Goal: Communication & Community: Answer question/provide support

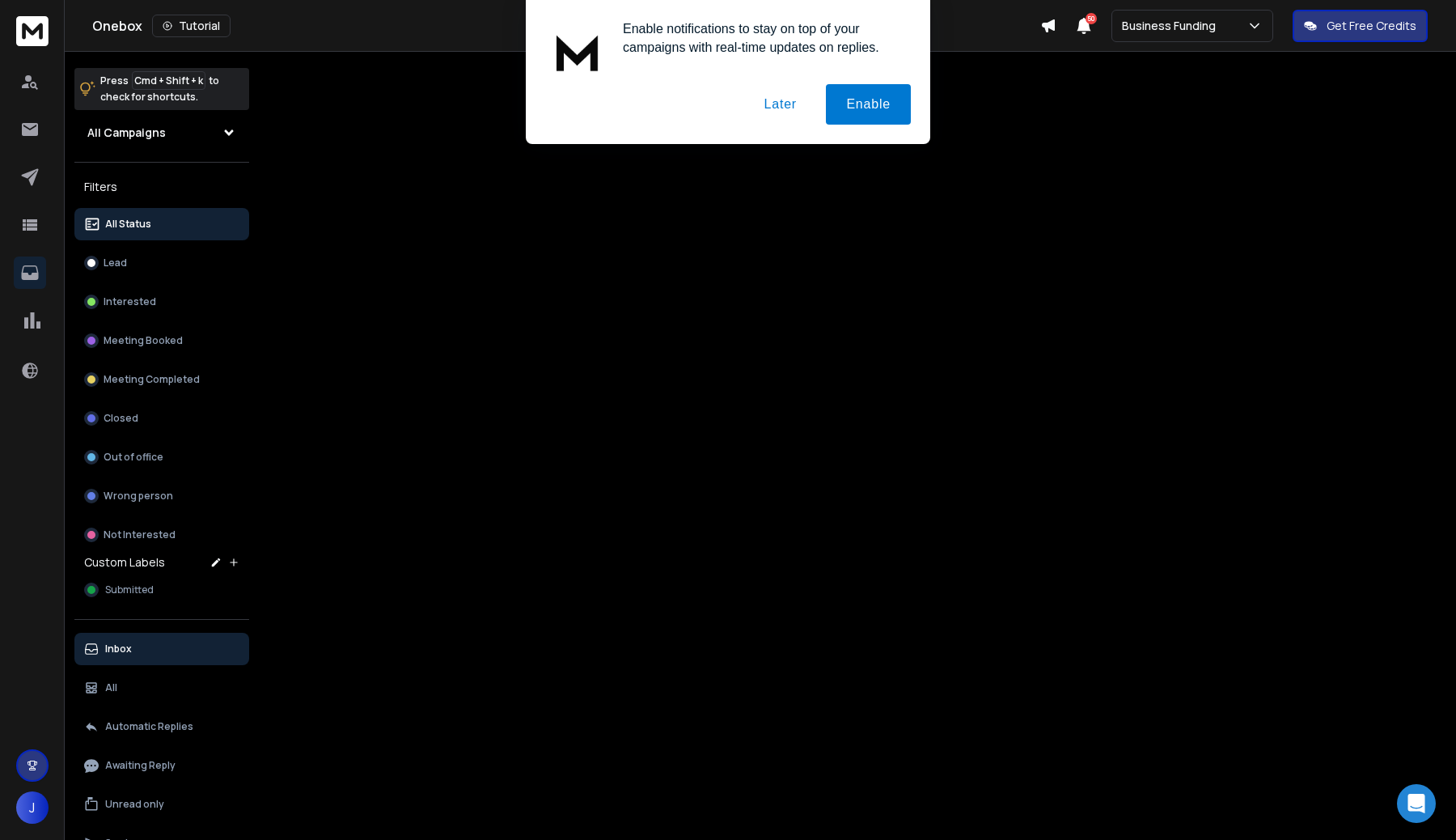
click at [768, 109] on button "Later" at bounding box center [780, 104] width 73 height 40
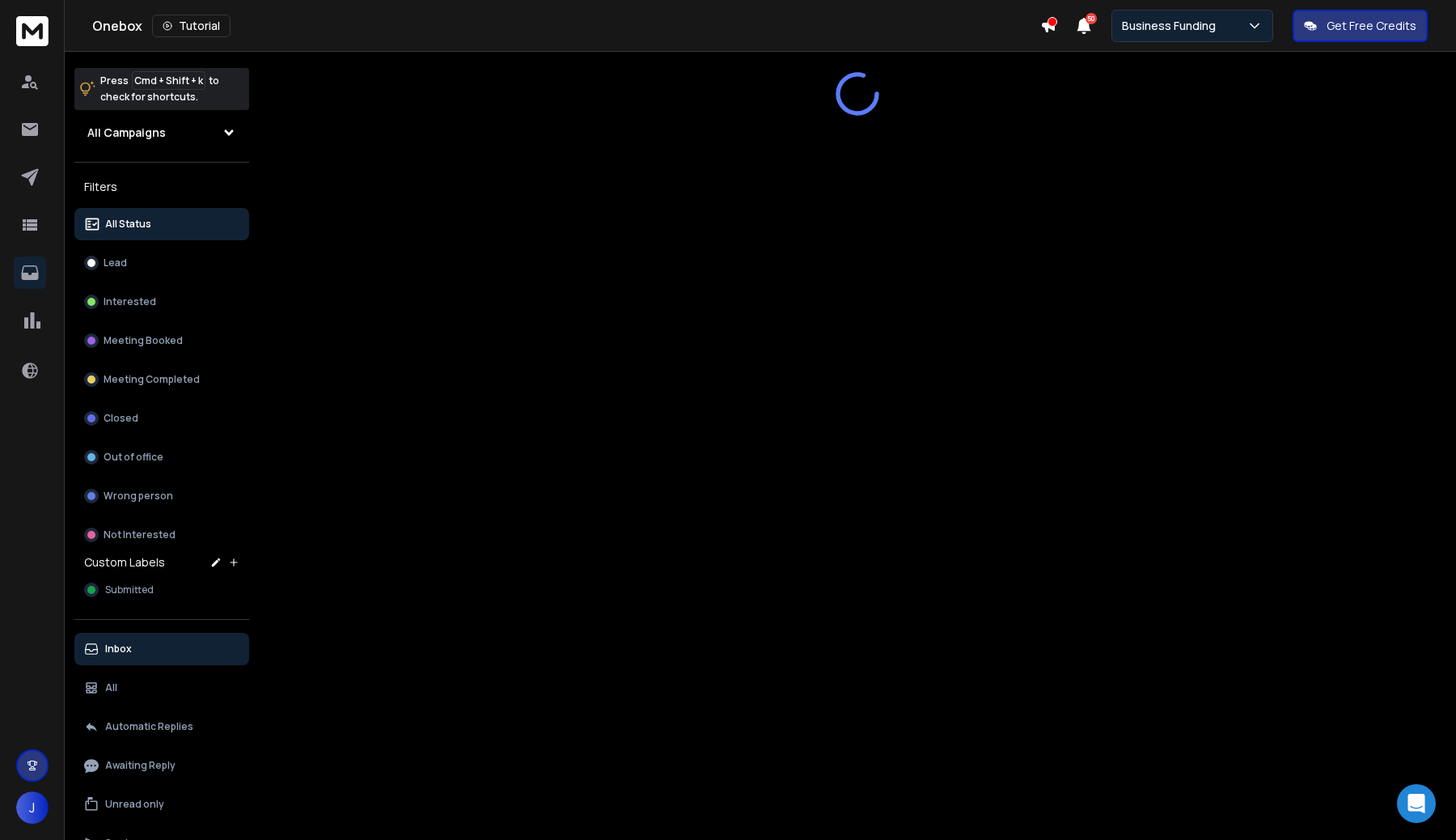
click at [1222, 33] on button "Business Funding" at bounding box center [1192, 26] width 161 height 32
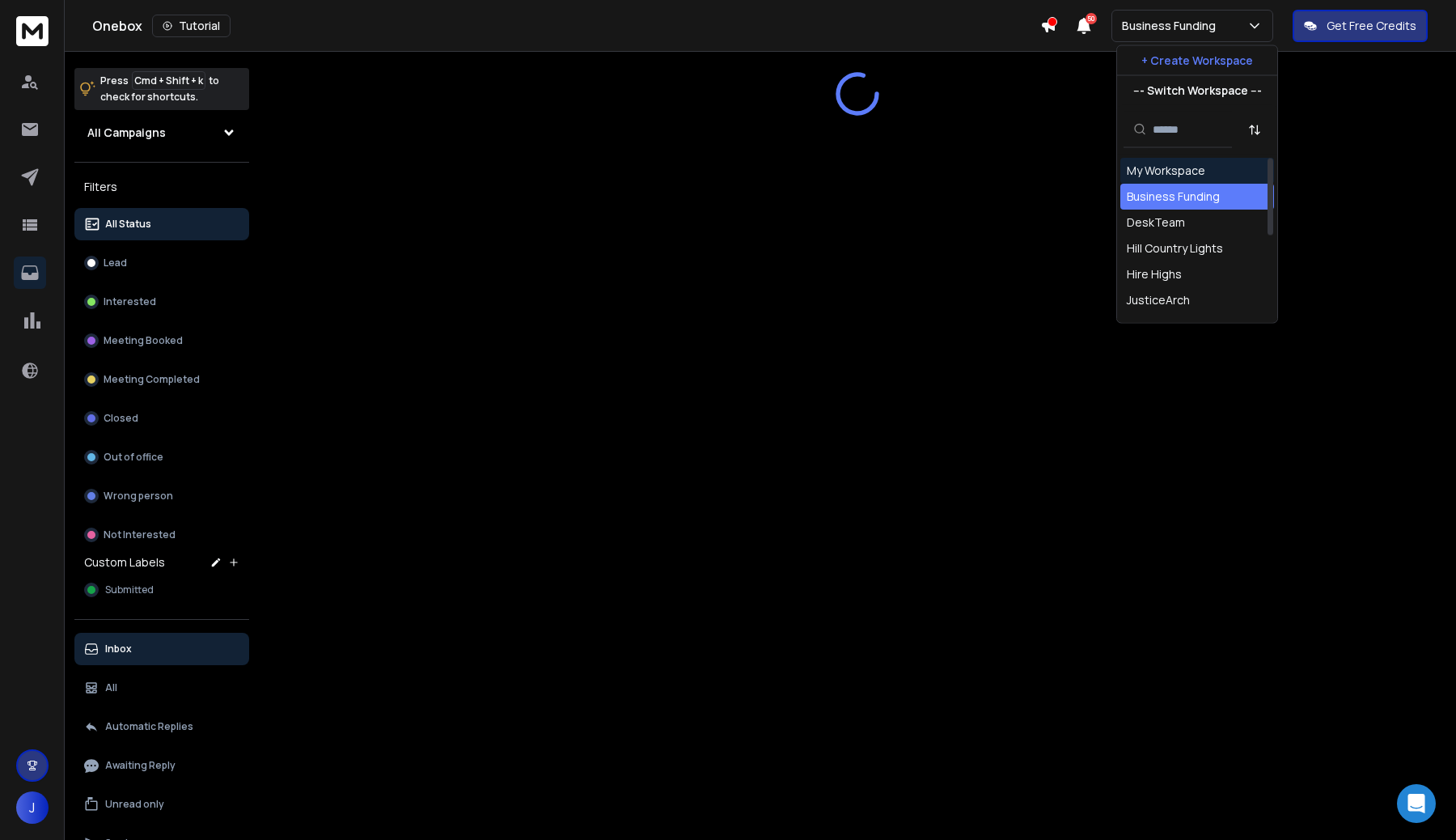
click at [1176, 176] on div "My Workspace" at bounding box center [1166, 171] width 78 height 16
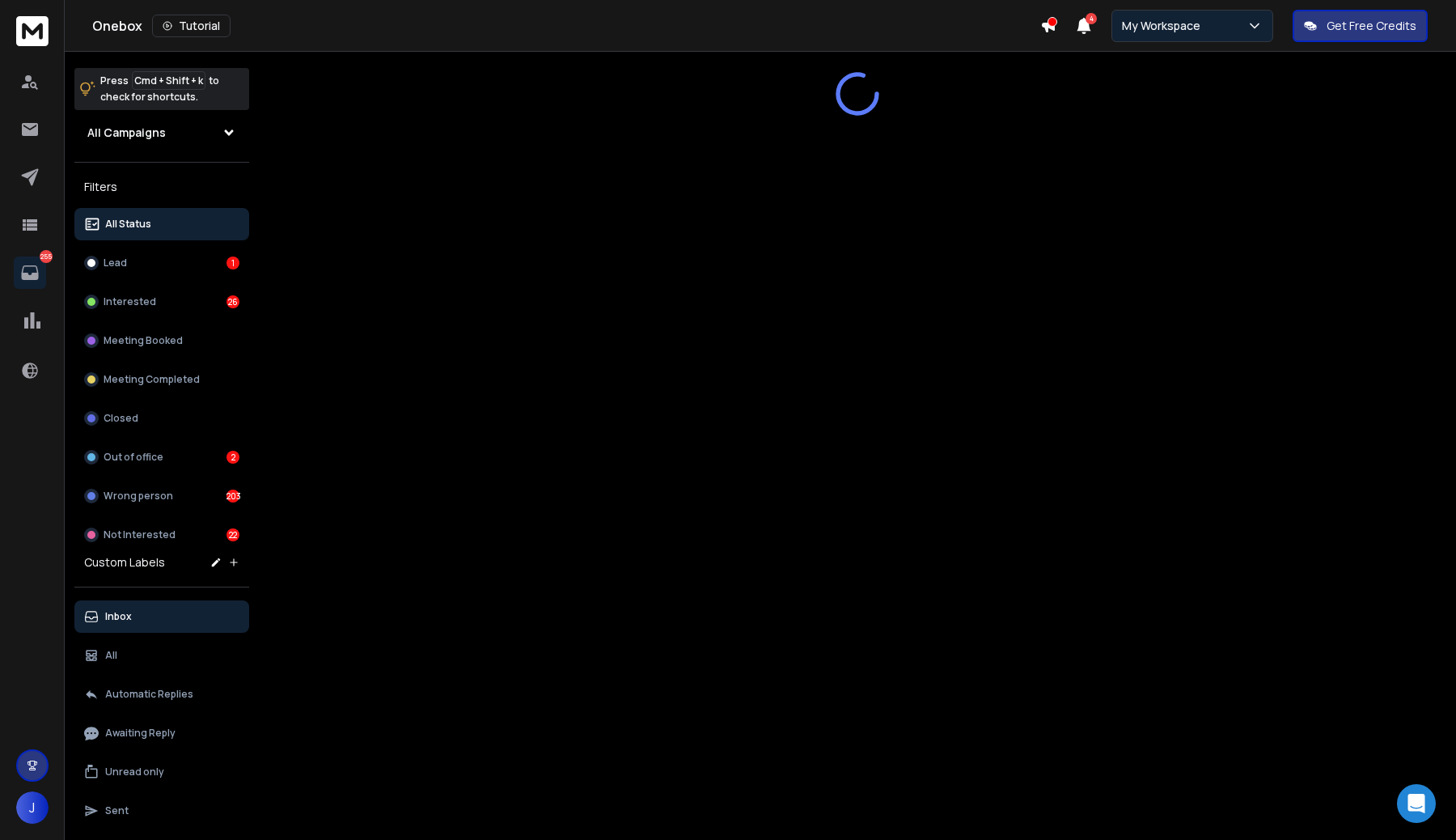
click at [1172, 32] on p "My Workspace" at bounding box center [1164, 26] width 85 height 16
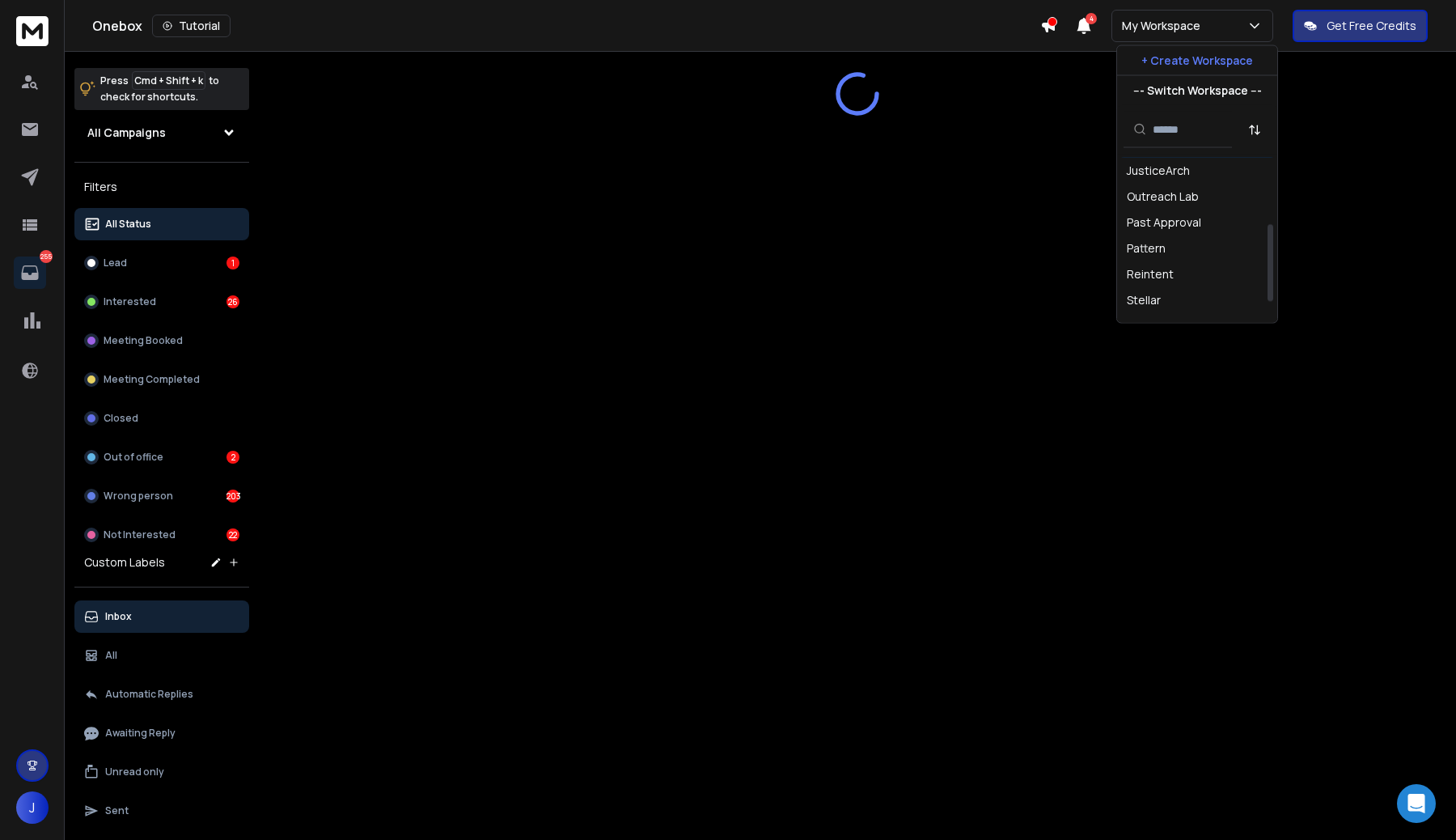
scroll to position [128, 0]
click at [1172, 169] on div "JusticeArch" at bounding box center [1158, 172] width 63 height 16
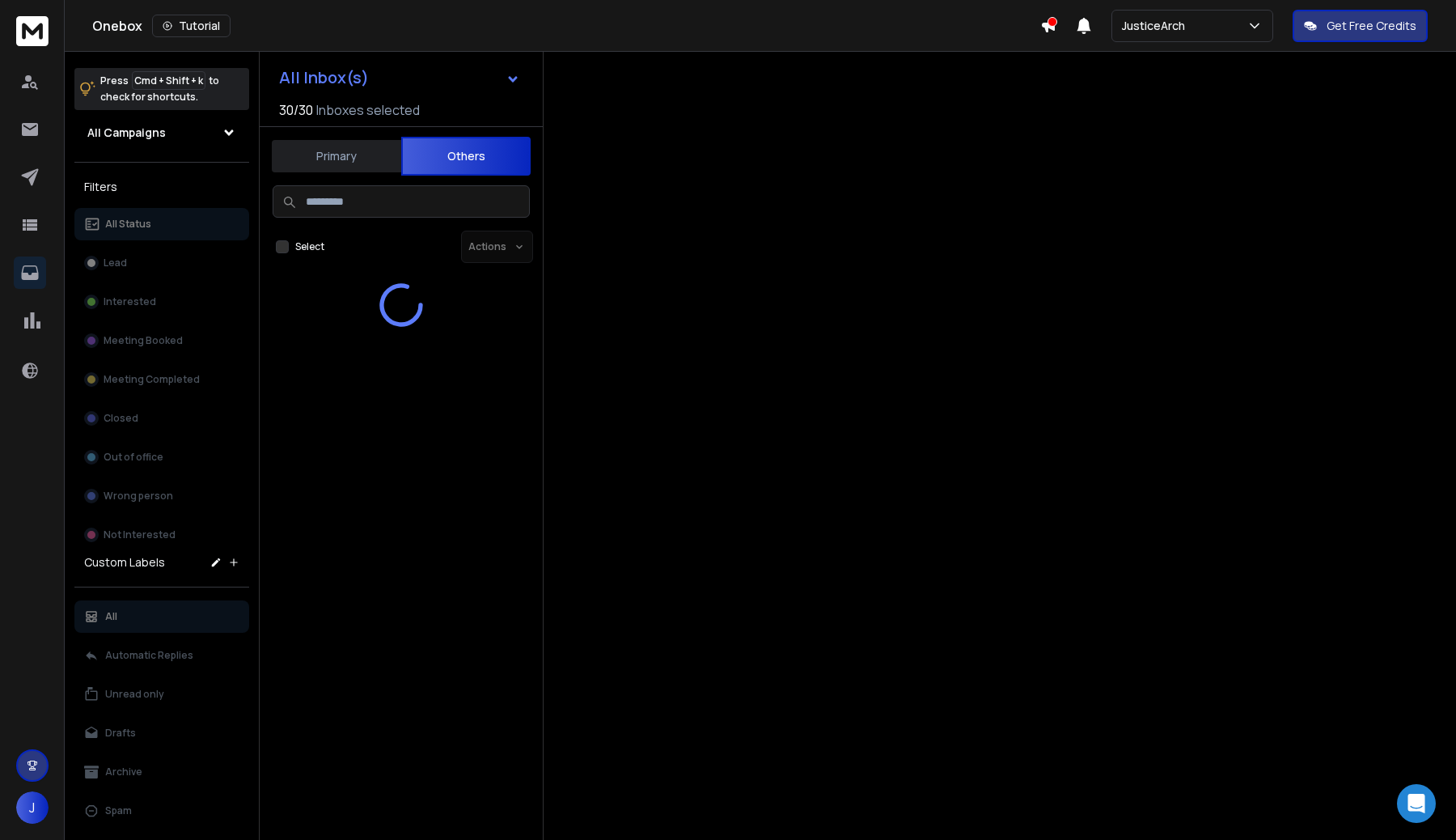
click at [447, 170] on button "Others" at bounding box center [466, 156] width 129 height 39
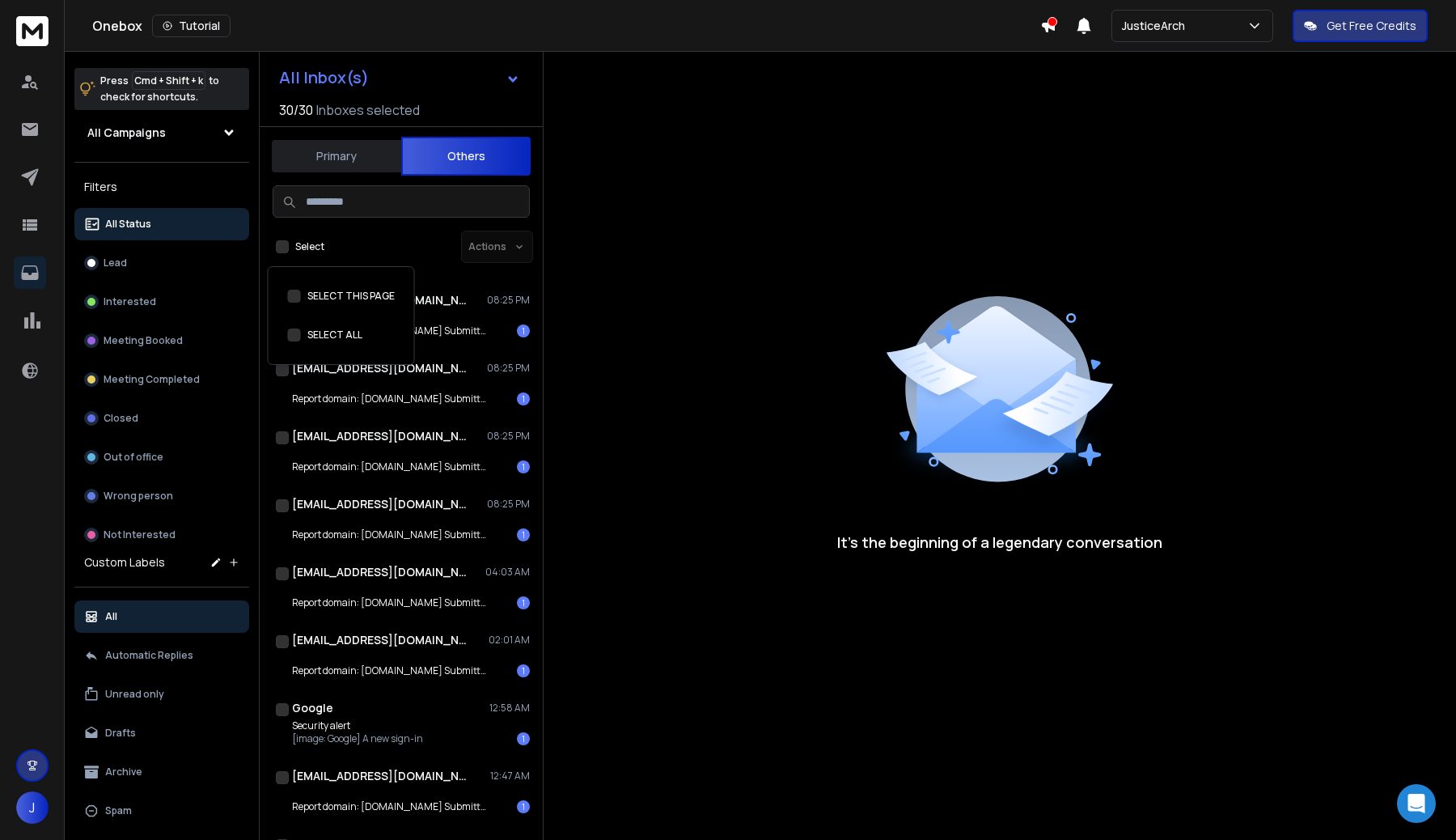
click at [284, 241] on button "SELECT THIS PAGE" at bounding box center [283, 247] width 13 height 13
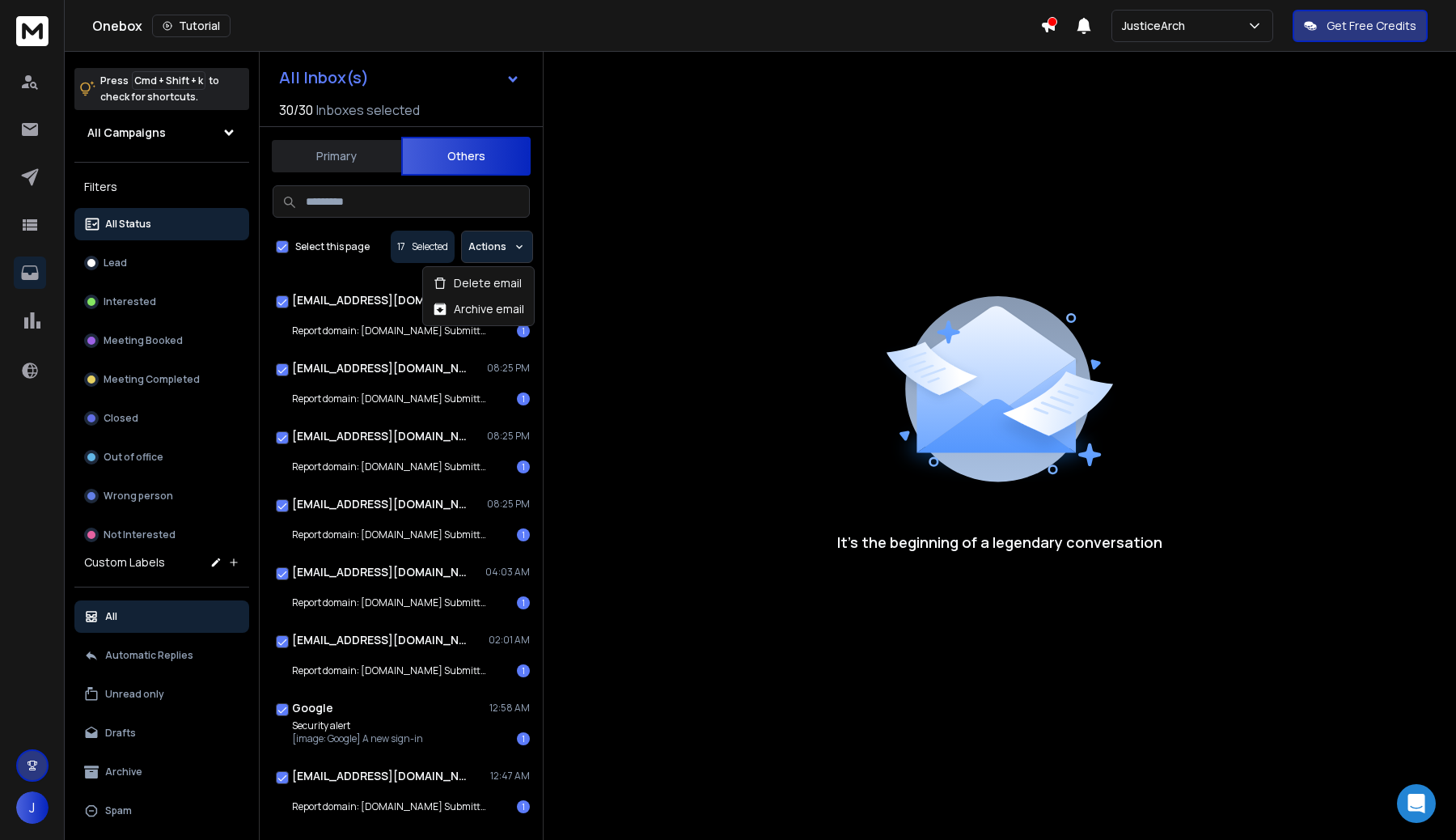
click at [510, 252] on button "Actions" at bounding box center [497, 246] width 72 height 32
click at [558, 241] on div "It’s the beginning of a legendary conversation" at bounding box center [999, 409] width 913 height 714
click at [284, 243] on button "SELECT THIS PAGE" at bounding box center [283, 247] width 13 height 13
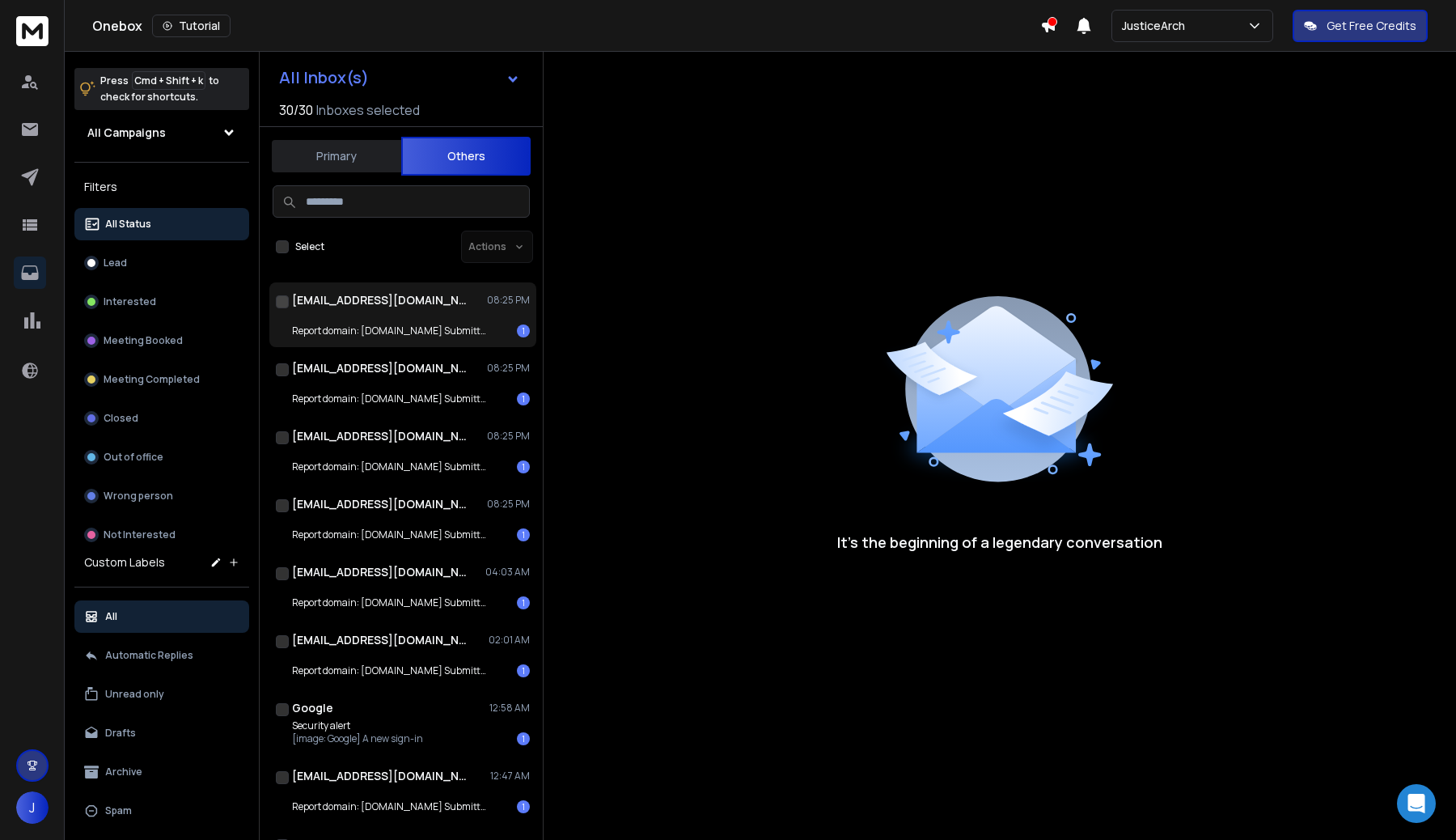
click at [485, 319] on div "Report domain: justicearchseo.com Submitter: mimecast.org 1" at bounding box center [410, 325] width 238 height 26
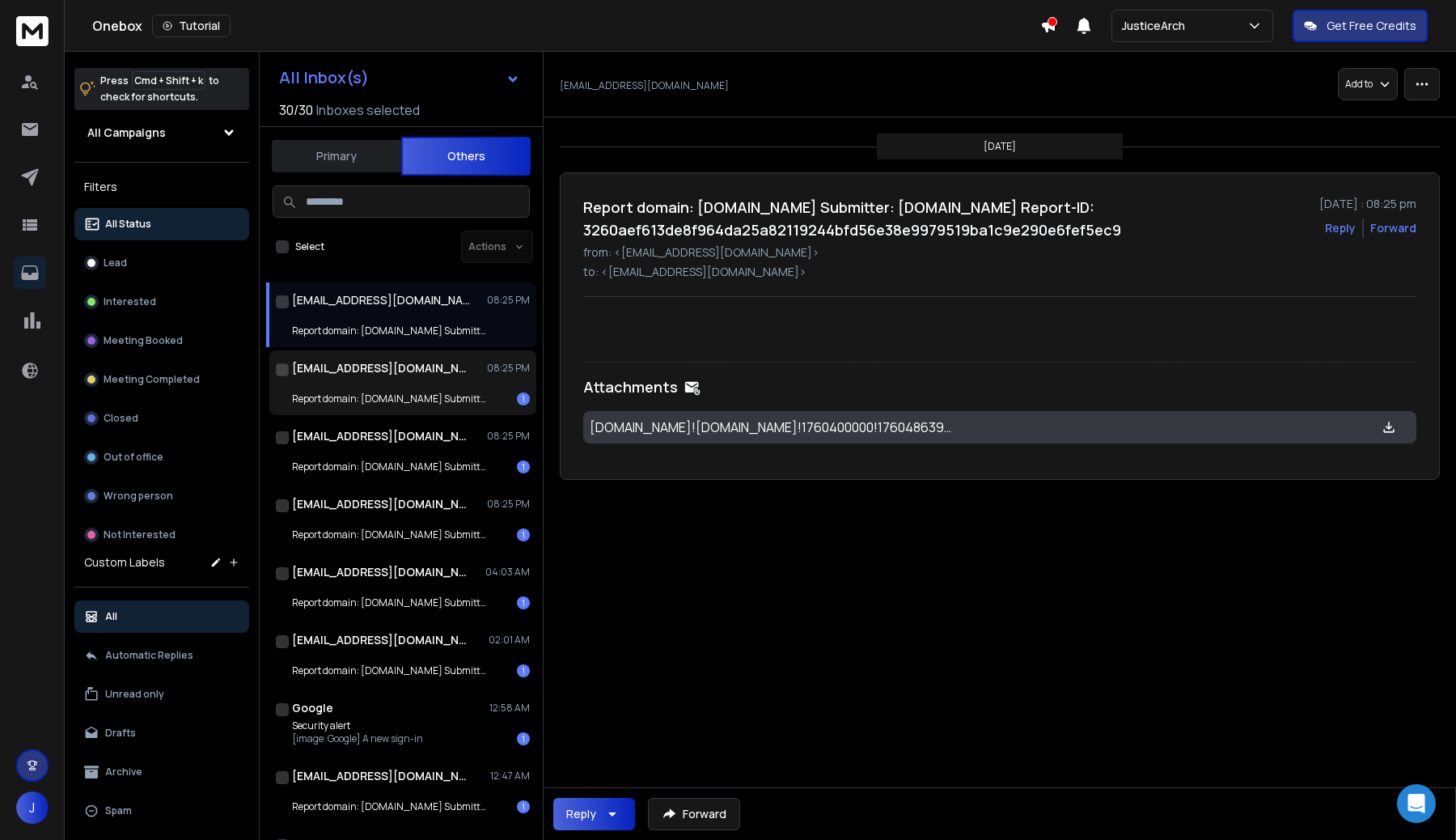
click at [496, 388] on div "Report domain: justicearchsolutions.com Submitter: mimecast.org 1" at bounding box center [410, 392] width 238 height 26
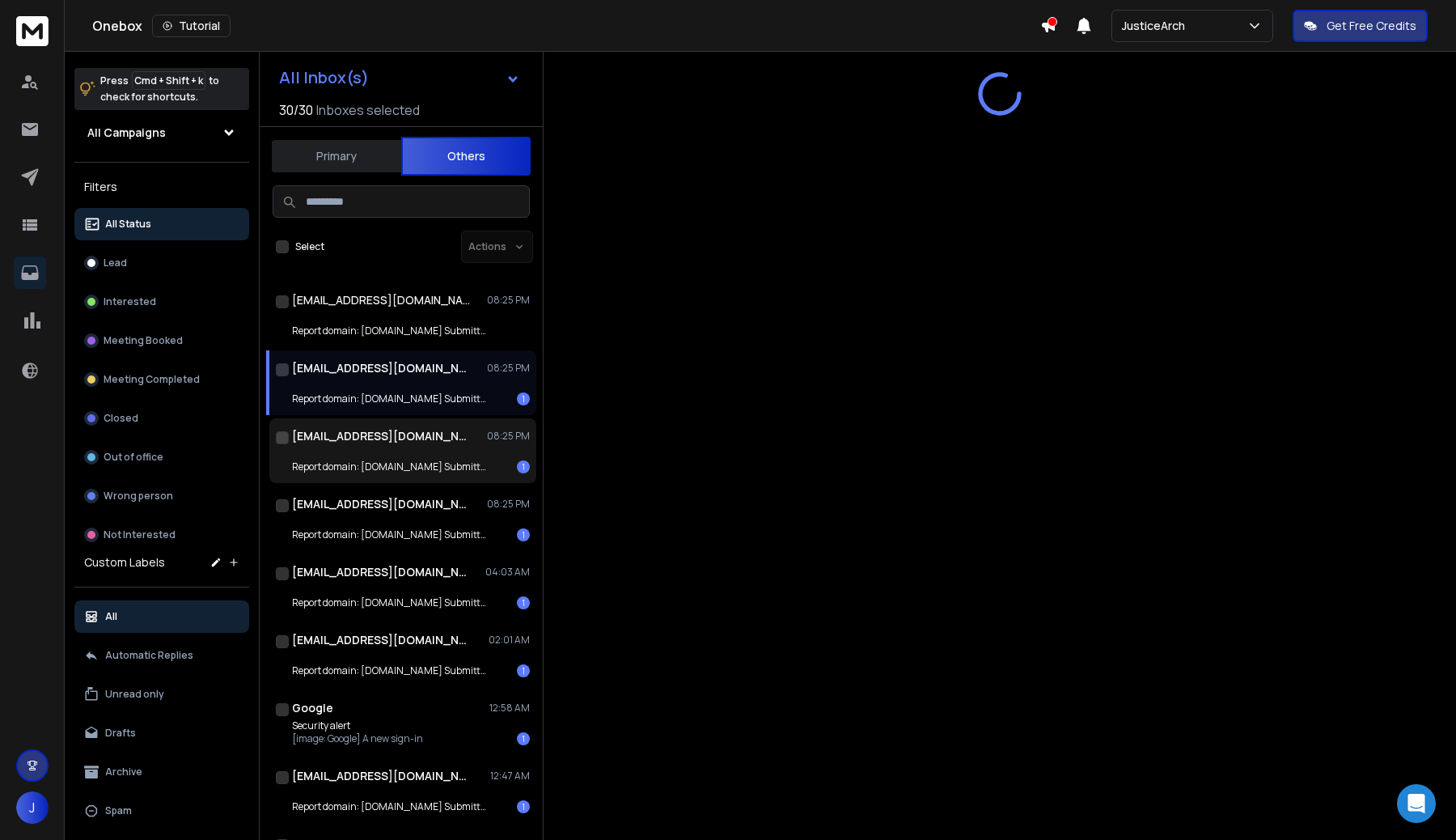
click at [493, 475] on div "no-reply@us-1.mimecastreport.com 08:25 PM Report domain: justicearchteam.com Su…" at bounding box center [402, 451] width 267 height 65
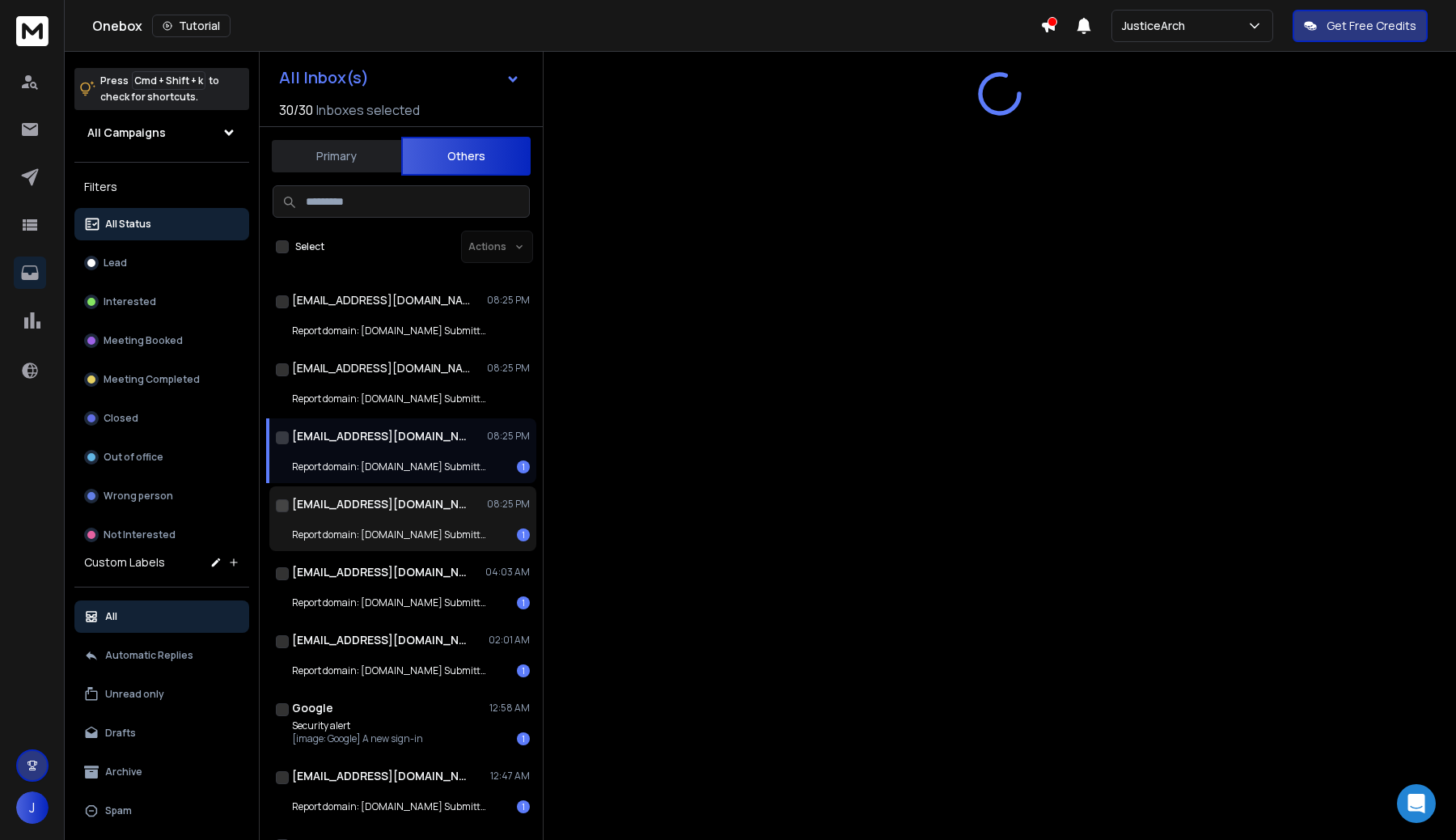
click at [492, 533] on div "Report domain: justicearchpro.com Submitter: mimecast.org 1" at bounding box center [410, 528] width 238 height 26
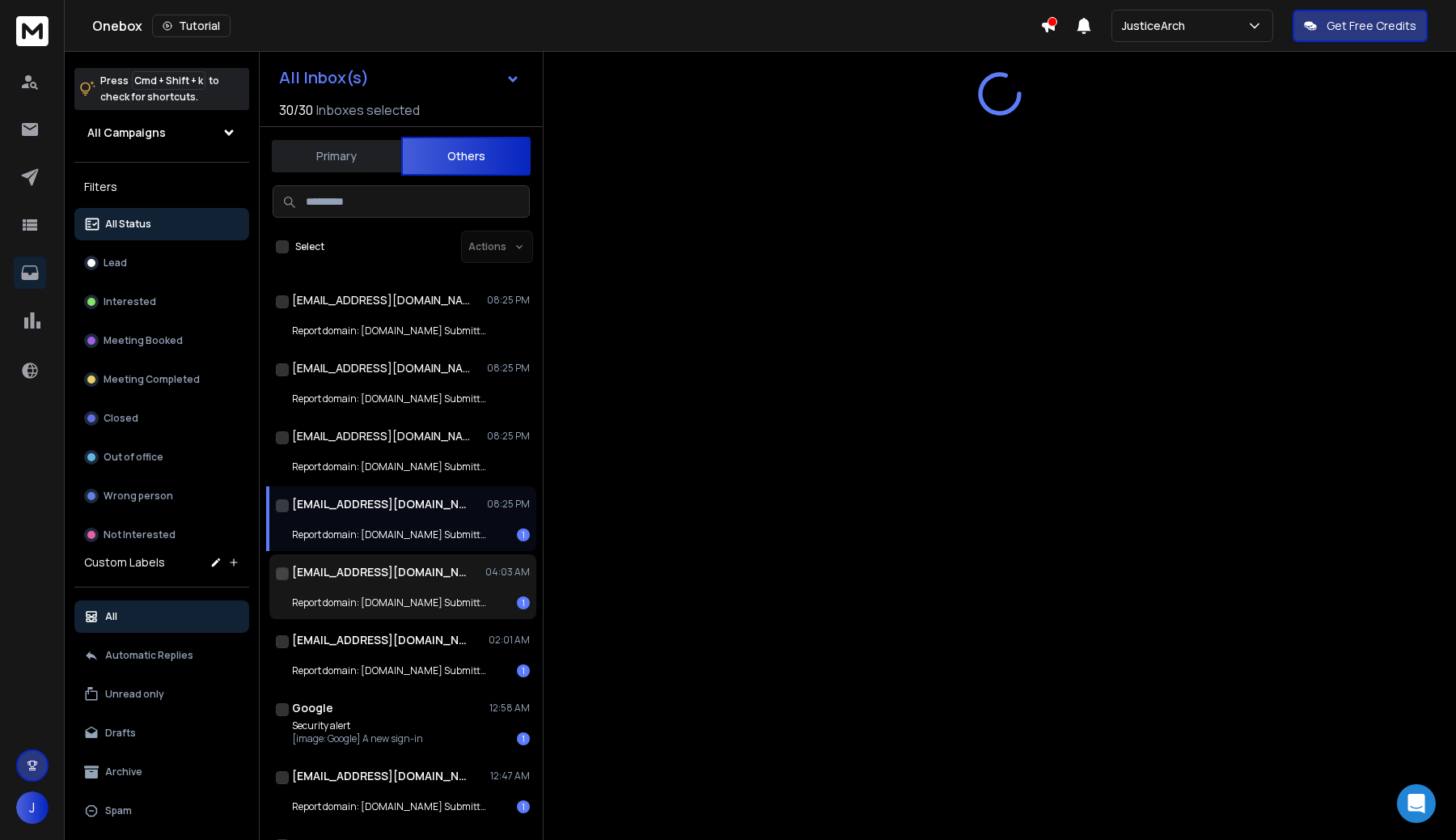
click at [492, 589] on div "Report domain: workwithjusticearch.com Submitter: mimecast.org 1" at bounding box center [410, 596] width 238 height 26
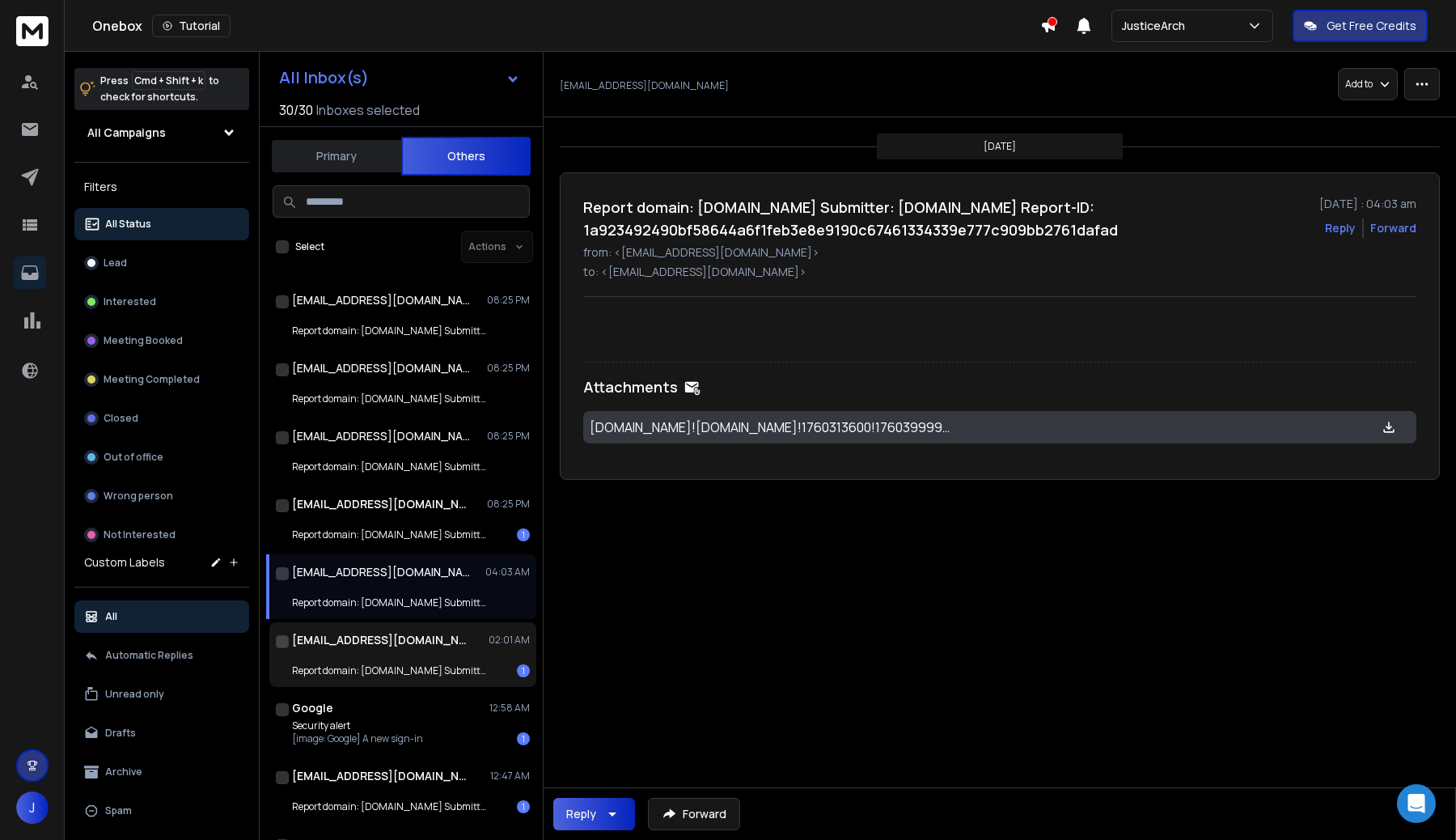
click at [502, 657] on div "Report domain: teamjusticearch.com Submitter: mimecast.org 1" at bounding box center [410, 664] width 238 height 26
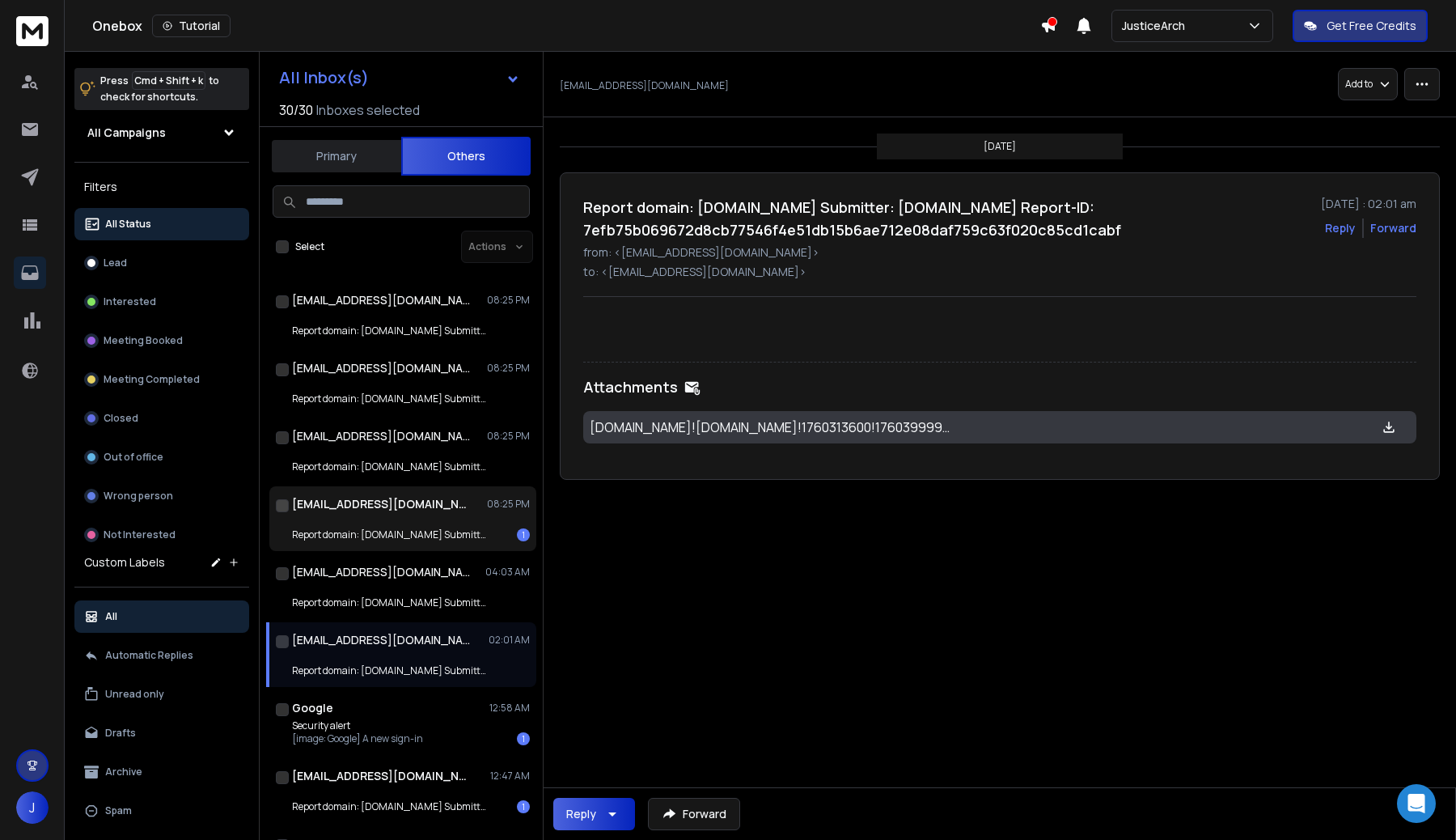
click at [486, 528] on div "Report domain: justicearchpro.com Submitter: mimecast.org 1" at bounding box center [410, 528] width 238 height 26
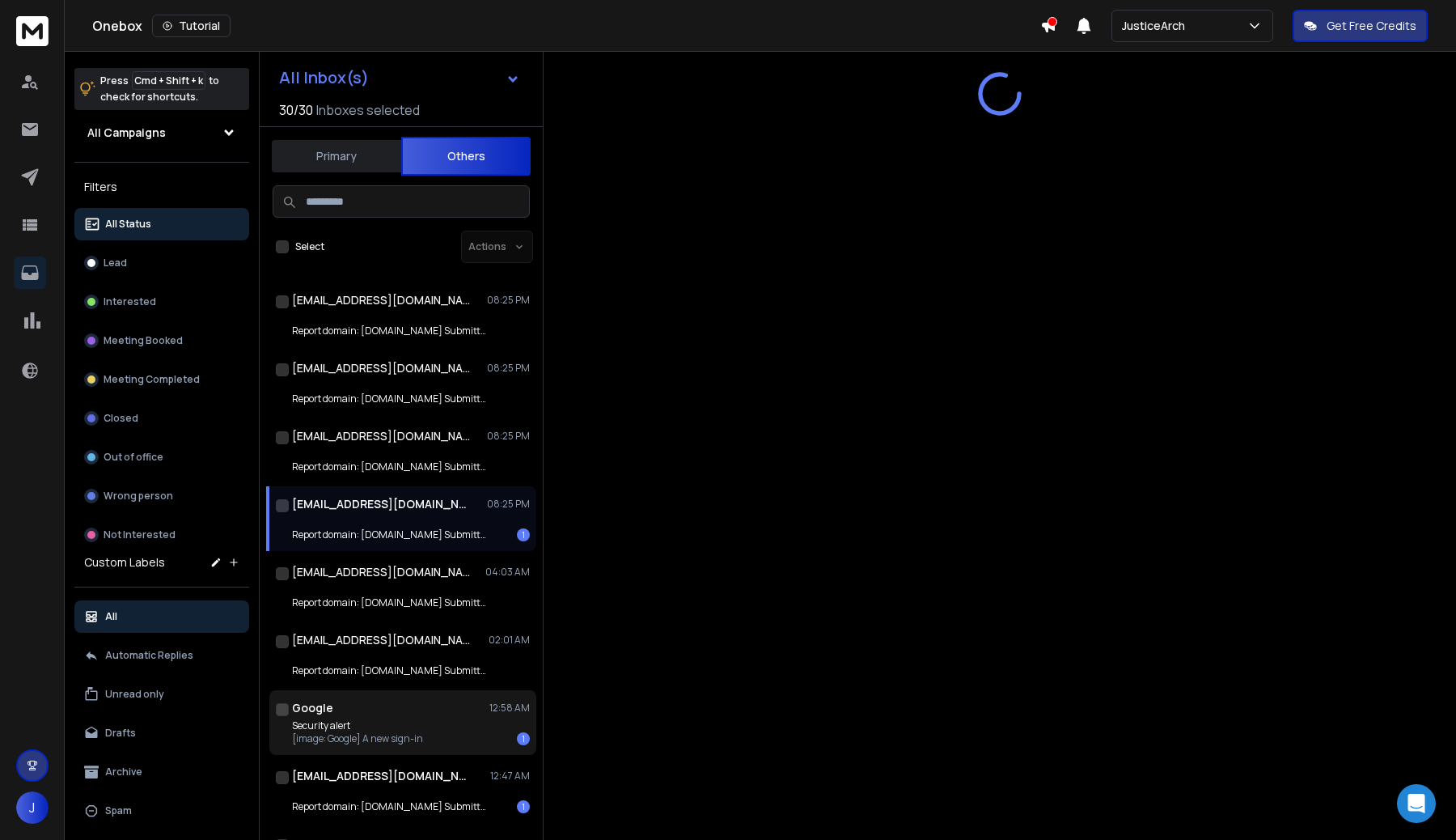
click at [492, 716] on div "Google 12:58 AM Security alert [image: Google] A new sign-in 1" at bounding box center [410, 723] width 238 height 46
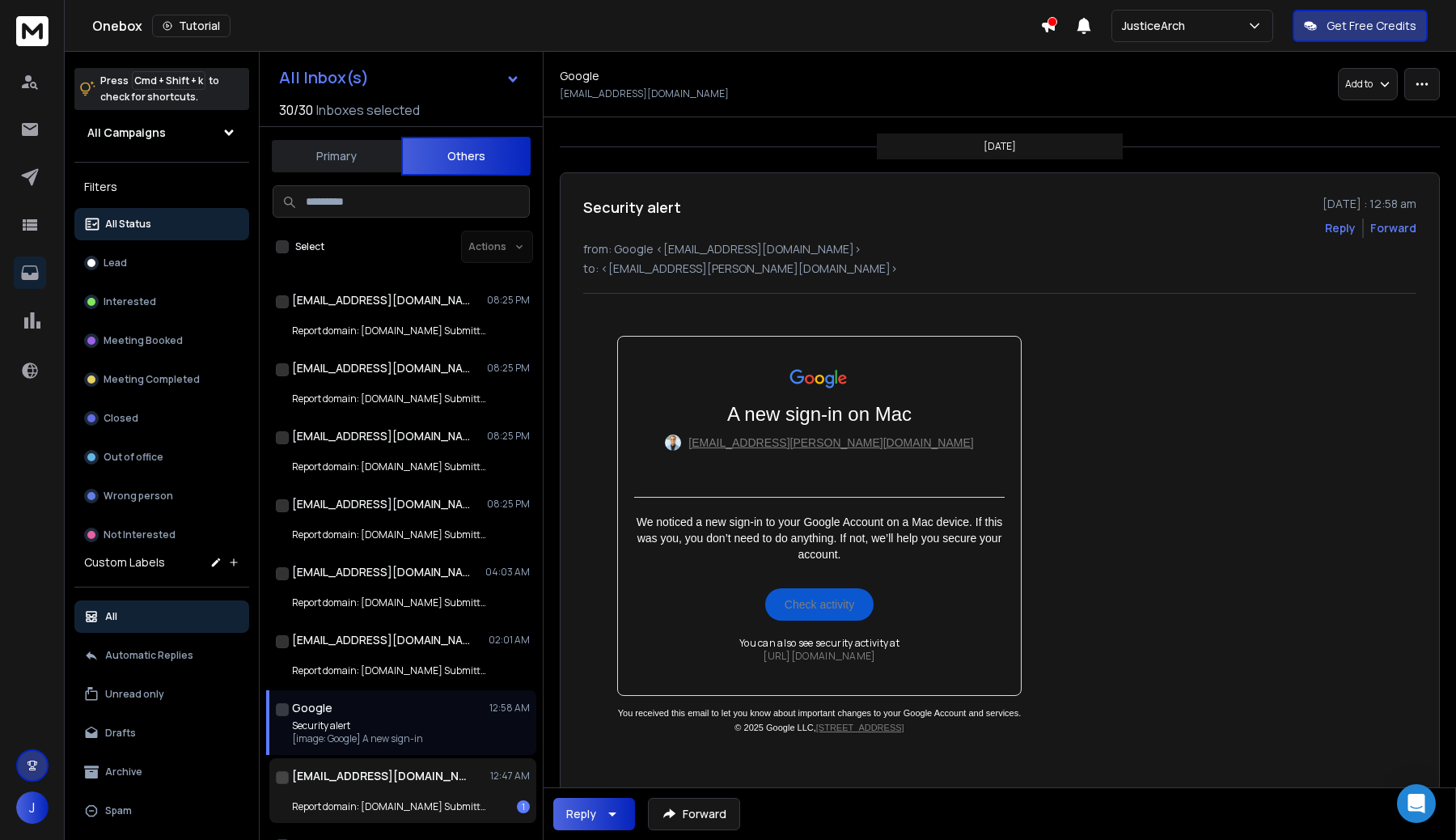
click at [493, 781] on p "12:47 AM" at bounding box center [510, 776] width 39 height 13
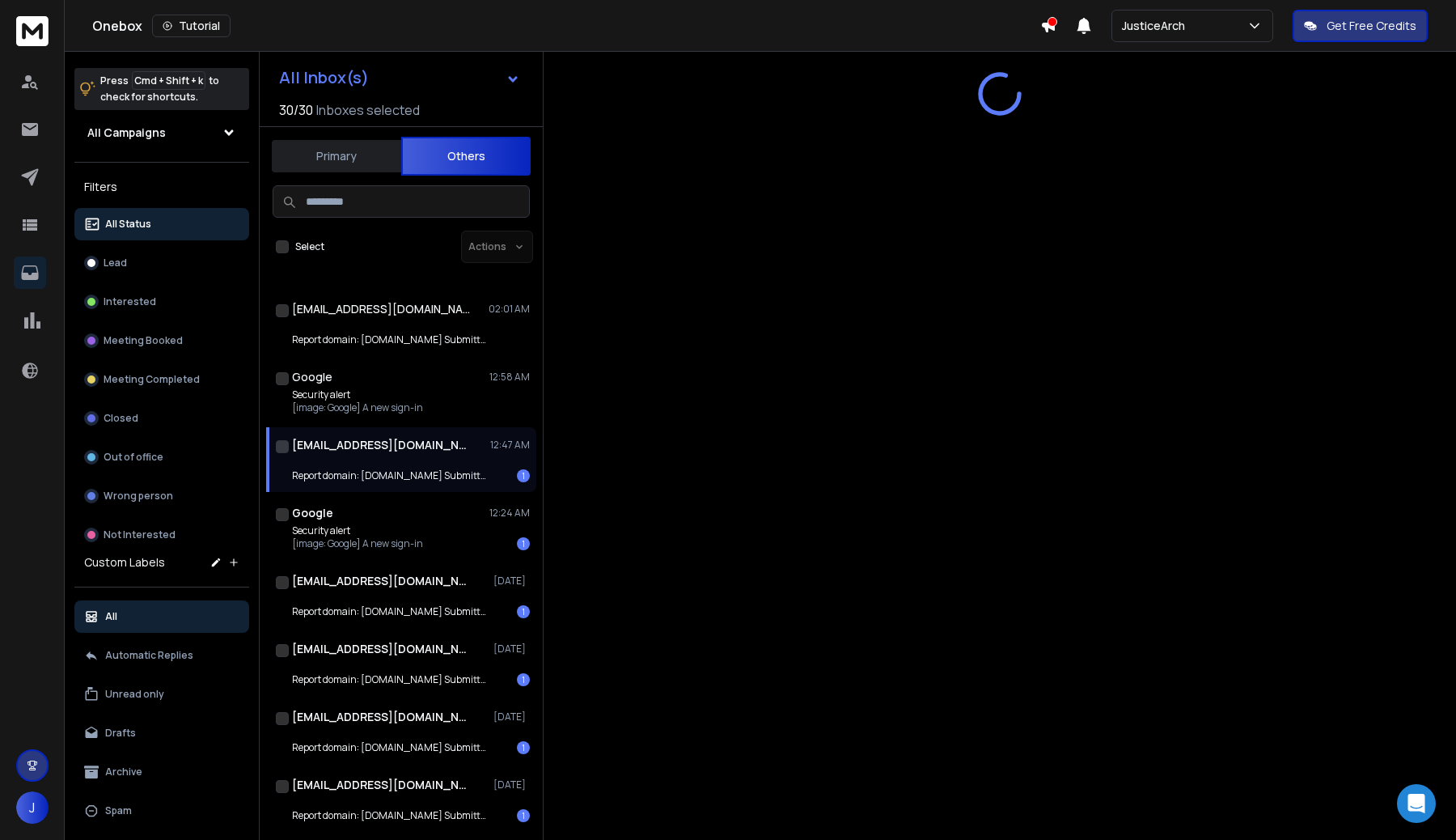
scroll to position [341, 0]
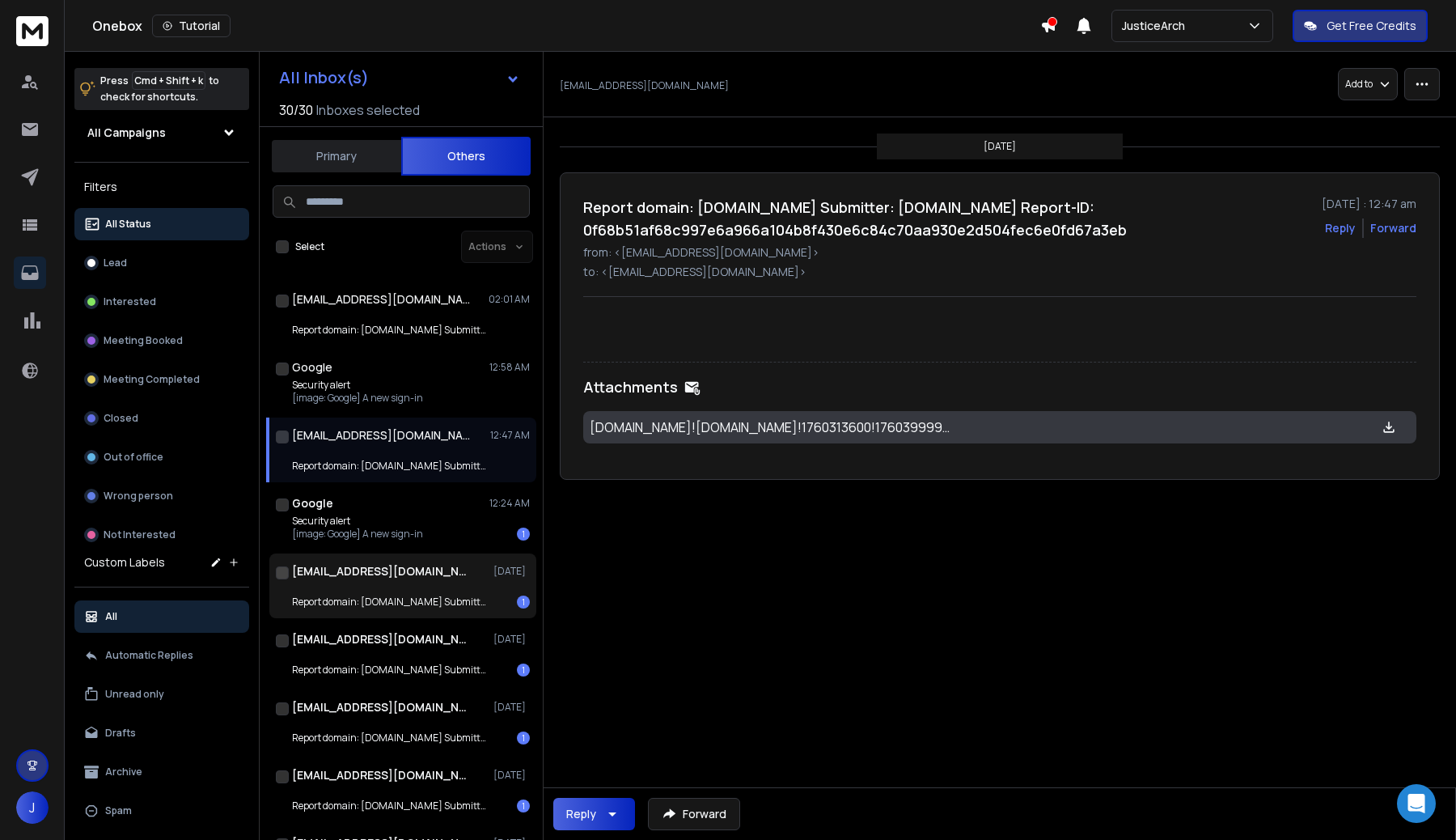
click at [476, 574] on div "no-reply@us-1.mimecastreport.com 14 Oct" at bounding box center [410, 572] width 238 height 16
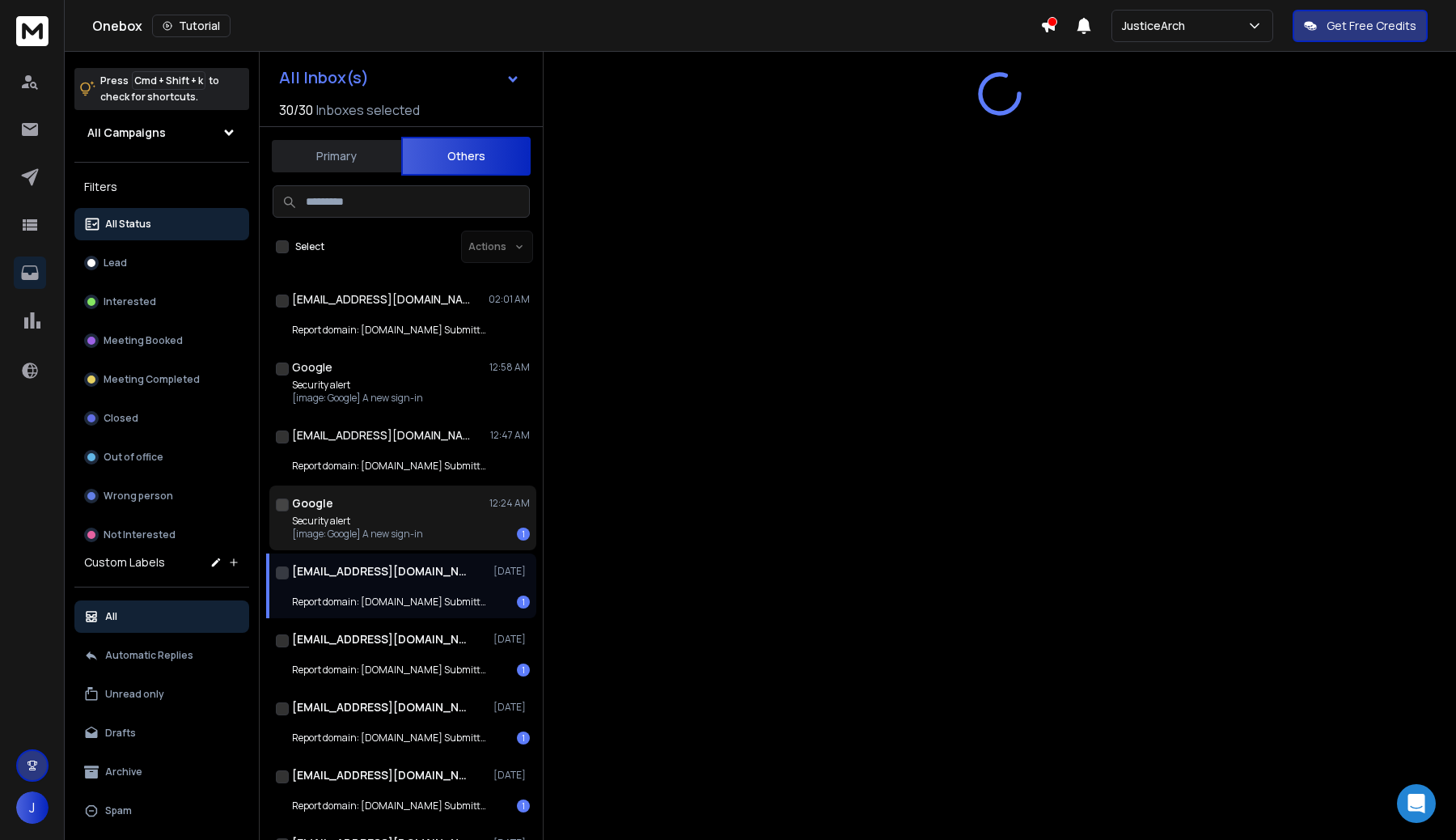
click at [477, 528] on div "Security alert [image: Google] A new sign-in 1" at bounding box center [410, 527] width 238 height 26
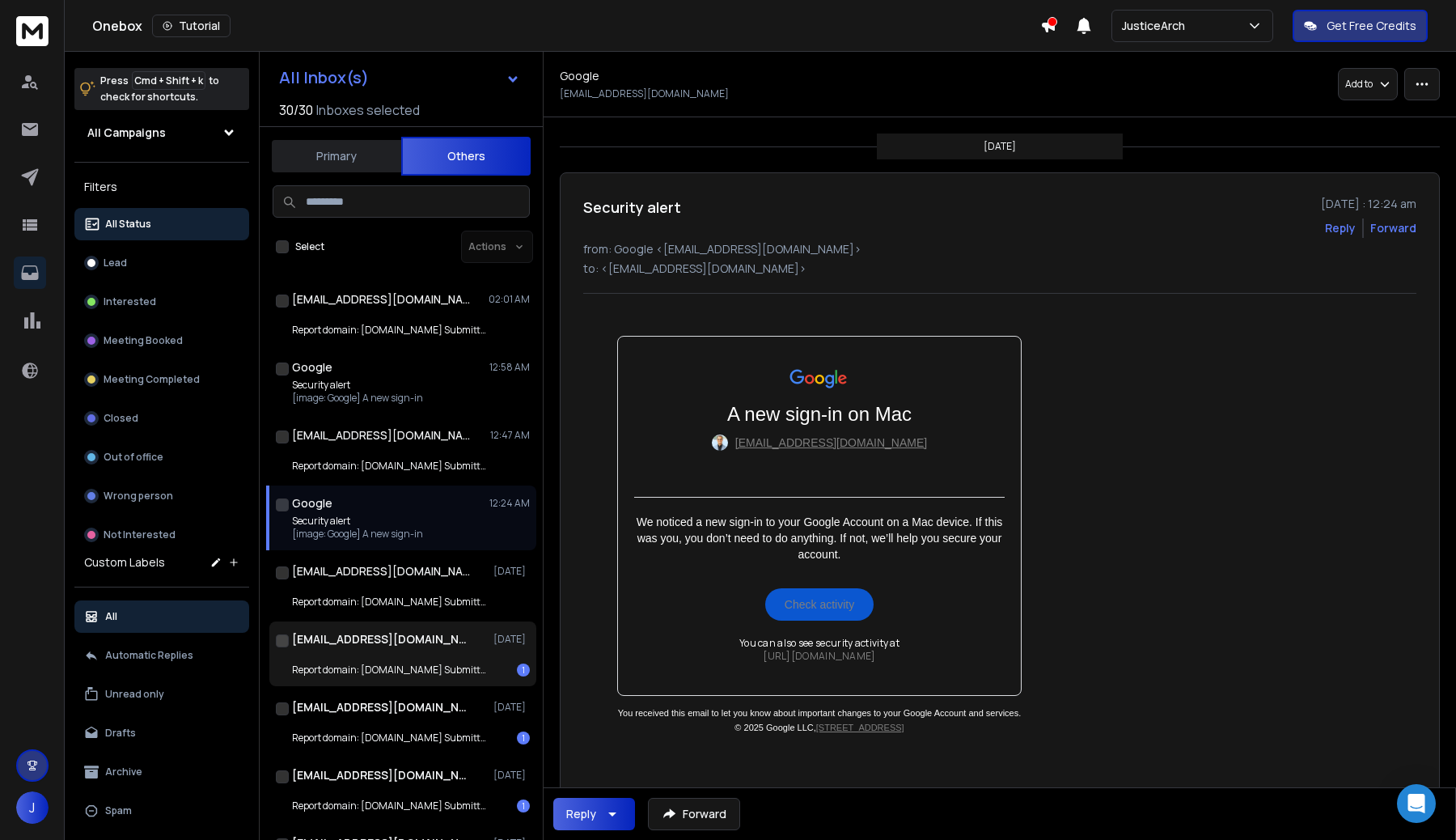
click at [487, 664] on div "Report domain: justicearchteam.com Submitter: mimecast.org 1" at bounding box center [410, 663] width 238 height 26
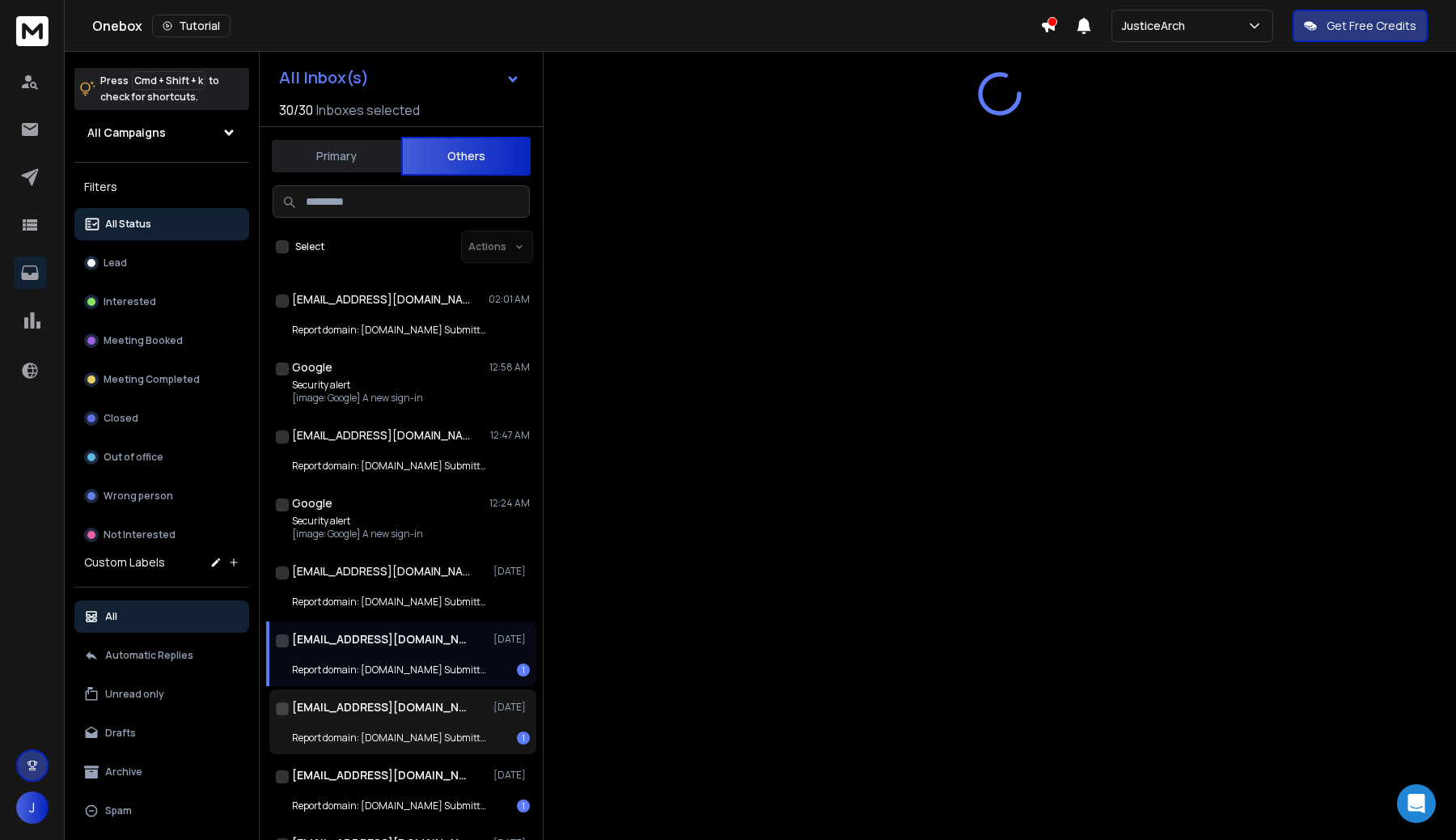
click at [487, 723] on div "Report domain: justicearchseo.com Submitter: mimecast.org 1" at bounding box center [410, 731] width 238 height 26
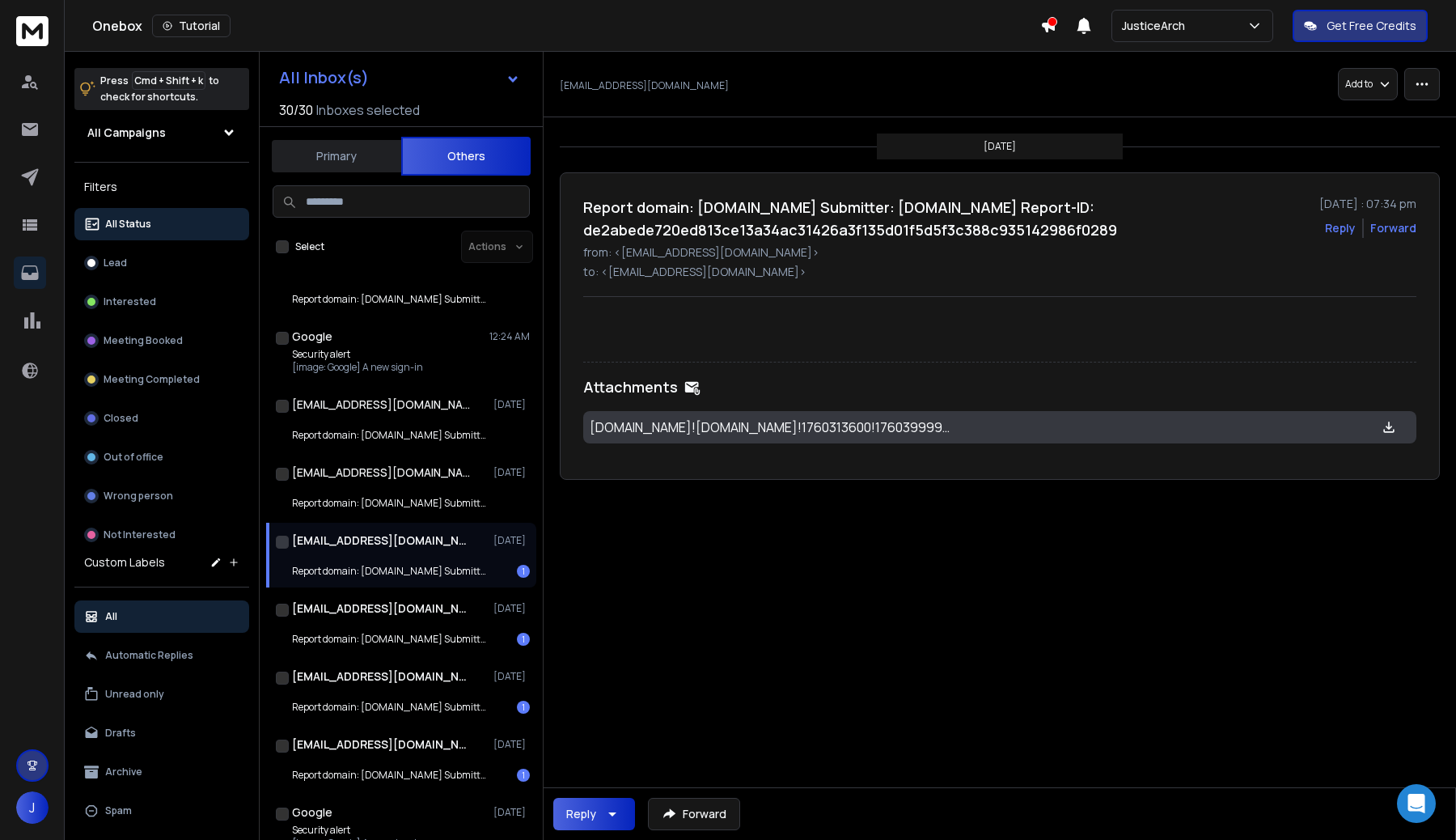
scroll to position [513, 0]
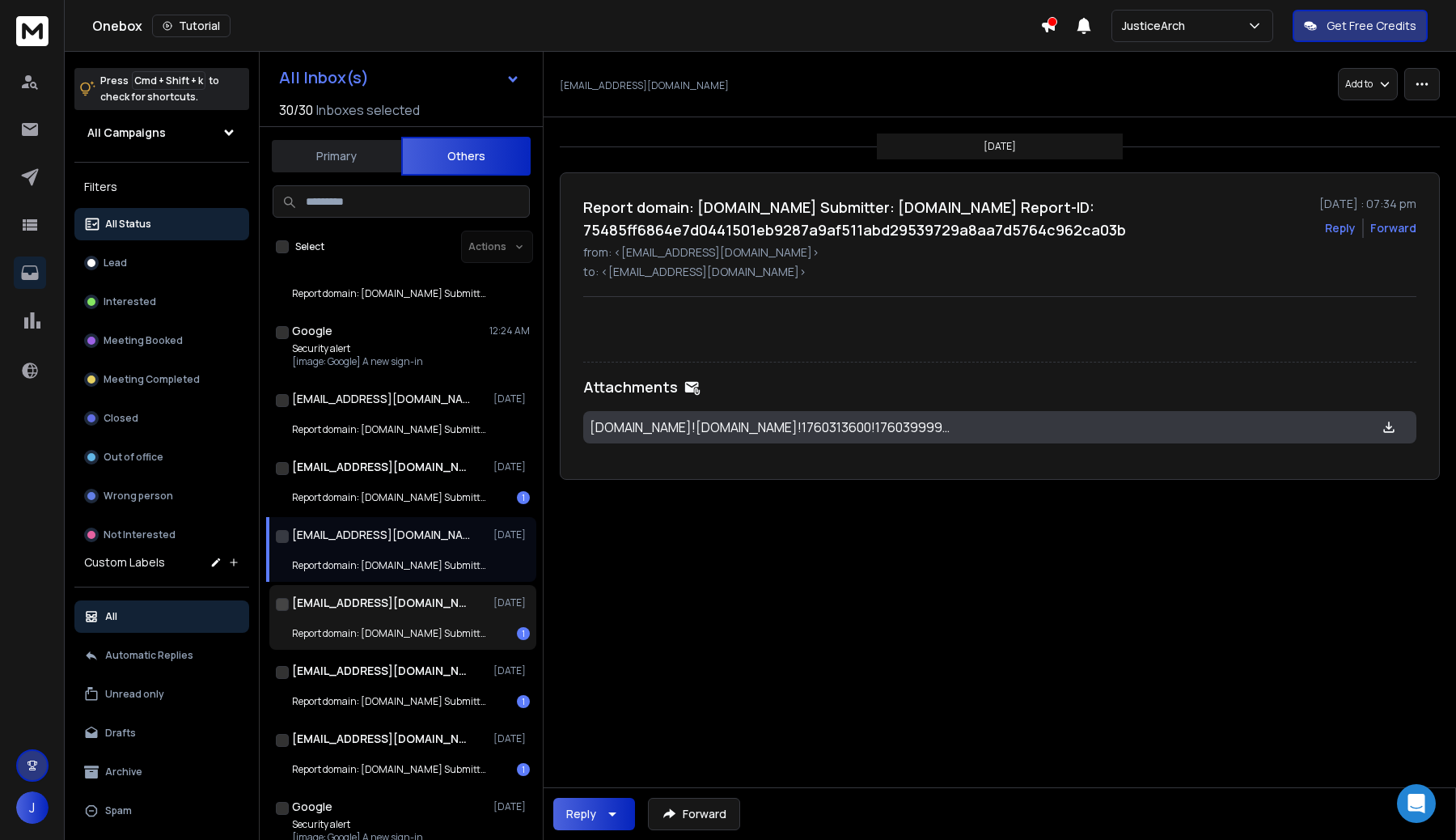
click at [485, 612] on div "no-reply@us-1.mimecastreport.com 14 Oct Report domain: justicearchpro.com Submi…" at bounding box center [410, 617] width 238 height 46
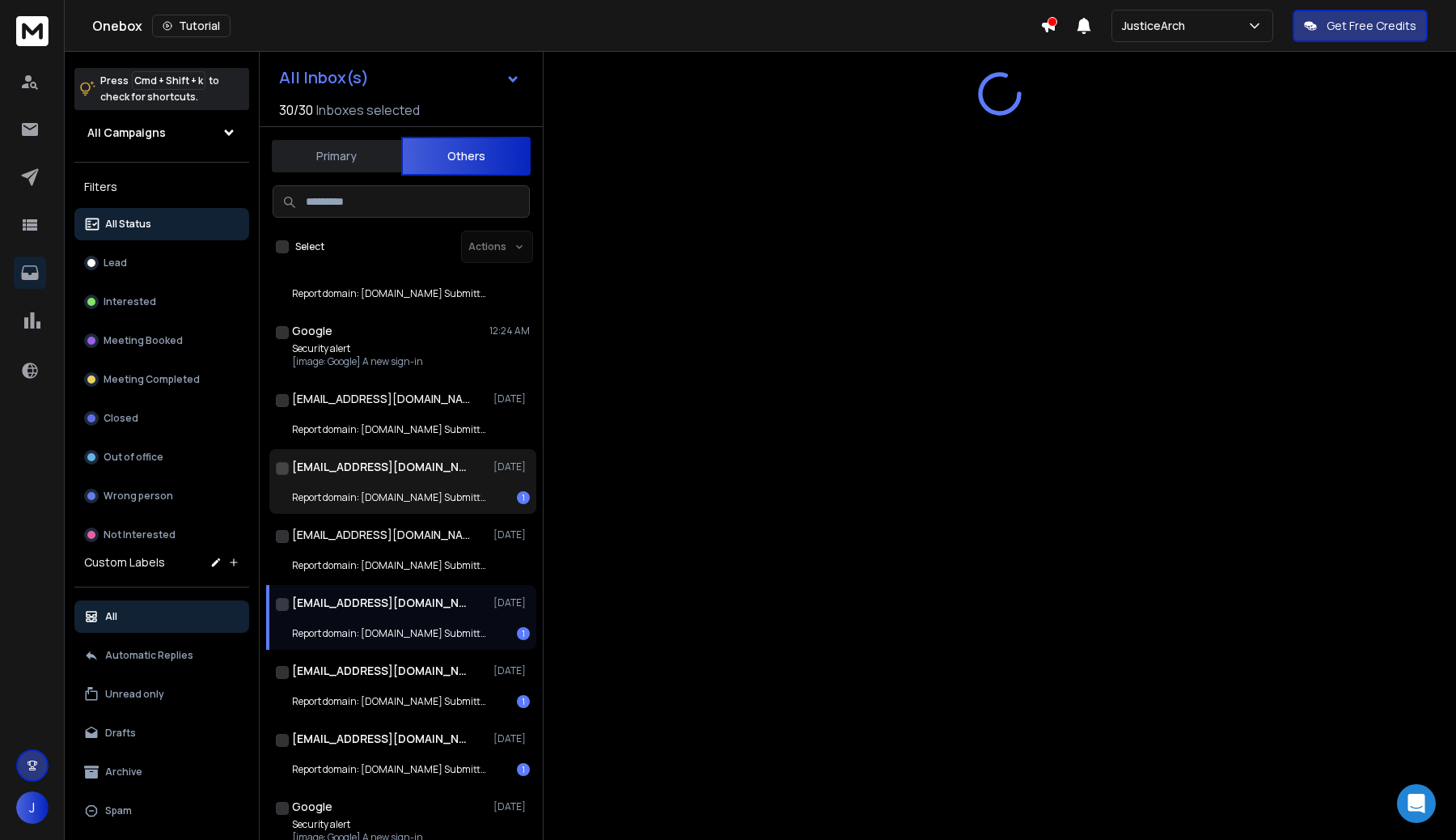
click at [495, 496] on div "Report domain: justicearchteam.com Submitter: mimecast.org 1" at bounding box center [410, 491] width 238 height 26
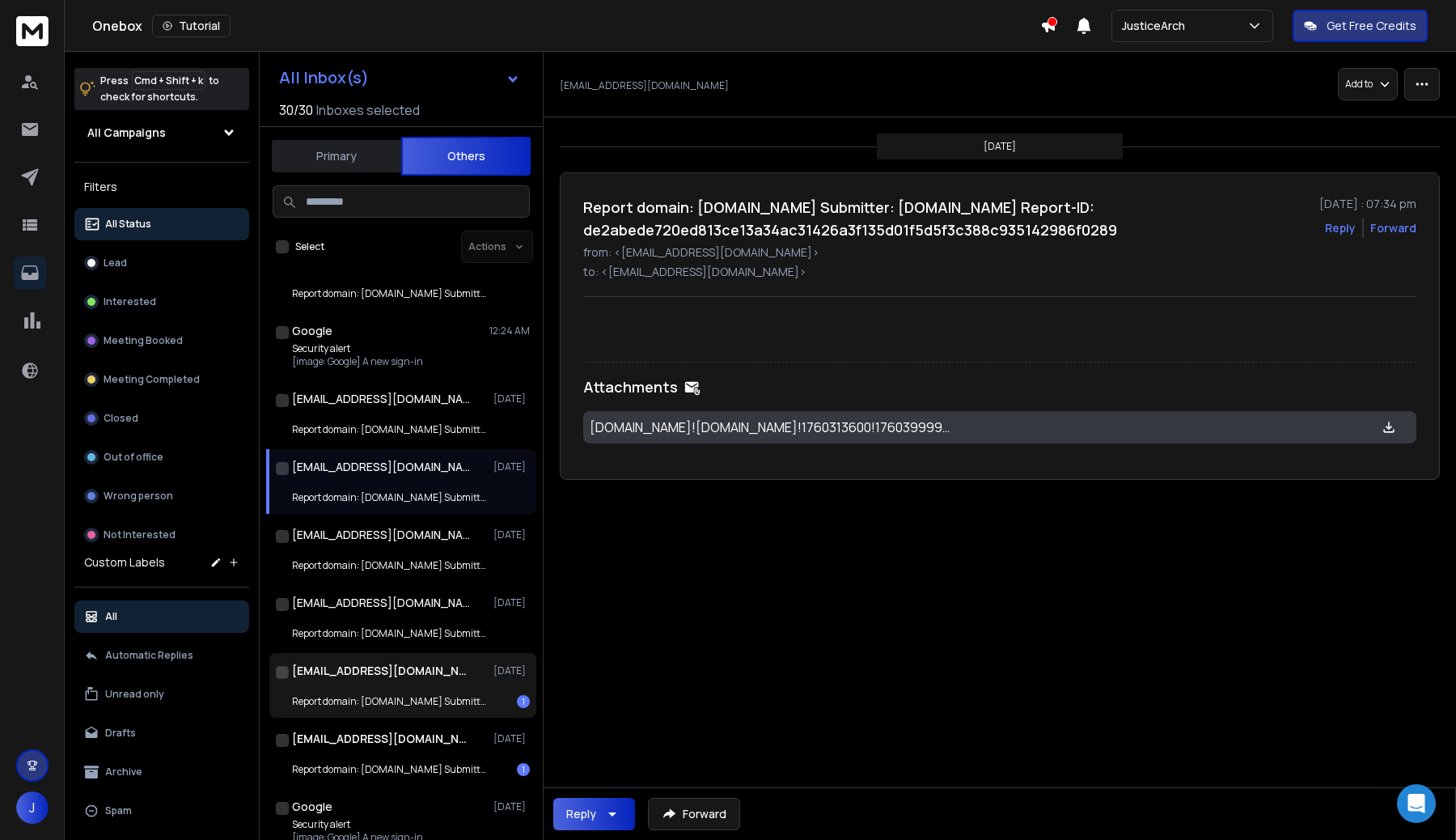
click at [495, 708] on div "Report domain: justicearchpartners.com Submitter: mimecast.org 1" at bounding box center [410, 695] width 238 height 26
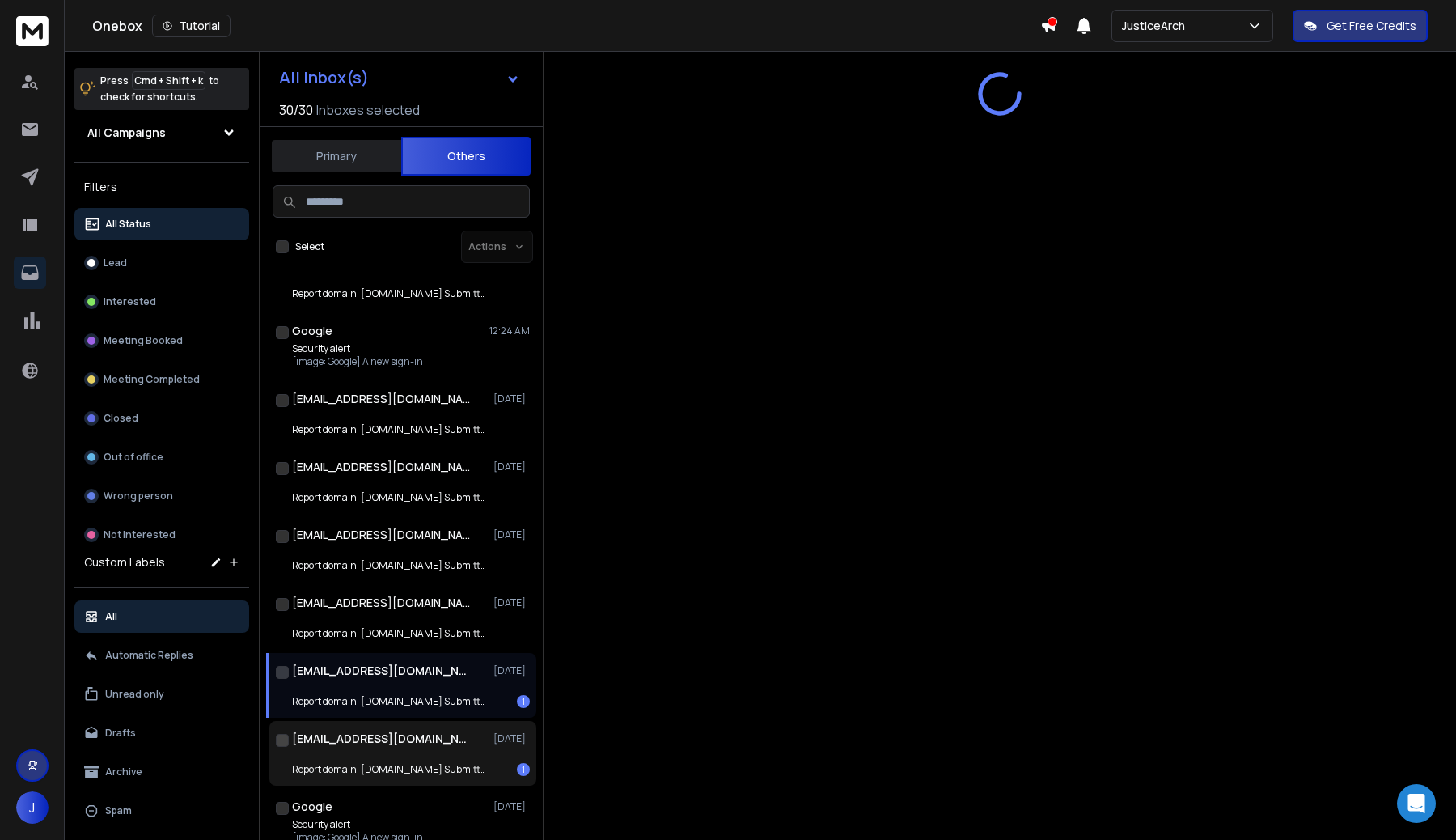
click at [495, 760] on div "Report domain: justicearchdigital.com Submitter: mimecast.org 1" at bounding box center [410, 763] width 238 height 26
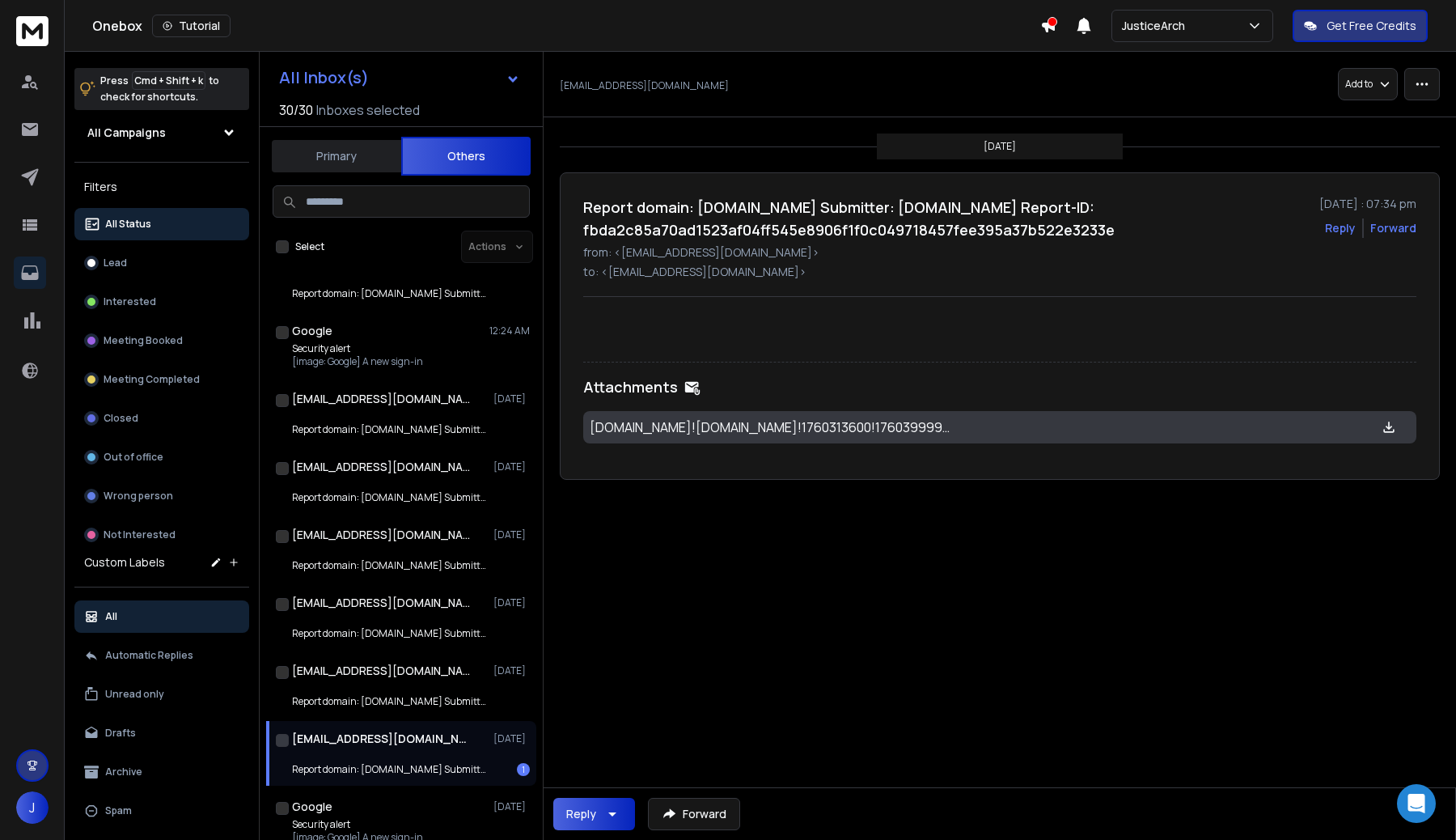
scroll to position [641, 0]
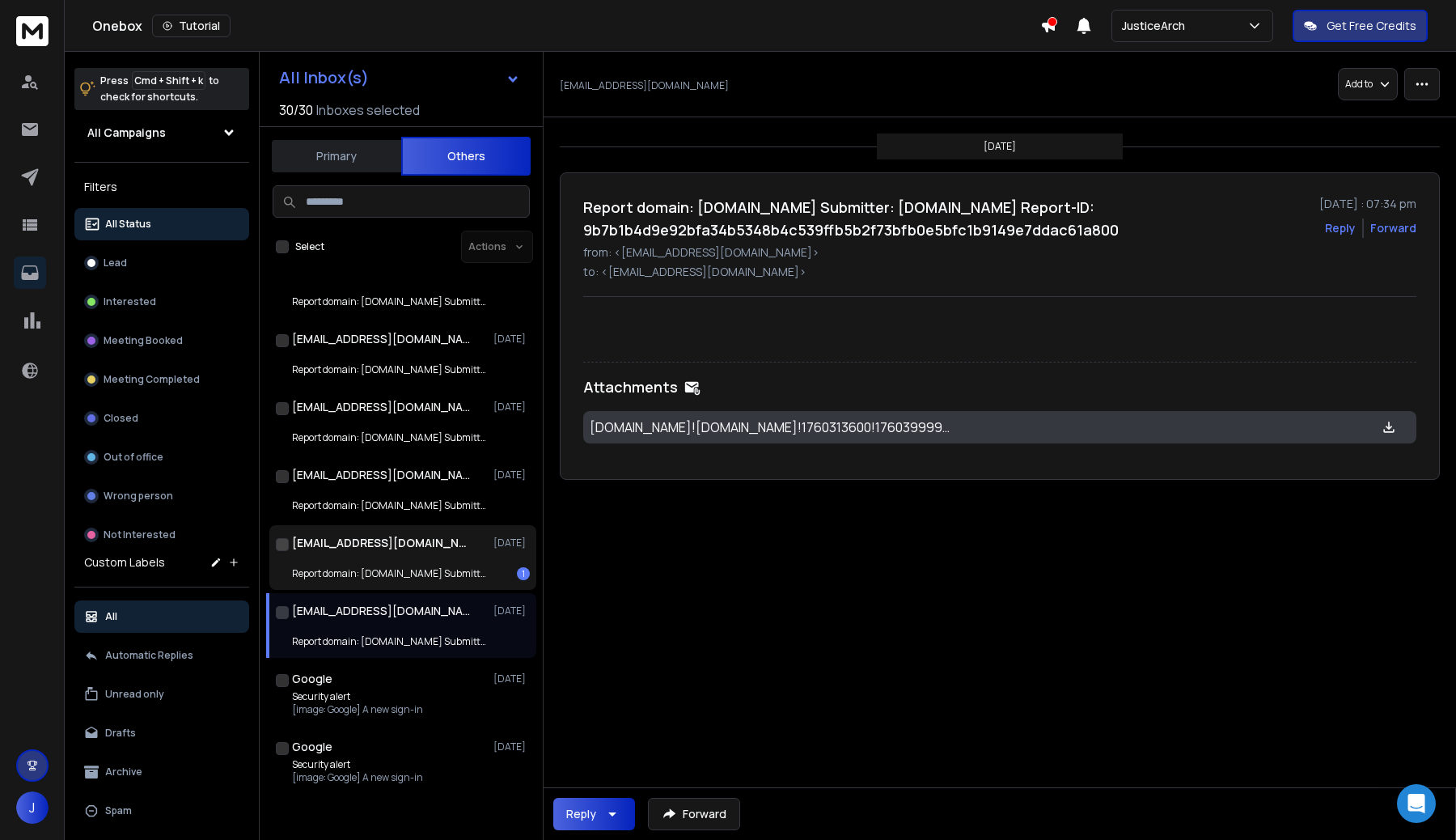
click at [493, 536] on p "14 Oct" at bounding box center [511, 543] width 36 height 13
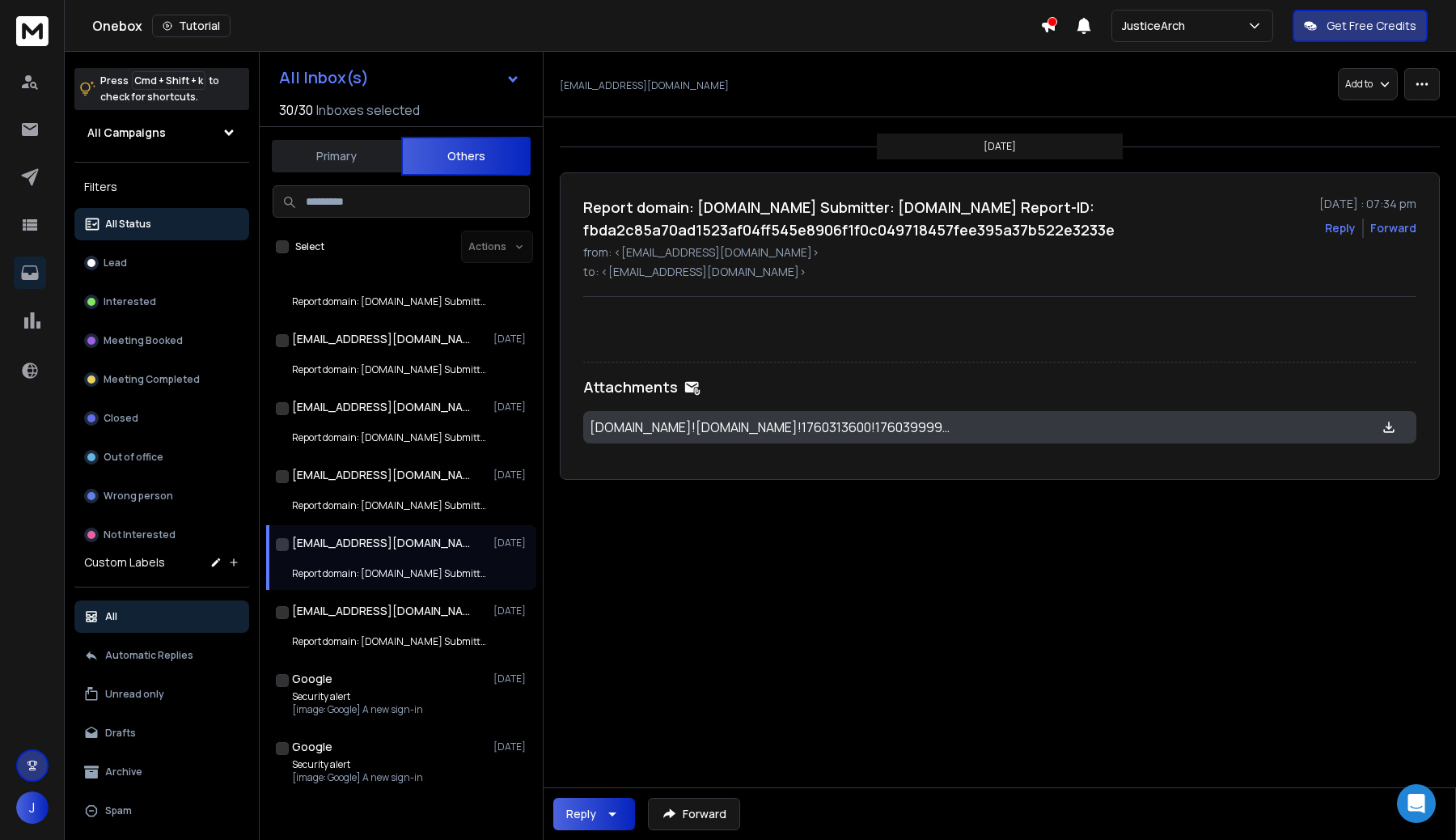
click at [372, 167] on button "Primary" at bounding box center [336, 156] width 129 height 36
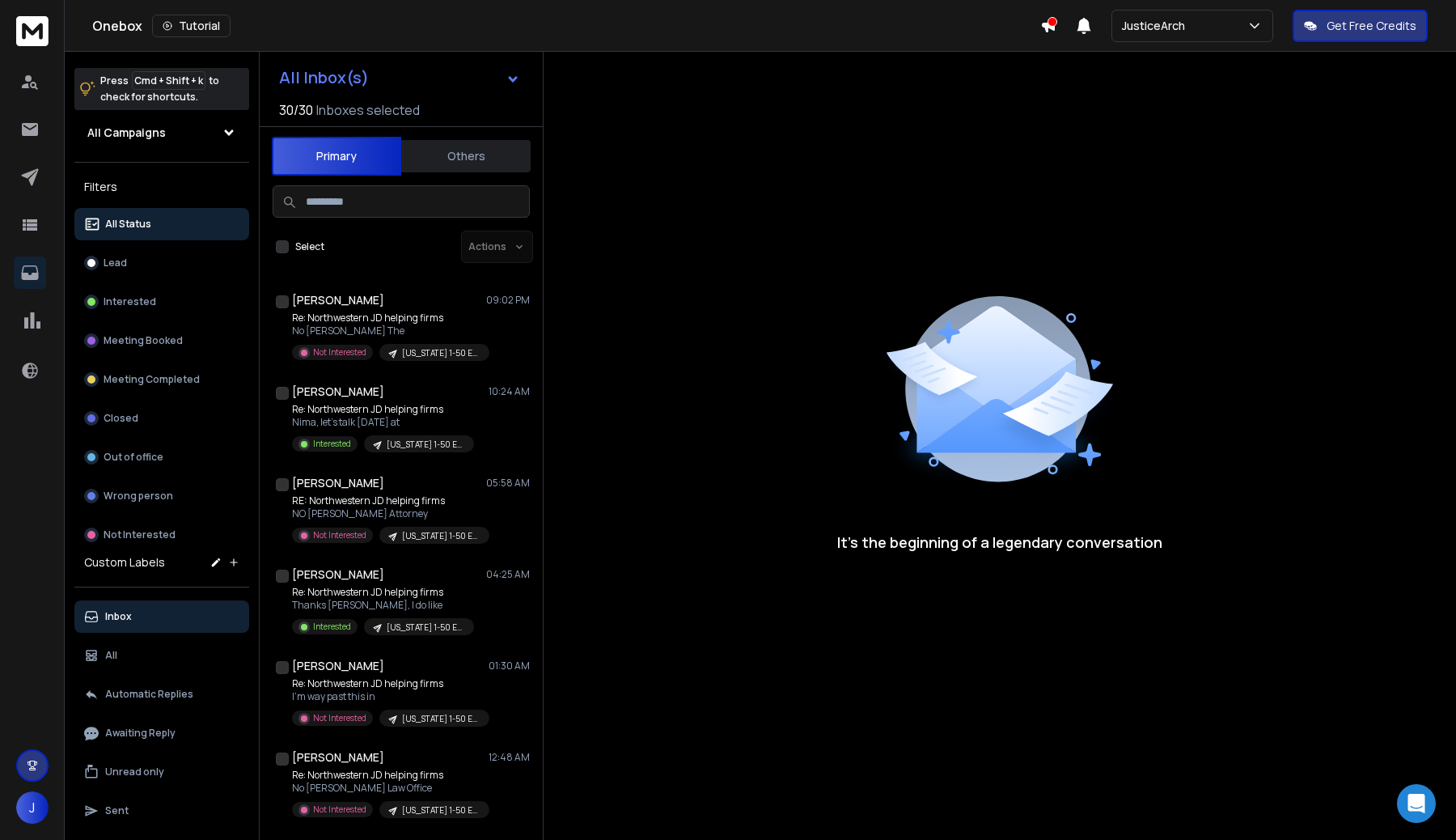
click at [661, 171] on div "It’s the beginning of a legendary conversation" at bounding box center [999, 409] width 913 height 714
click at [1152, 21] on p "JusticeArch" at bounding box center [1157, 26] width 69 height 16
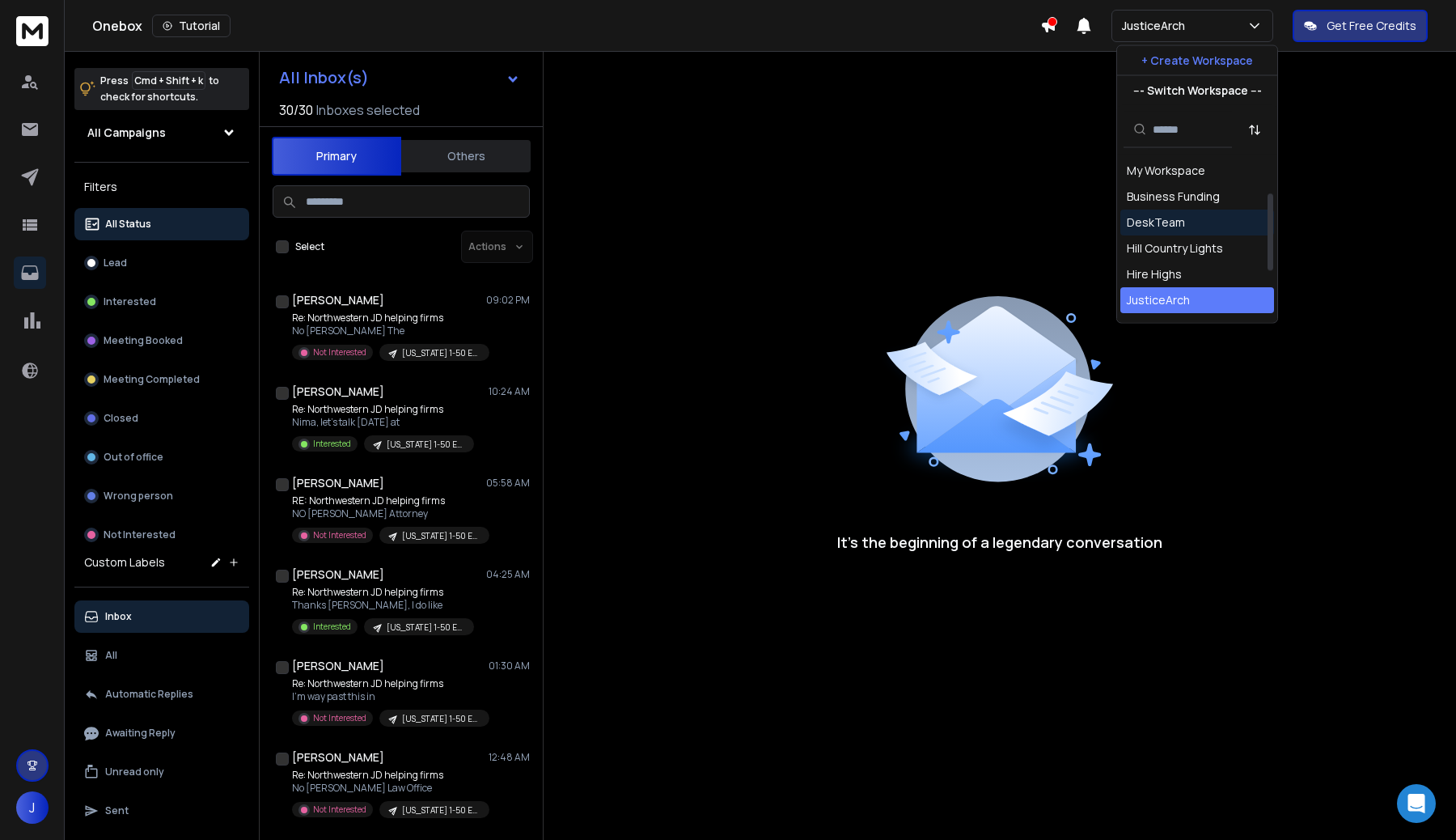
scroll to position [99, 0]
click at [1173, 229] on div "Outreach Lab" at bounding box center [1162, 227] width 72 height 16
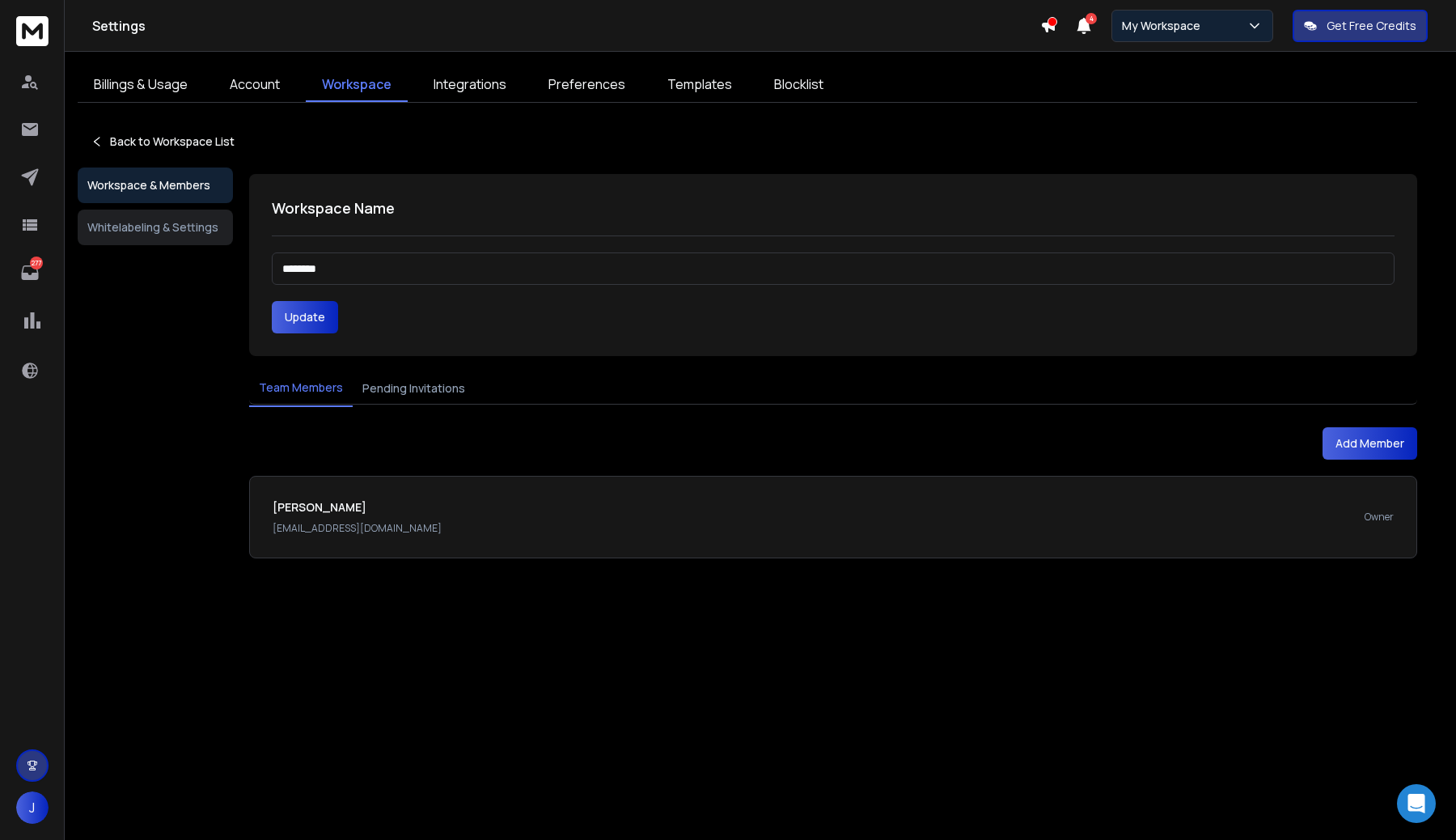
click at [1203, 26] on p "My Workspace" at bounding box center [1164, 26] width 85 height 16
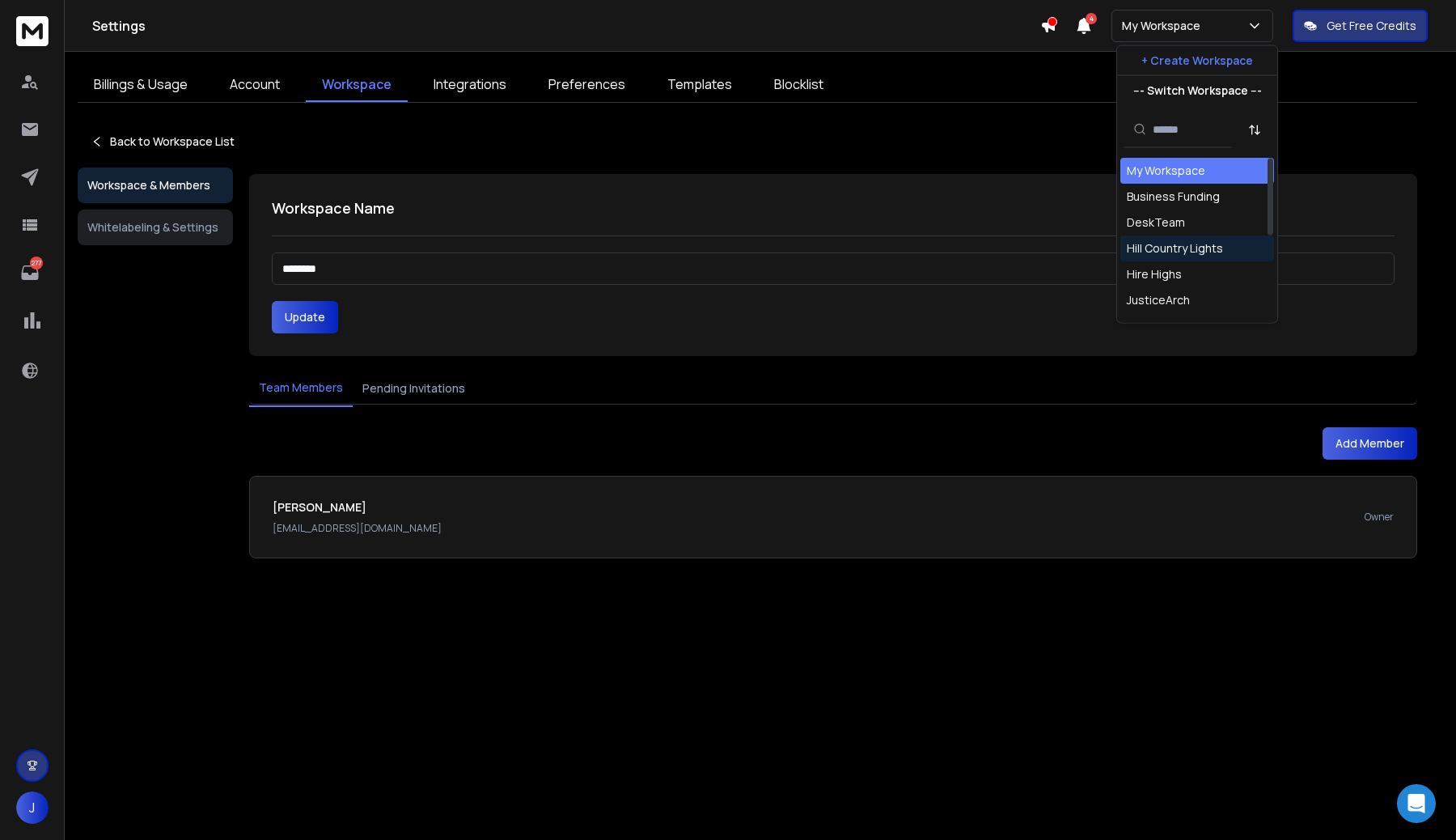
click at [1195, 241] on div "Hill Country Lights" at bounding box center [1175, 249] width 97 height 16
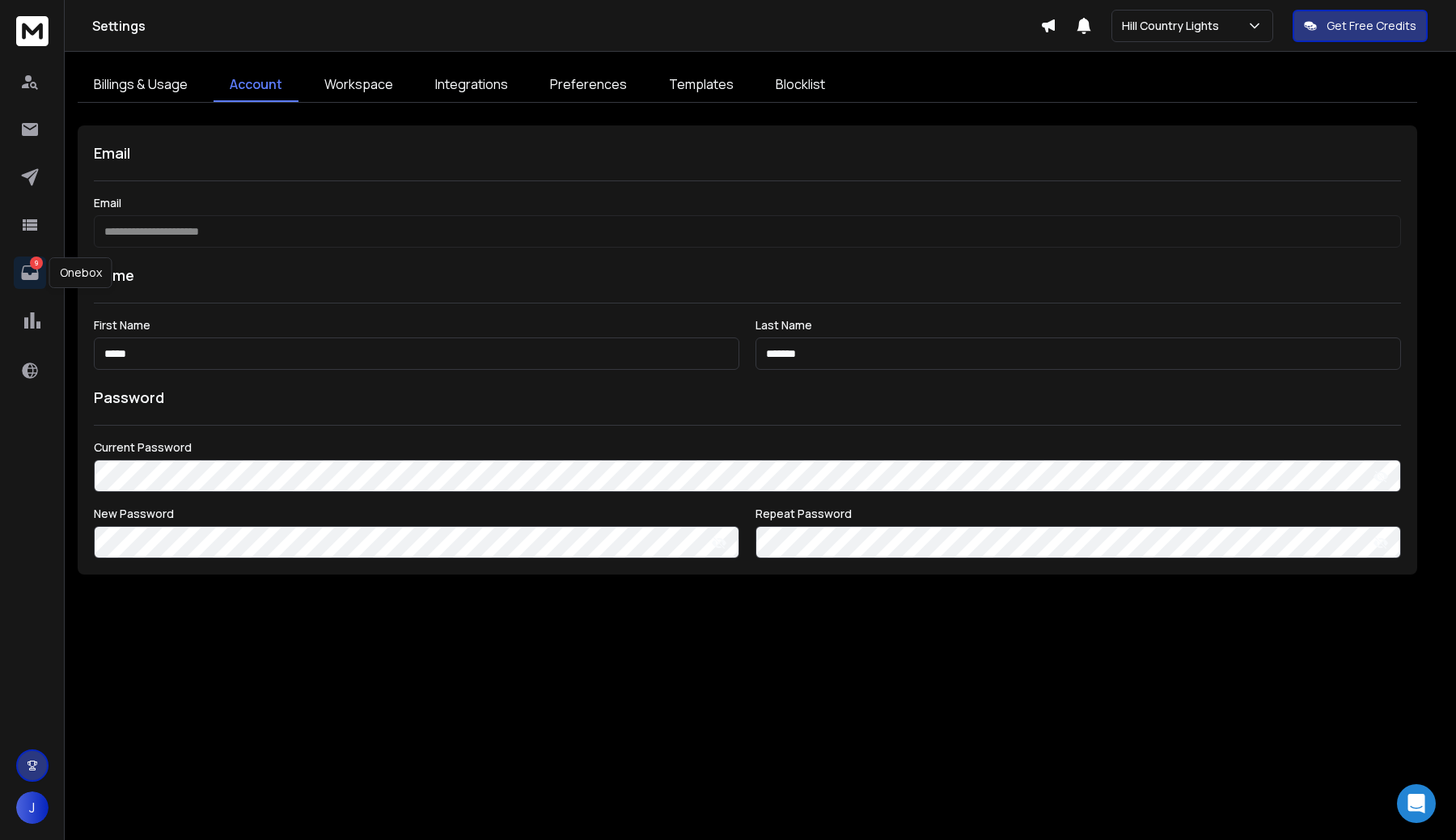
click at [36, 270] on link "9" at bounding box center [29, 272] width 32 height 32
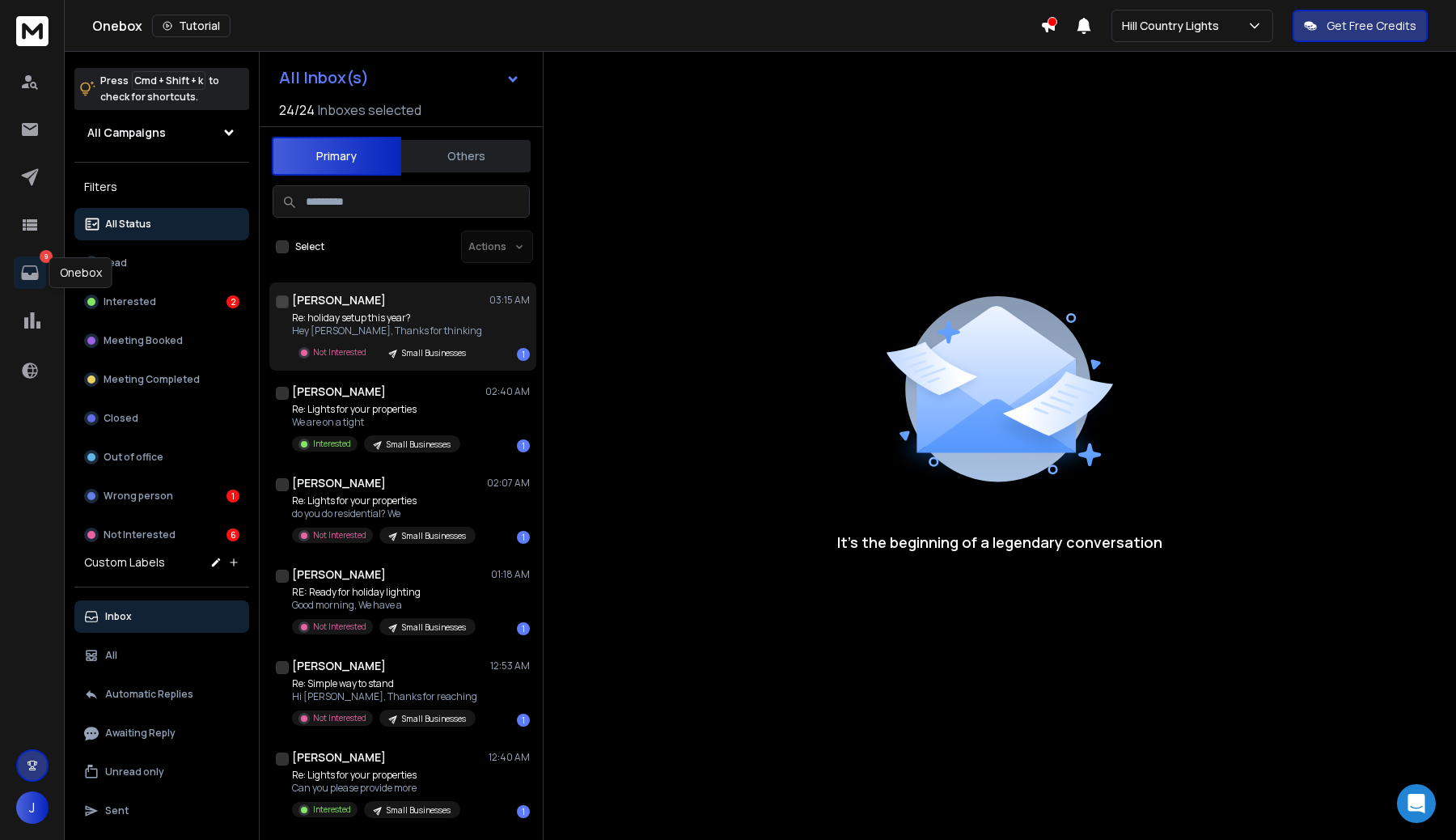
click at [360, 329] on p "Hey Sam, Thanks for thinking" at bounding box center [387, 331] width 191 height 13
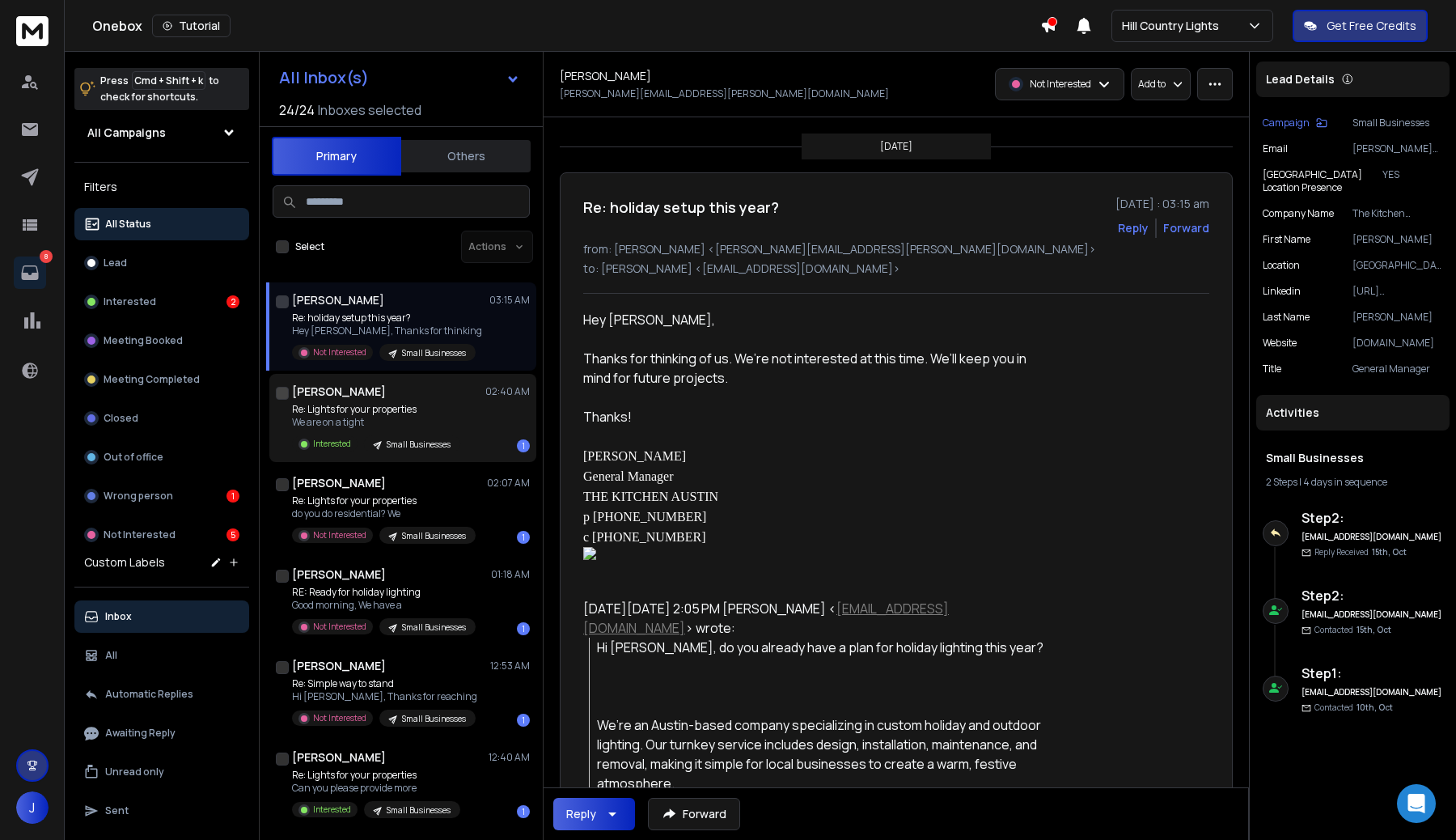
click at [467, 413] on div "Re: Lights for your properties We are on a tight Interested Small Businesses 1" at bounding box center [410, 428] width 238 height 49
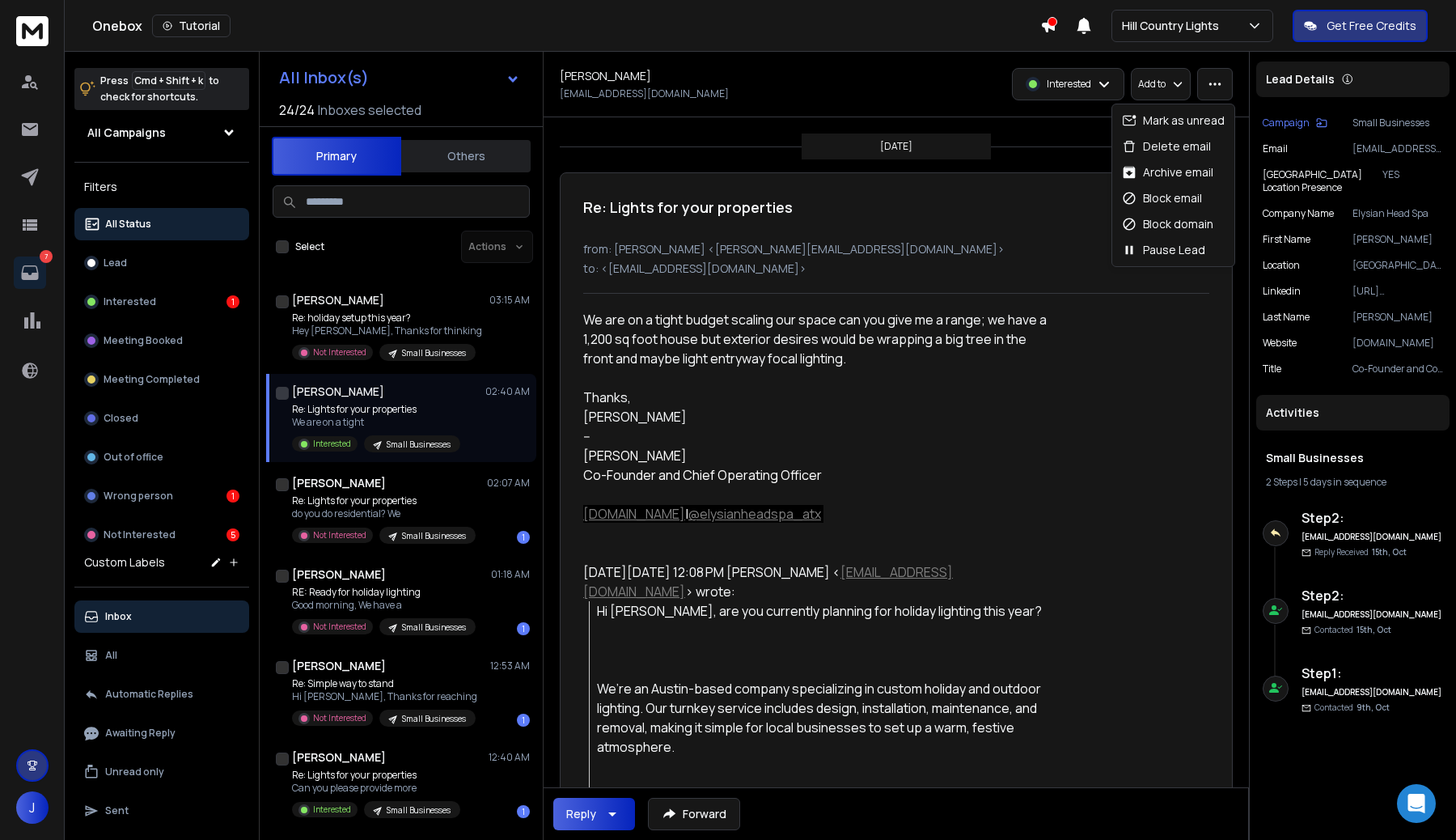
click at [1220, 79] on icon "button" at bounding box center [1215, 84] width 15 height 15
click at [1196, 121] on div "Mark as unread" at bounding box center [1173, 120] width 103 height 16
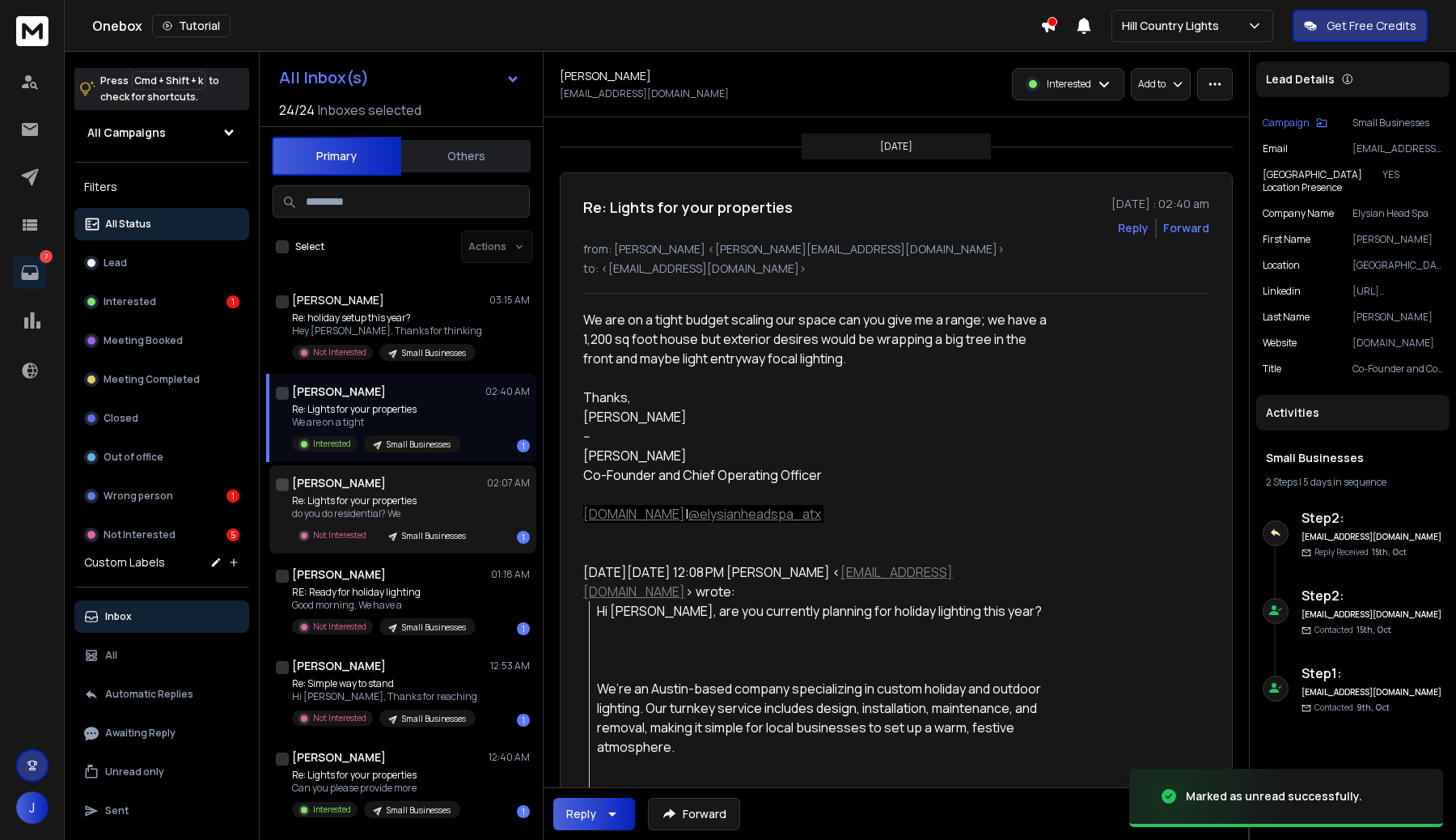
click at [430, 515] on p "do you do residential? We" at bounding box center [383, 513] width 183 height 13
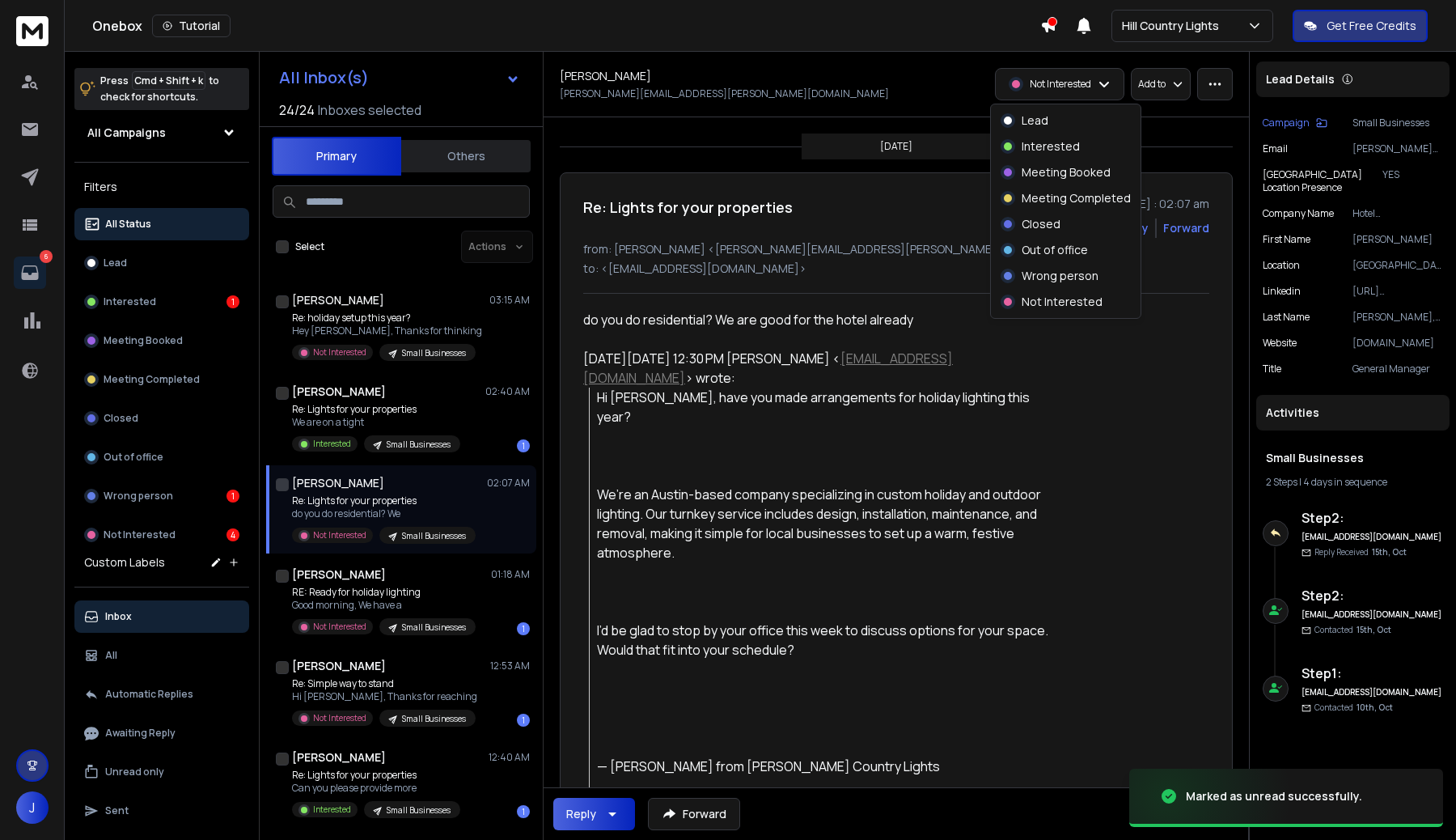
click at [1089, 82] on div "Not Interested" at bounding box center [1059, 84] width 128 height 31
click at [1076, 137] on div "Interested" at bounding box center [1066, 146] width 143 height 26
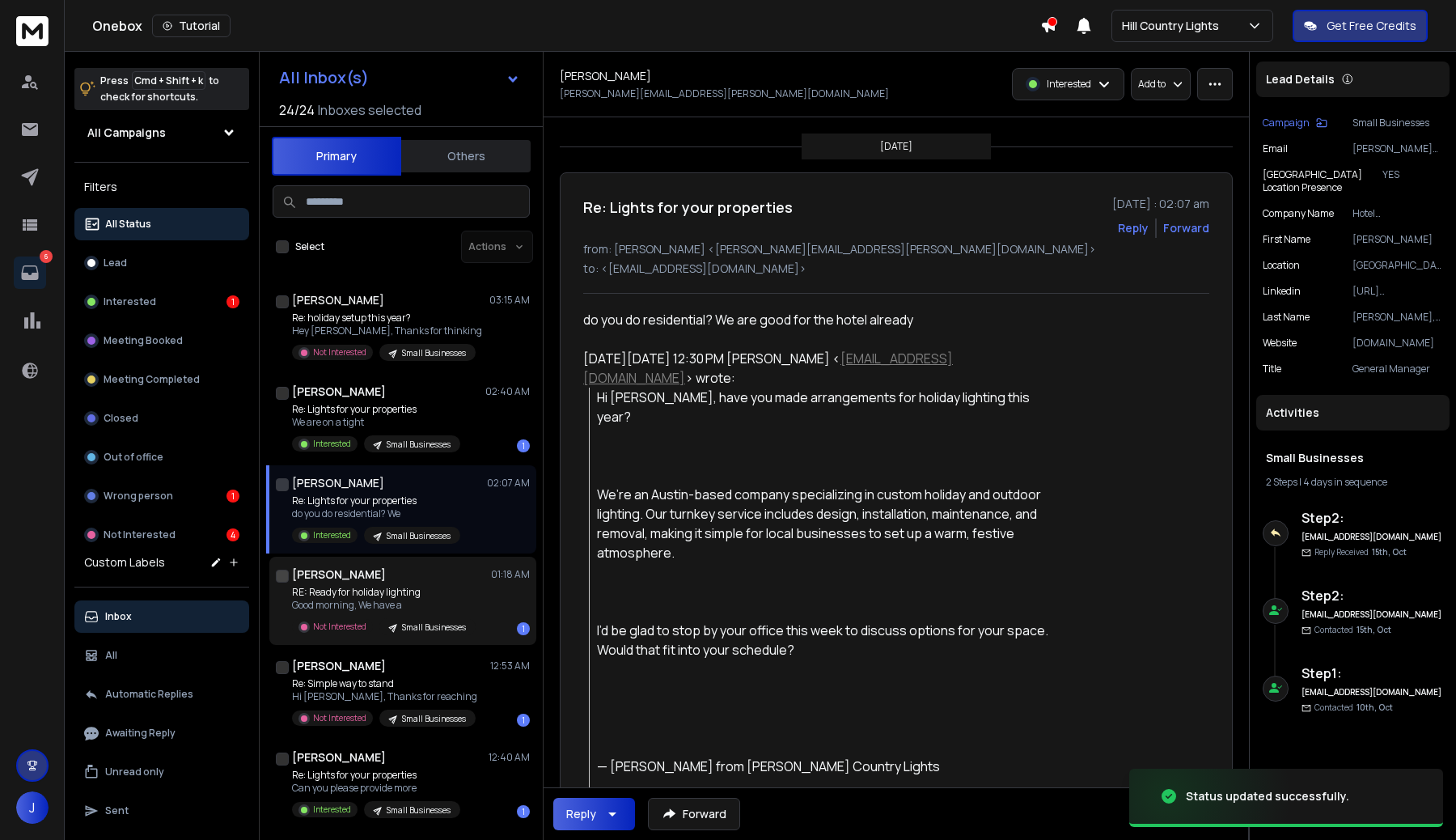
click at [494, 583] on div "Andersen 01:18 AM RE: Ready for holiday lighting Good morning, We have a Not In…" at bounding box center [410, 600] width 238 height 68
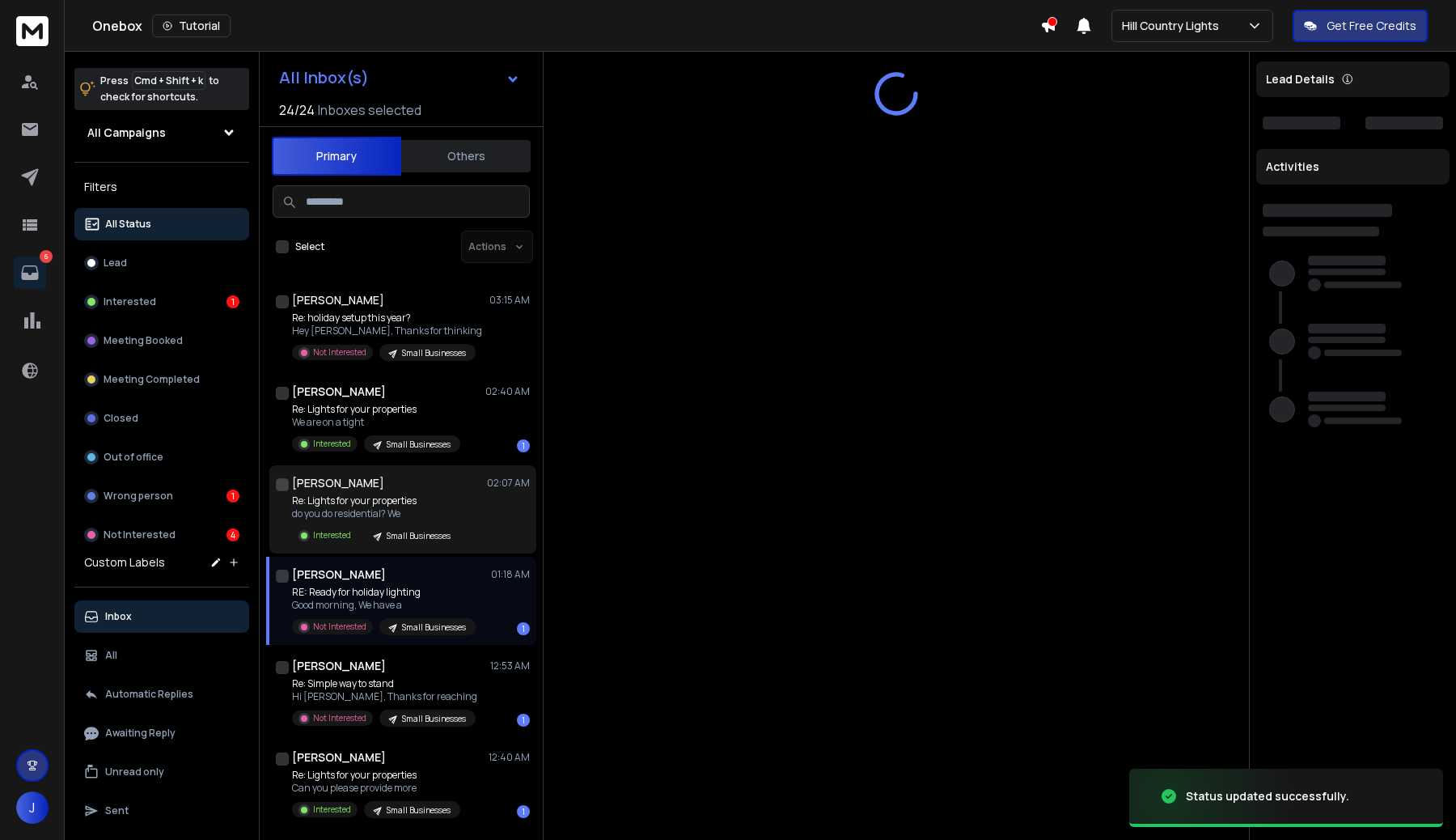
click at [500, 502] on div "Re: Lights for your properties do you do residential? We Interested Small Busin…" at bounding box center [410, 519] width 238 height 49
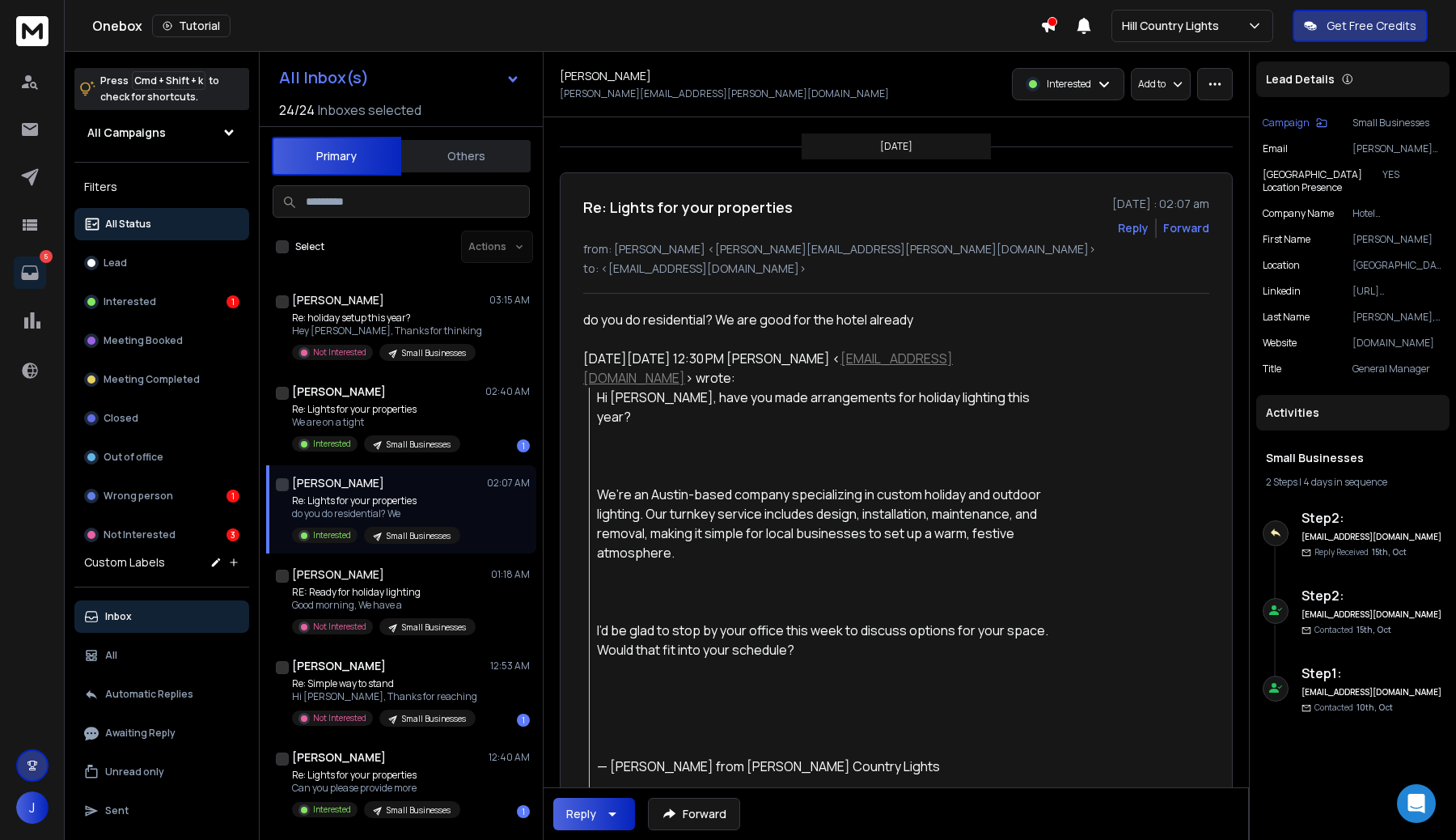
click at [1212, 92] on button "button" at bounding box center [1214, 84] width 36 height 32
click at [1196, 125] on div "Mark as unread" at bounding box center [1173, 120] width 103 height 16
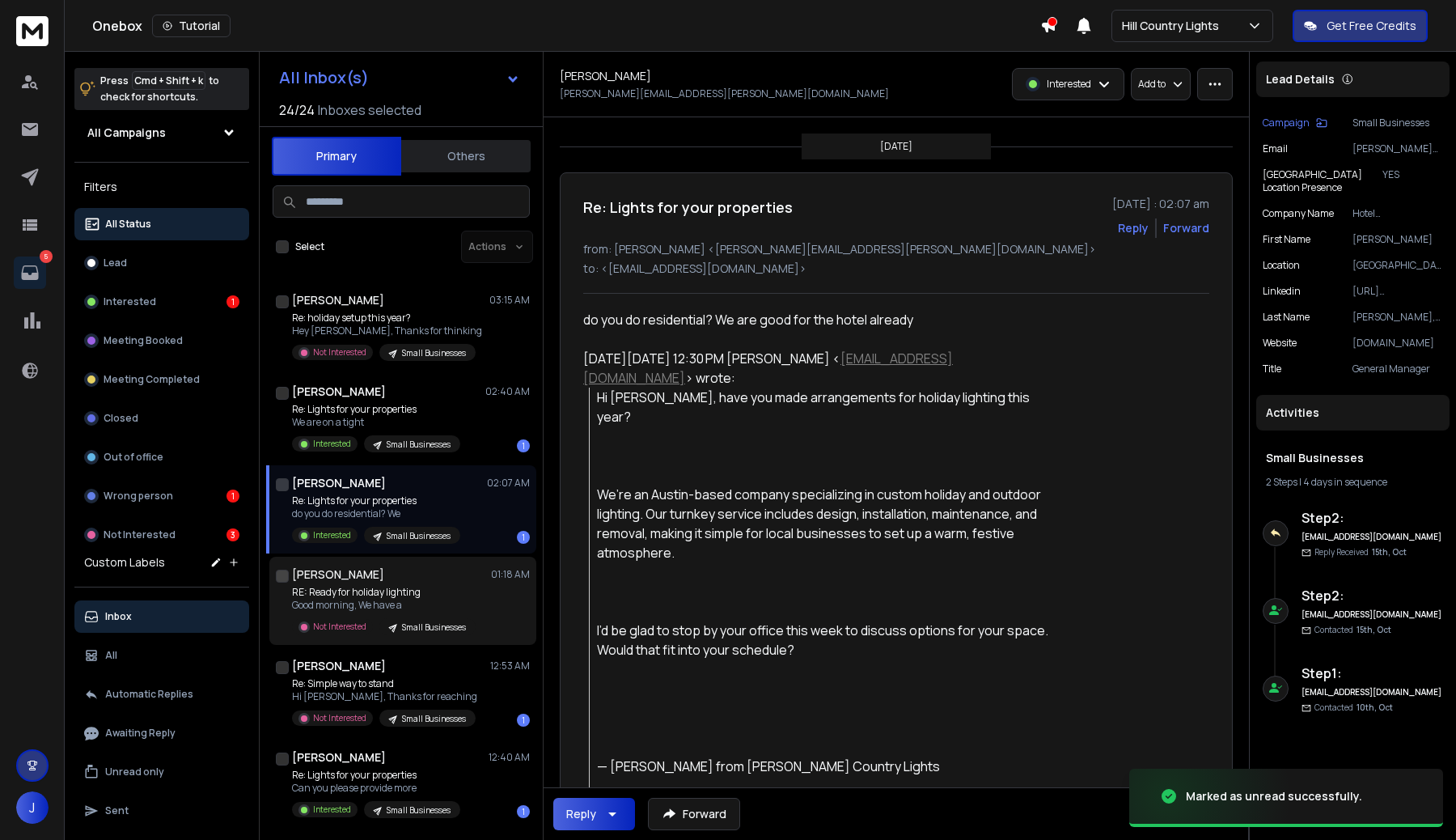
click at [391, 608] on p "Good morning, We have a" at bounding box center [383, 606] width 183 height 13
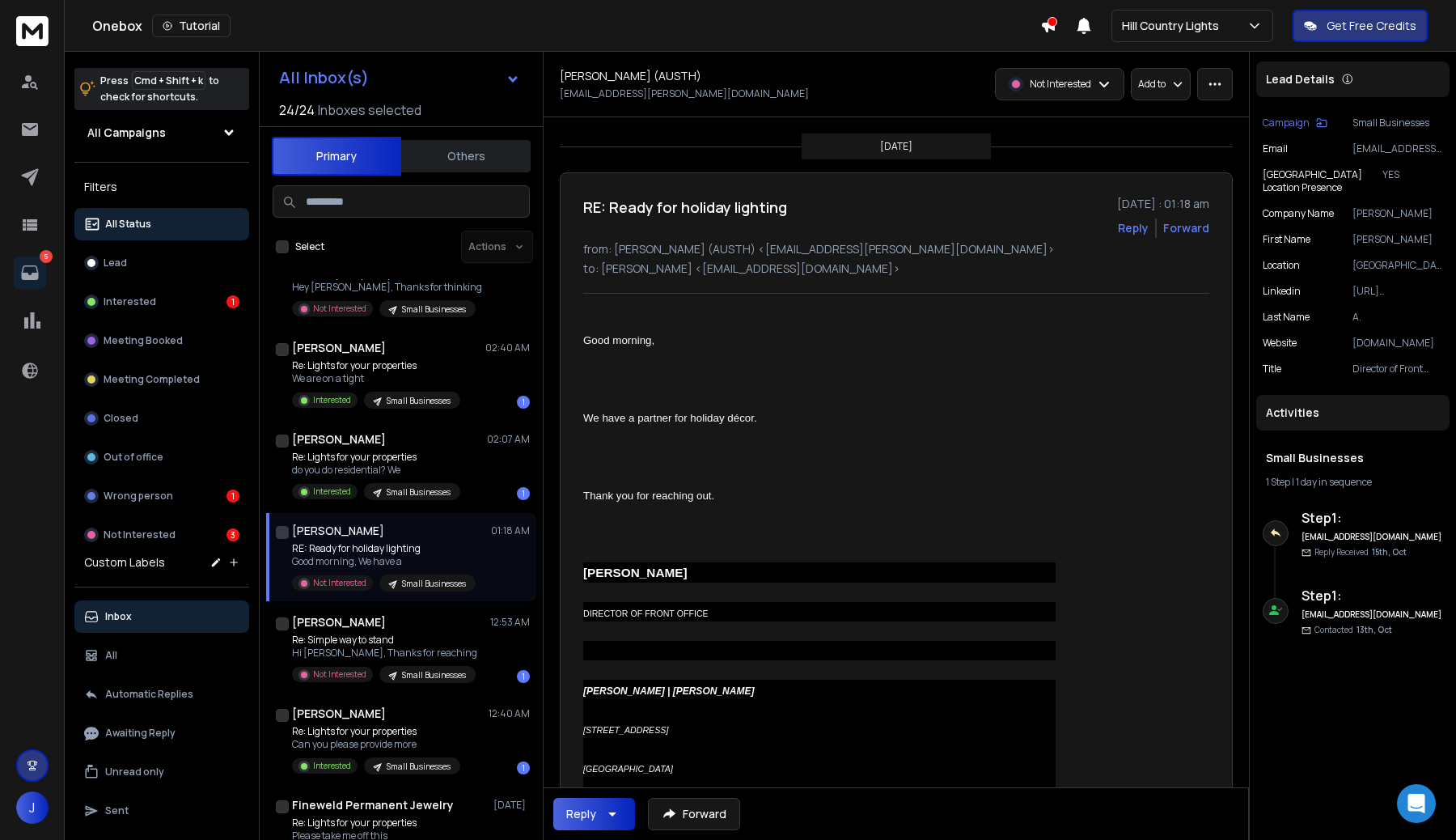
scroll to position [43, 0]
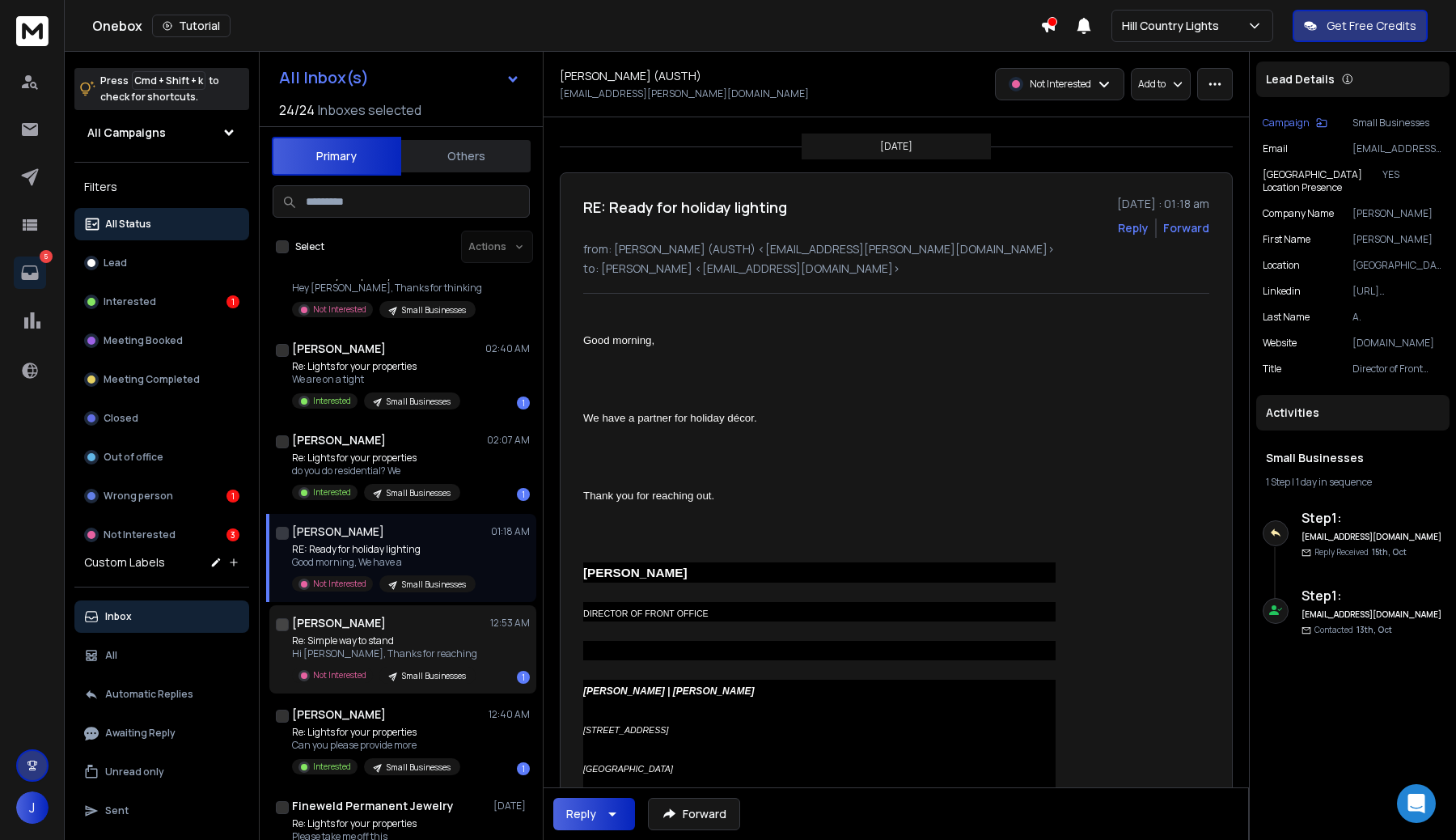
click at [391, 625] on div "katherine Sternat 12:53 AM" at bounding box center [410, 623] width 238 height 16
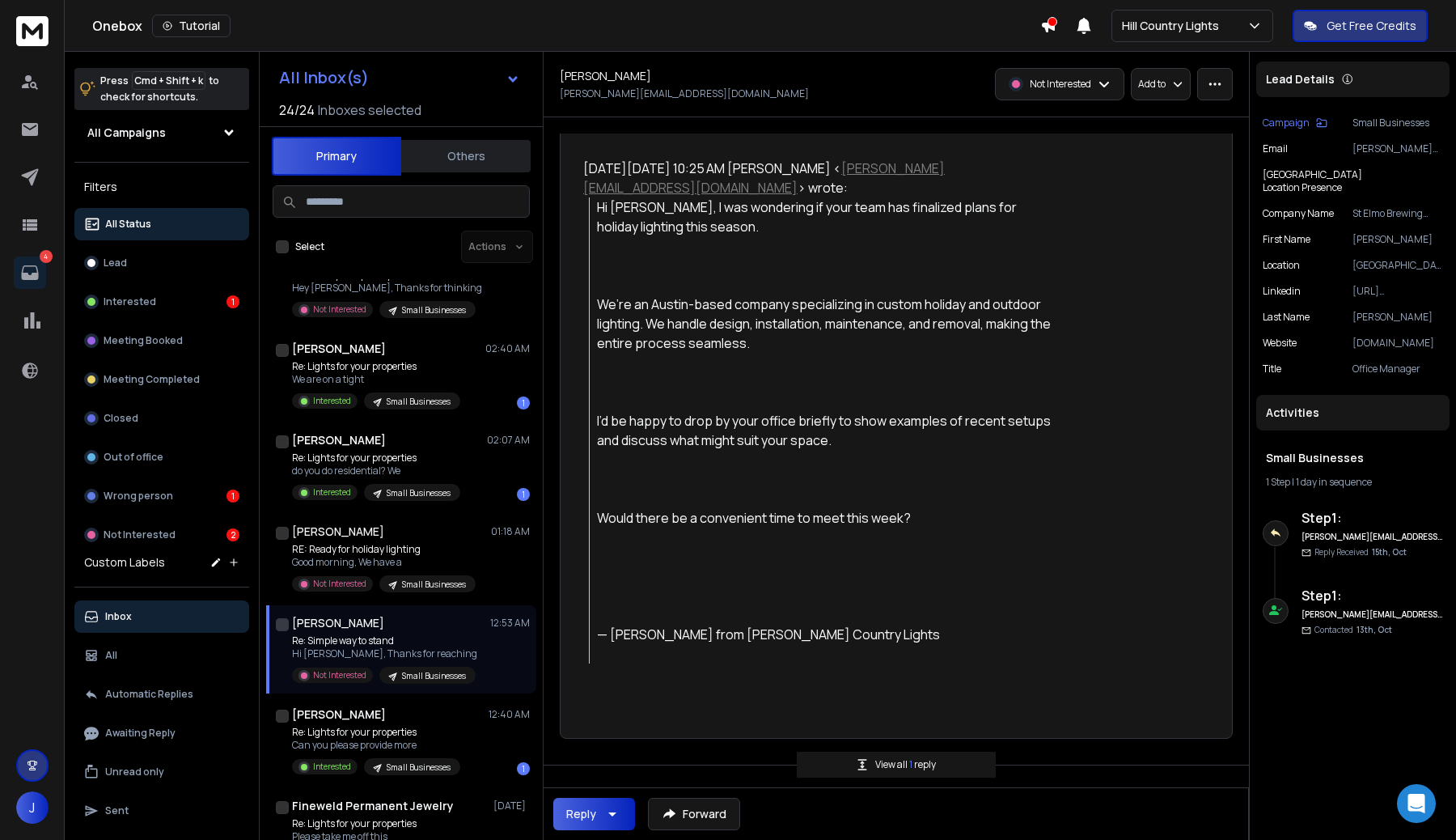
scroll to position [544, 0]
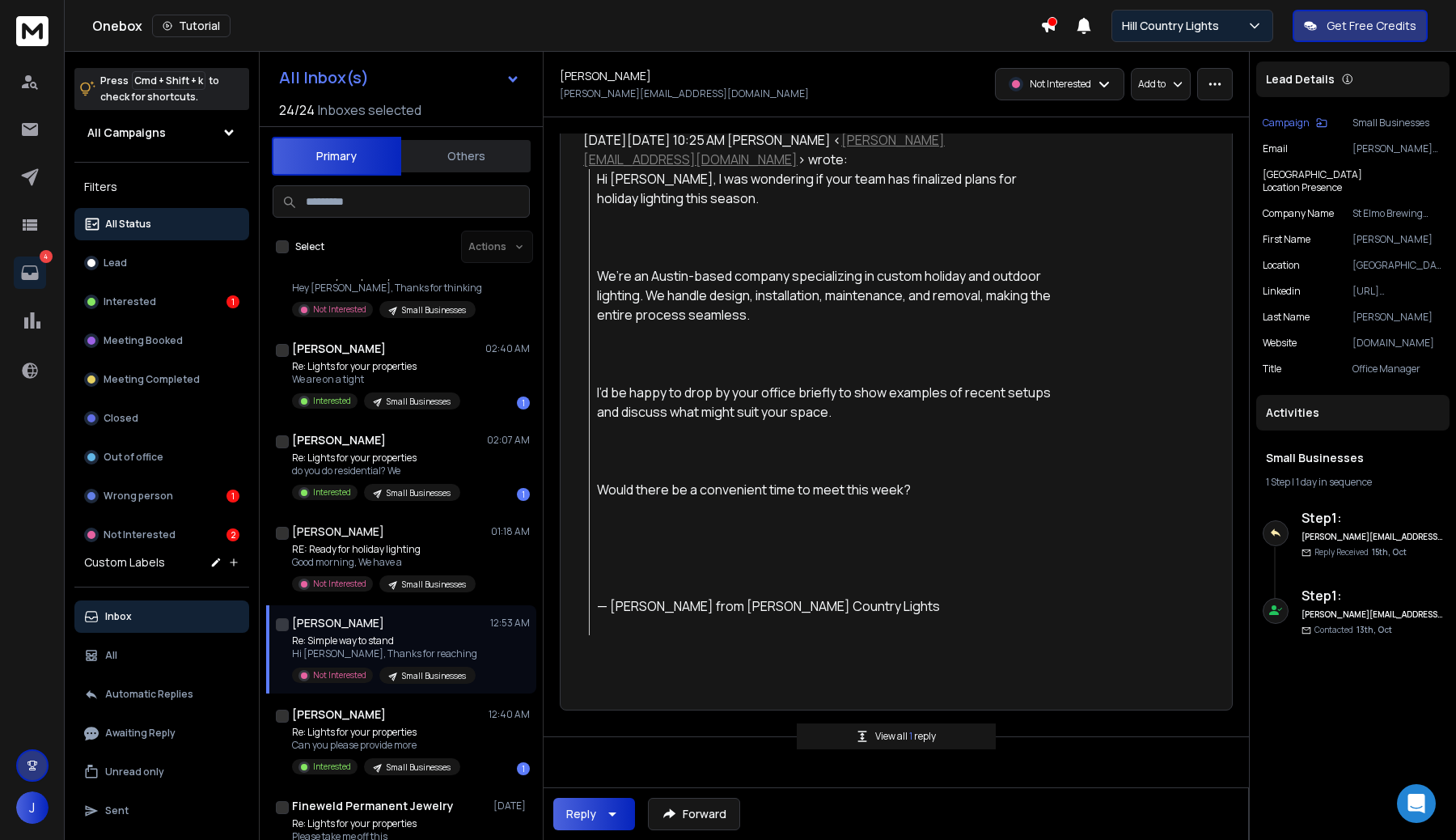
click at [1159, 26] on p "Hill Country Lights" at bounding box center [1174, 26] width 104 height 16
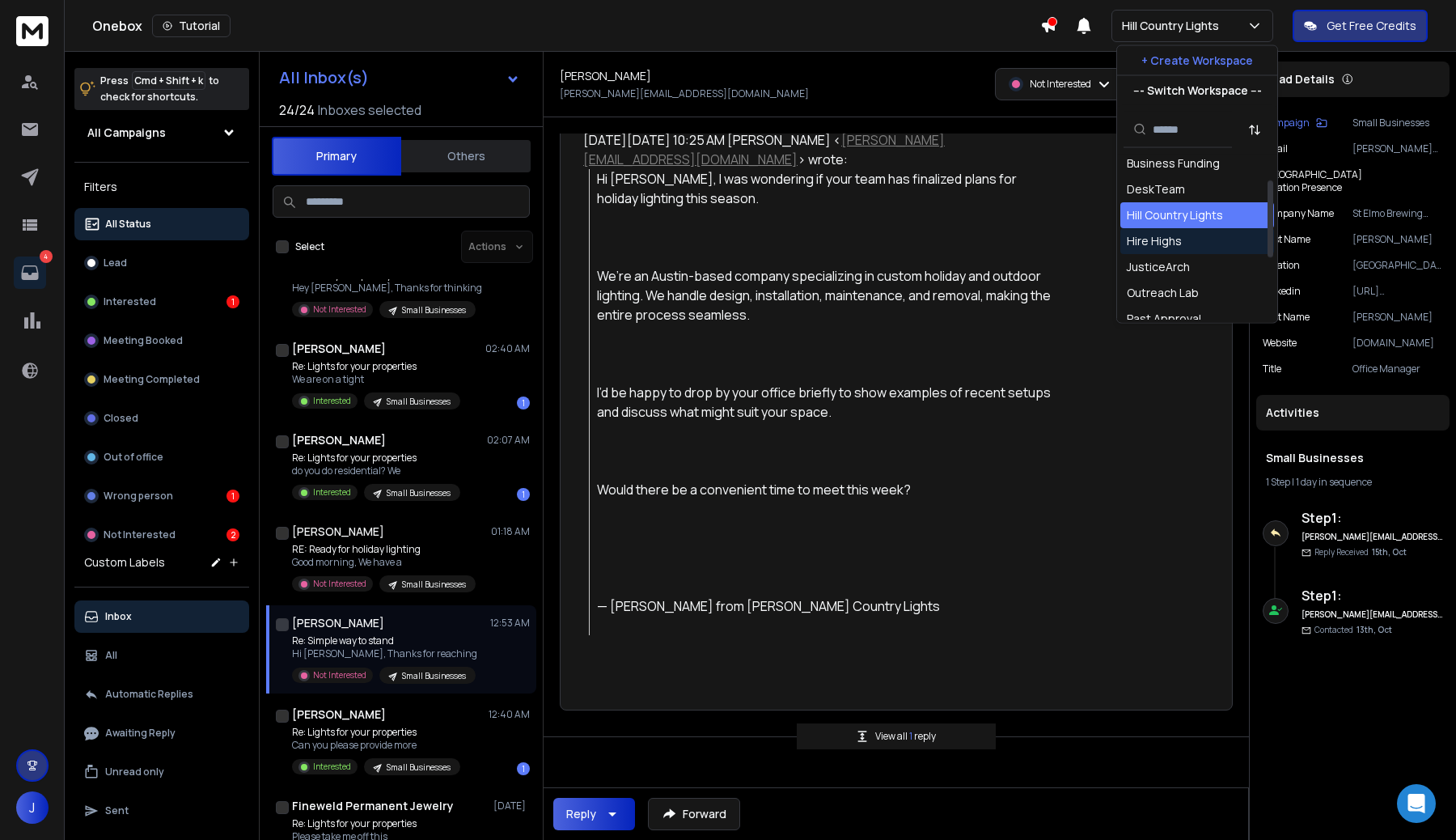
scroll to position [47, 0]
click at [1179, 254] on div "JusticeArch" at bounding box center [1158, 254] width 63 height 16
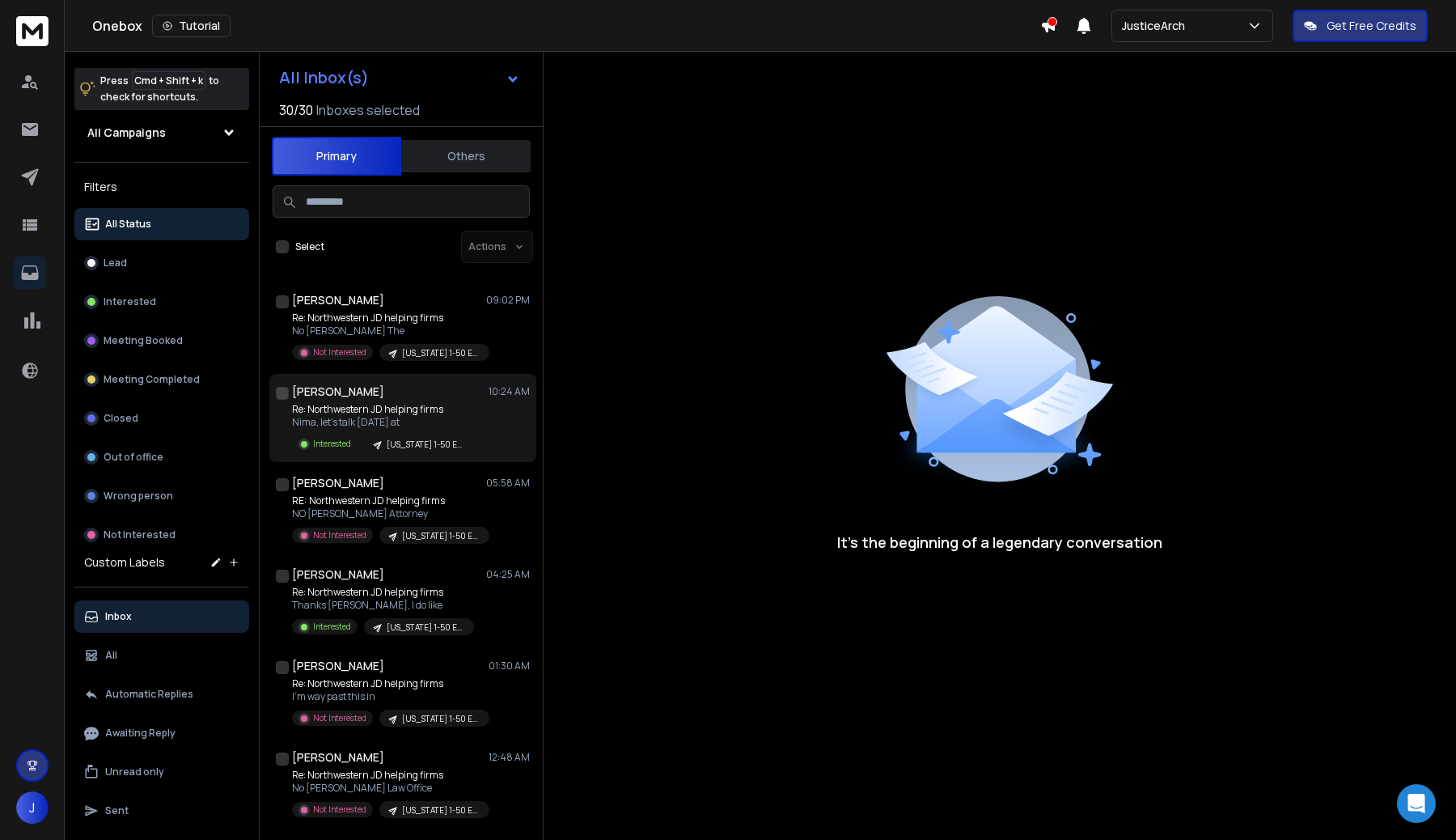
click at [468, 427] on p "Nima, let’s talk [DATE] at" at bounding box center [383, 422] width 182 height 13
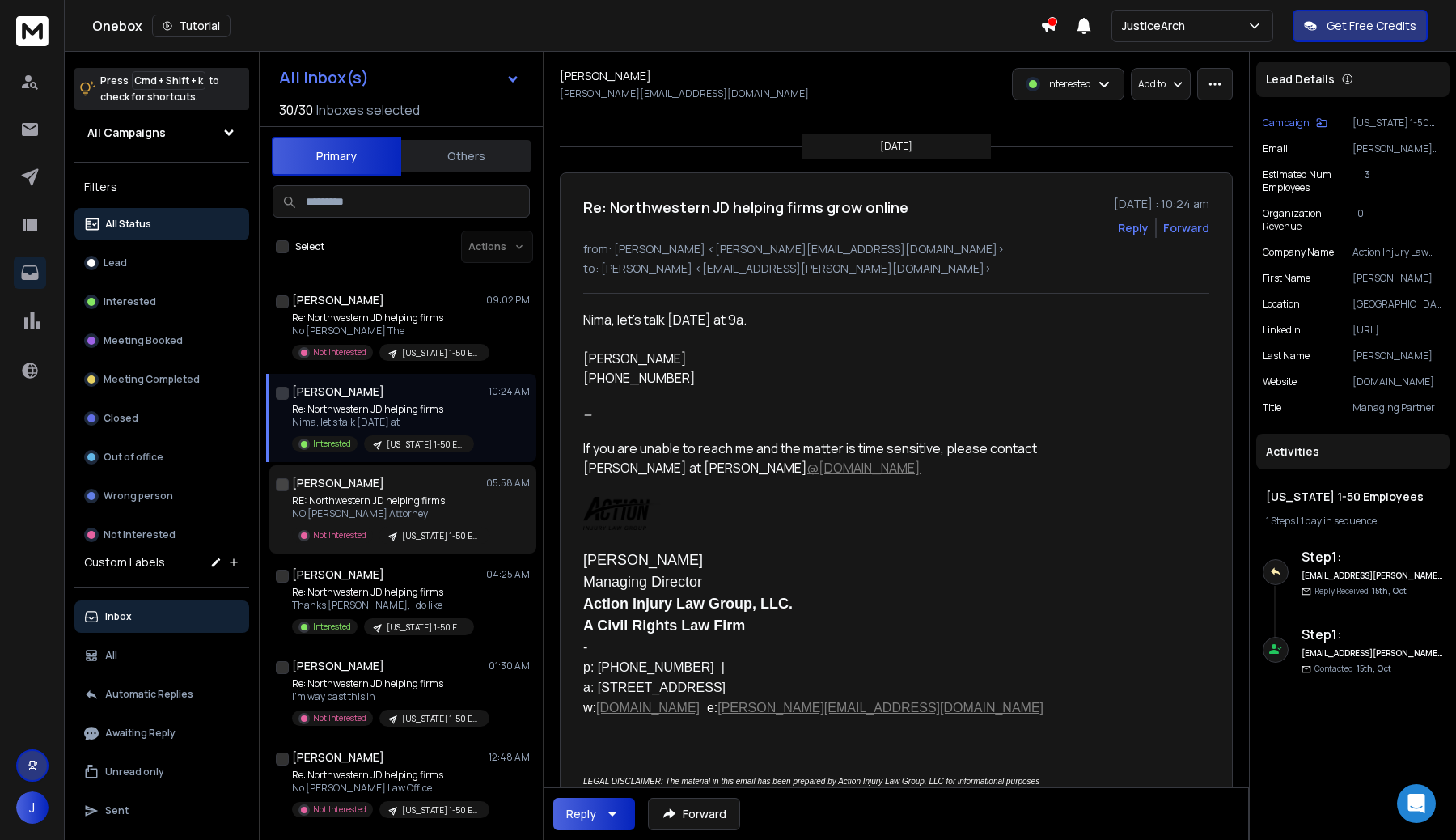
click at [446, 486] on div "[PERSON_NAME] 05:58 AM" at bounding box center [410, 483] width 238 height 16
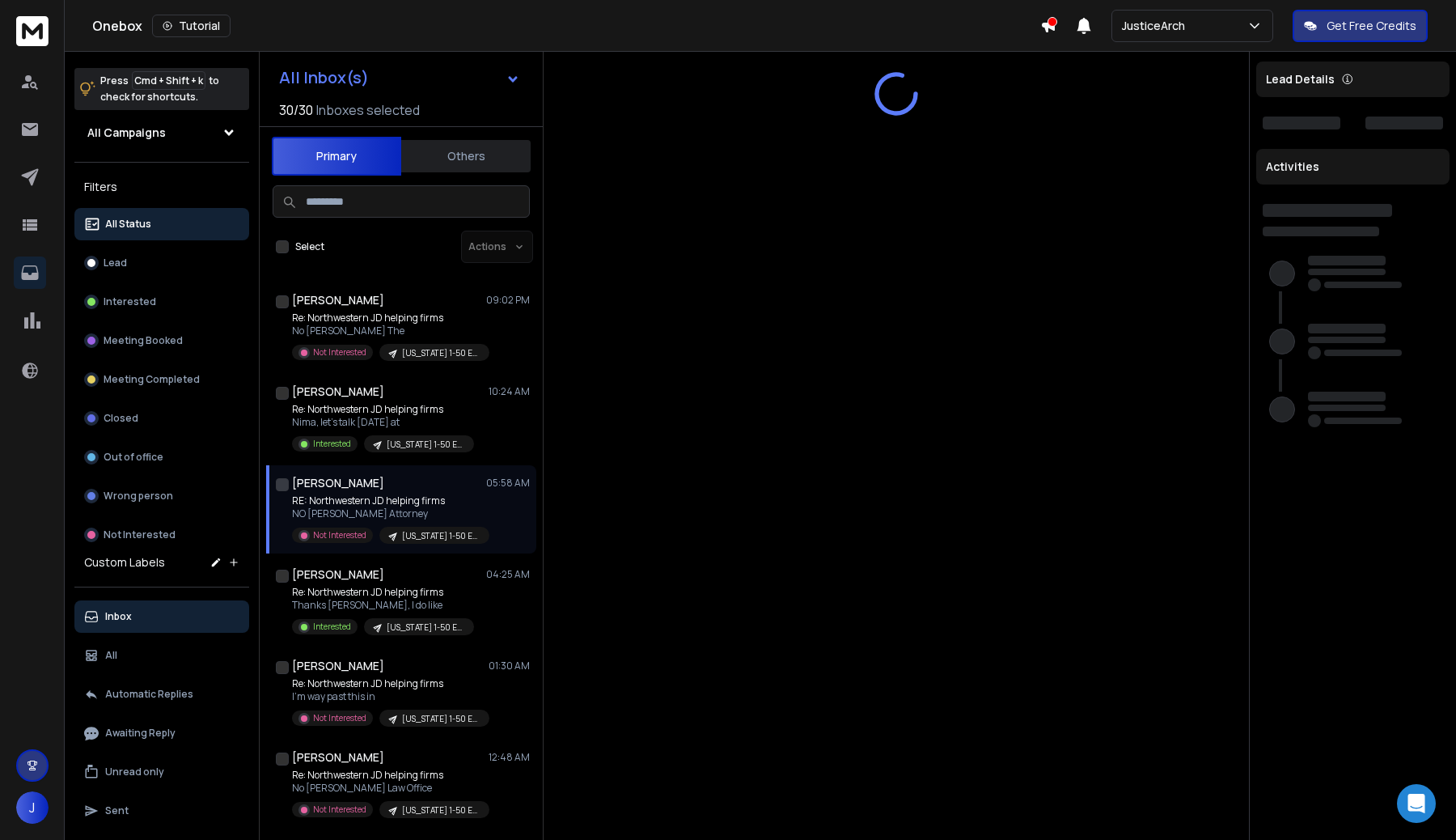
click at [451, 121] on div "All Inbox(s) 30 / 30 Inboxes selected Primary Others Select Actions [PERSON_NAM…" at bounding box center [401, 472] width 284 height 840
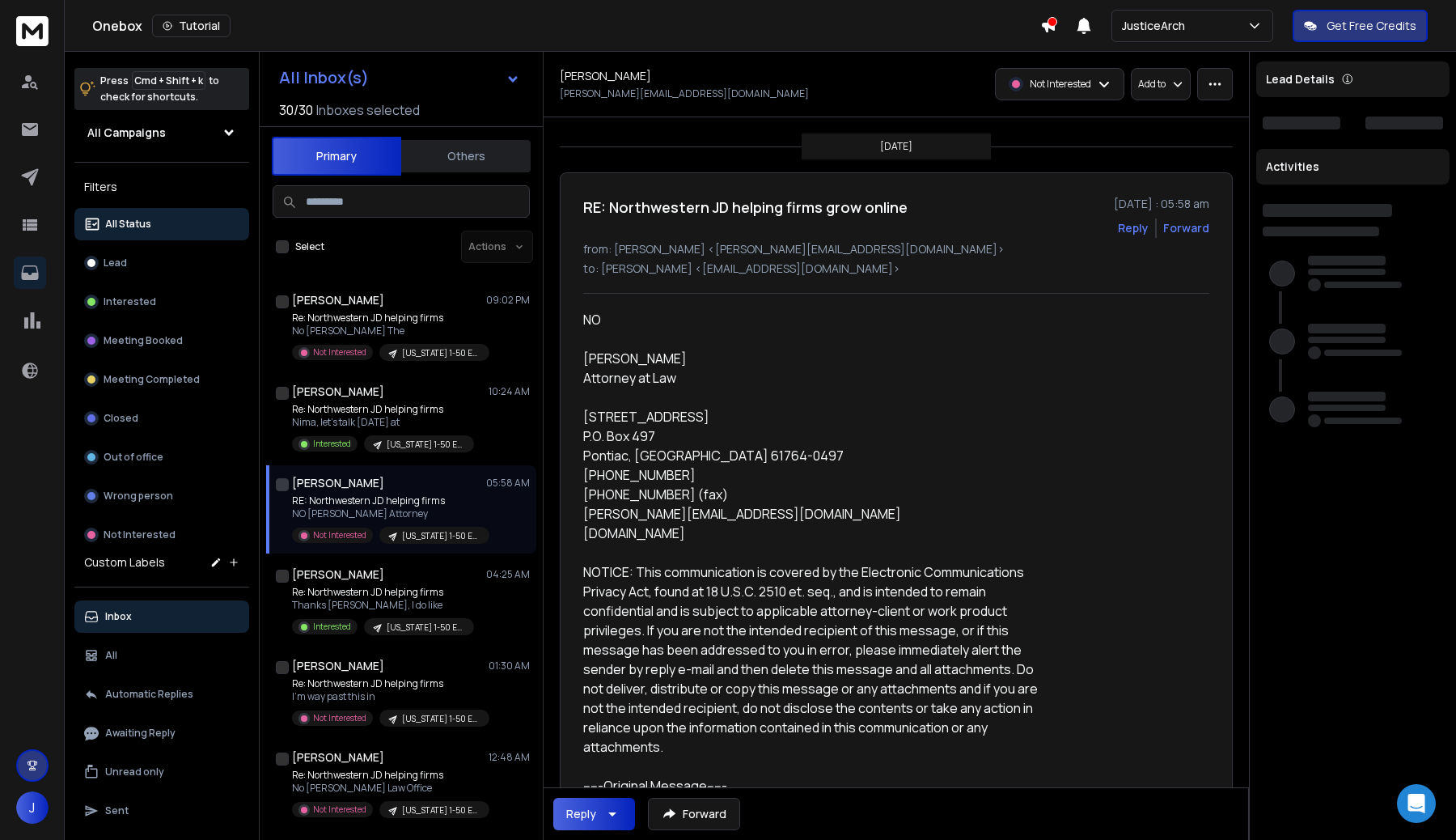
click at [454, 148] on button "Others" at bounding box center [466, 156] width 129 height 36
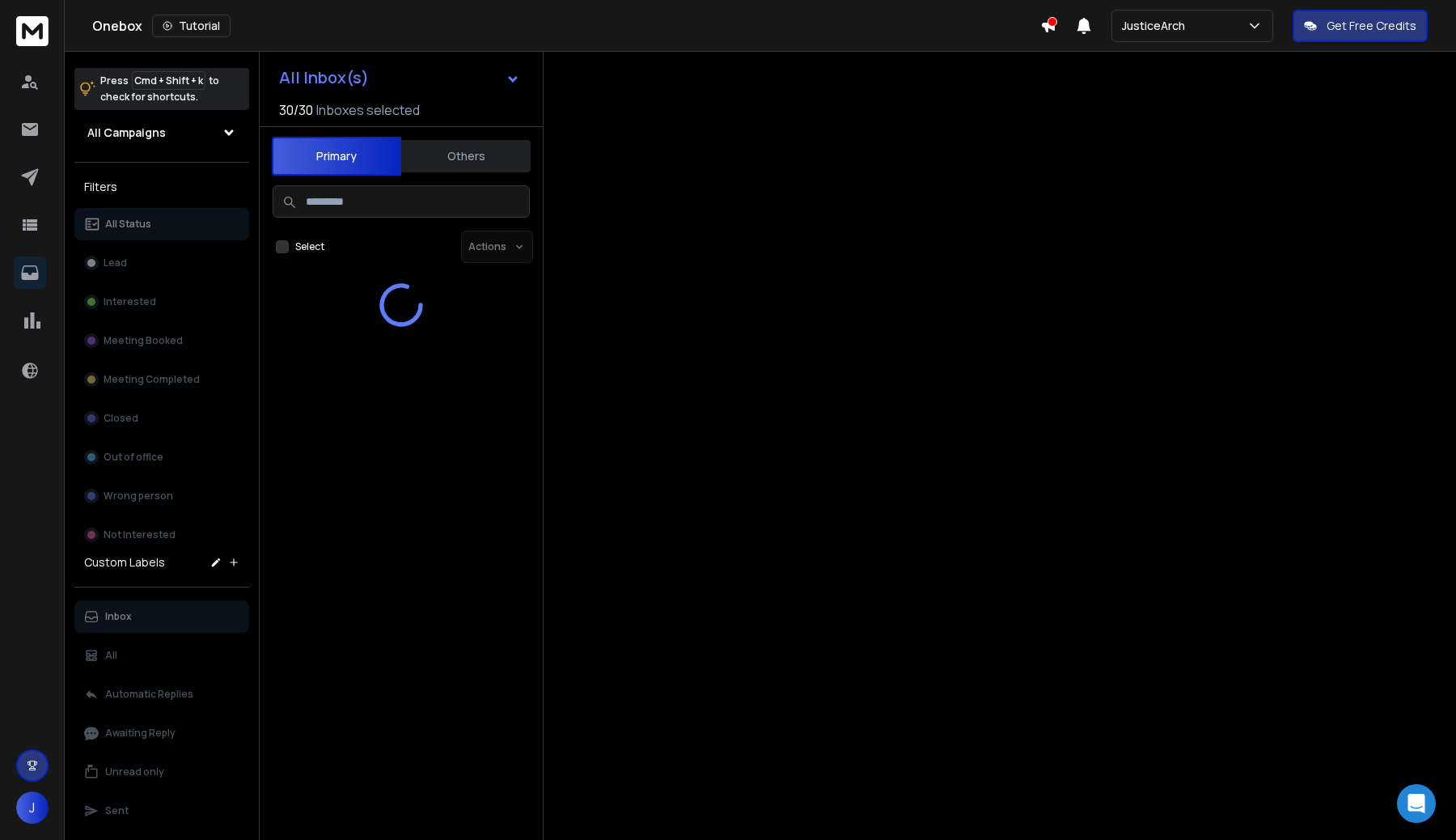
click at [370, 150] on button "Primary" at bounding box center [336, 156] width 129 height 39
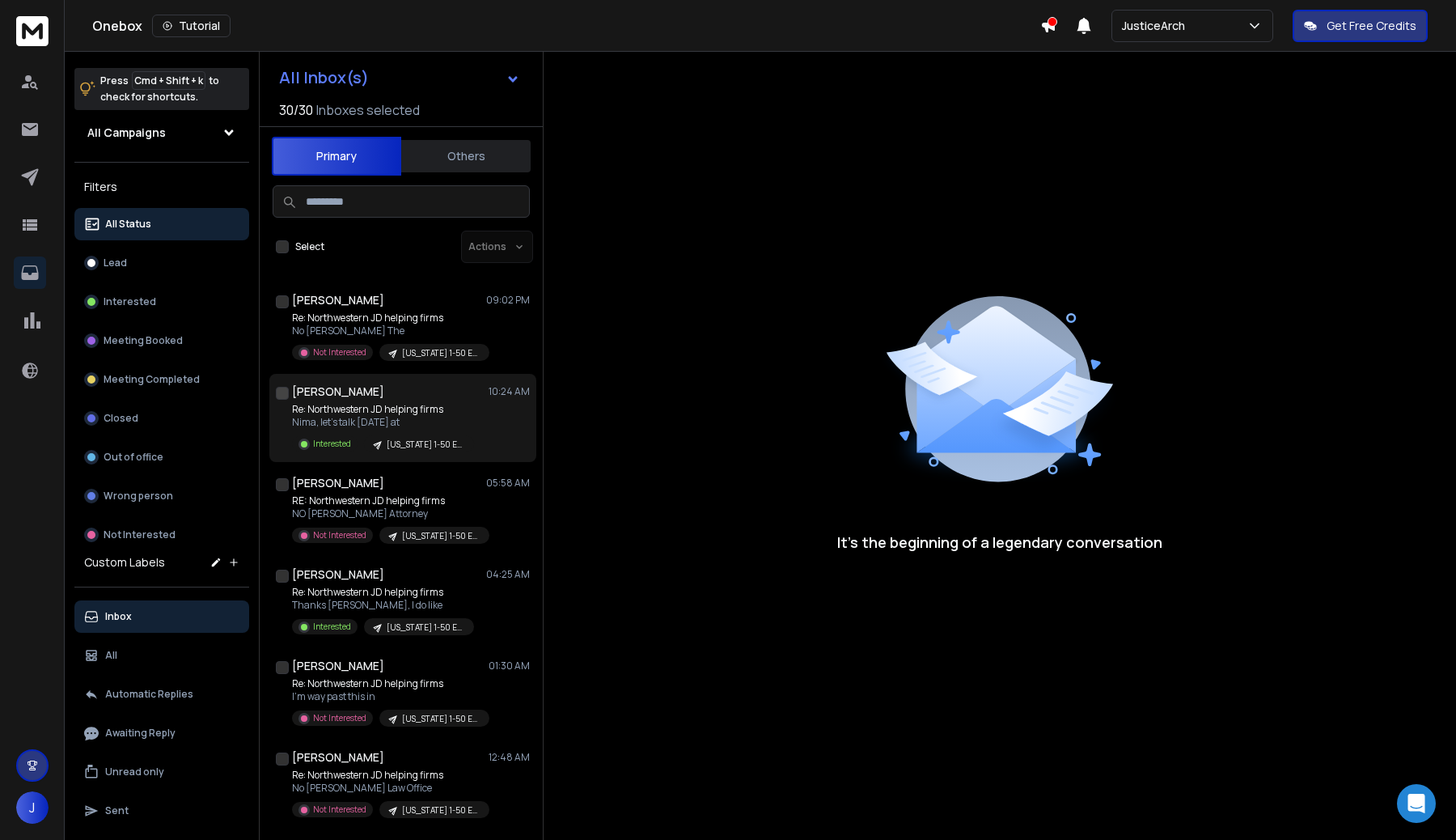
click at [426, 399] on div "Andrew M Stroth 10:24 AM Re: Northwestern JD helping firms Nima, let’s talk tom…" at bounding box center [410, 418] width 238 height 68
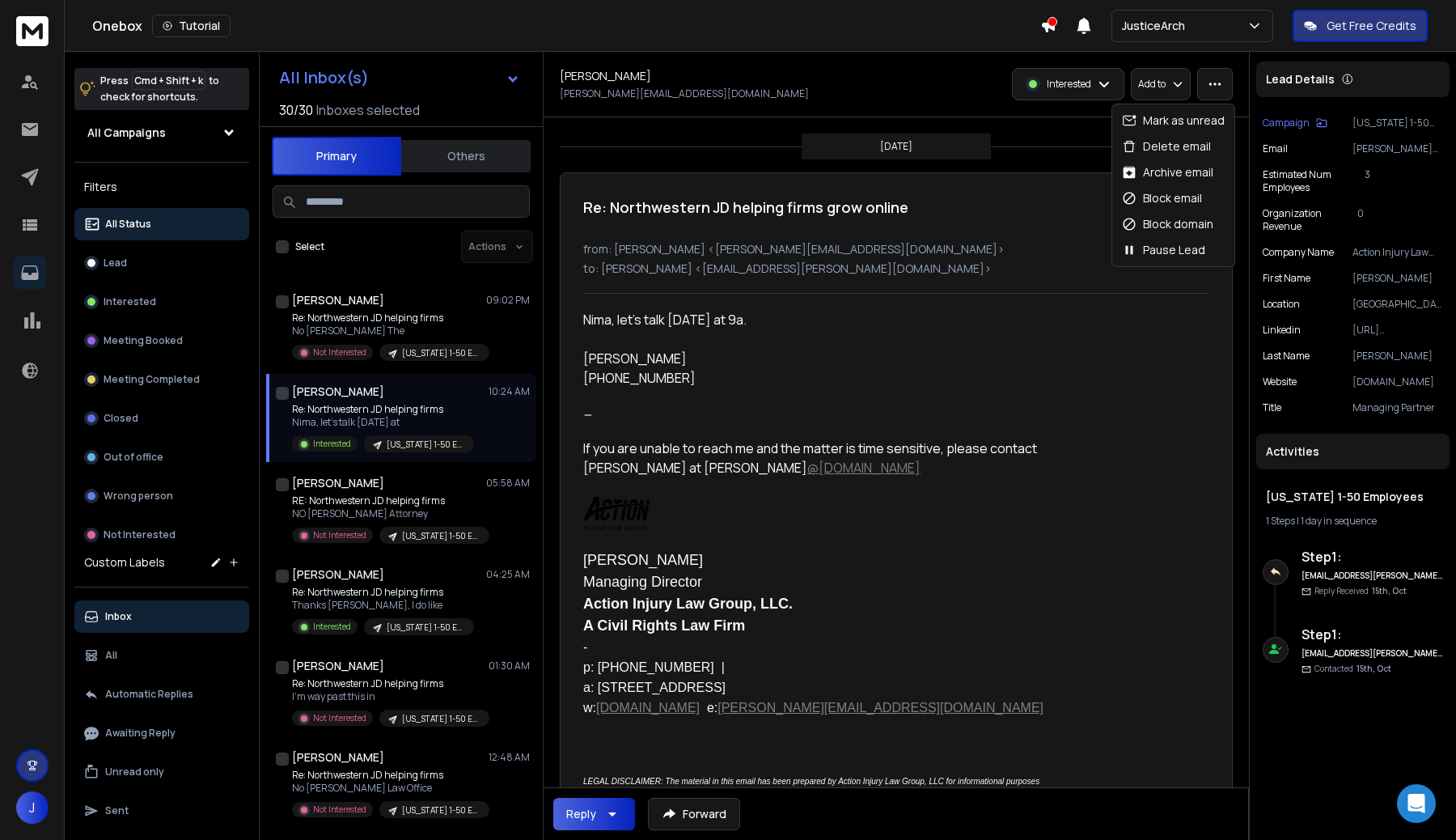
click at [1204, 78] on button "button" at bounding box center [1214, 84] width 36 height 32
click at [1211, 111] on div "Mark as unread" at bounding box center [1173, 120] width 116 height 26
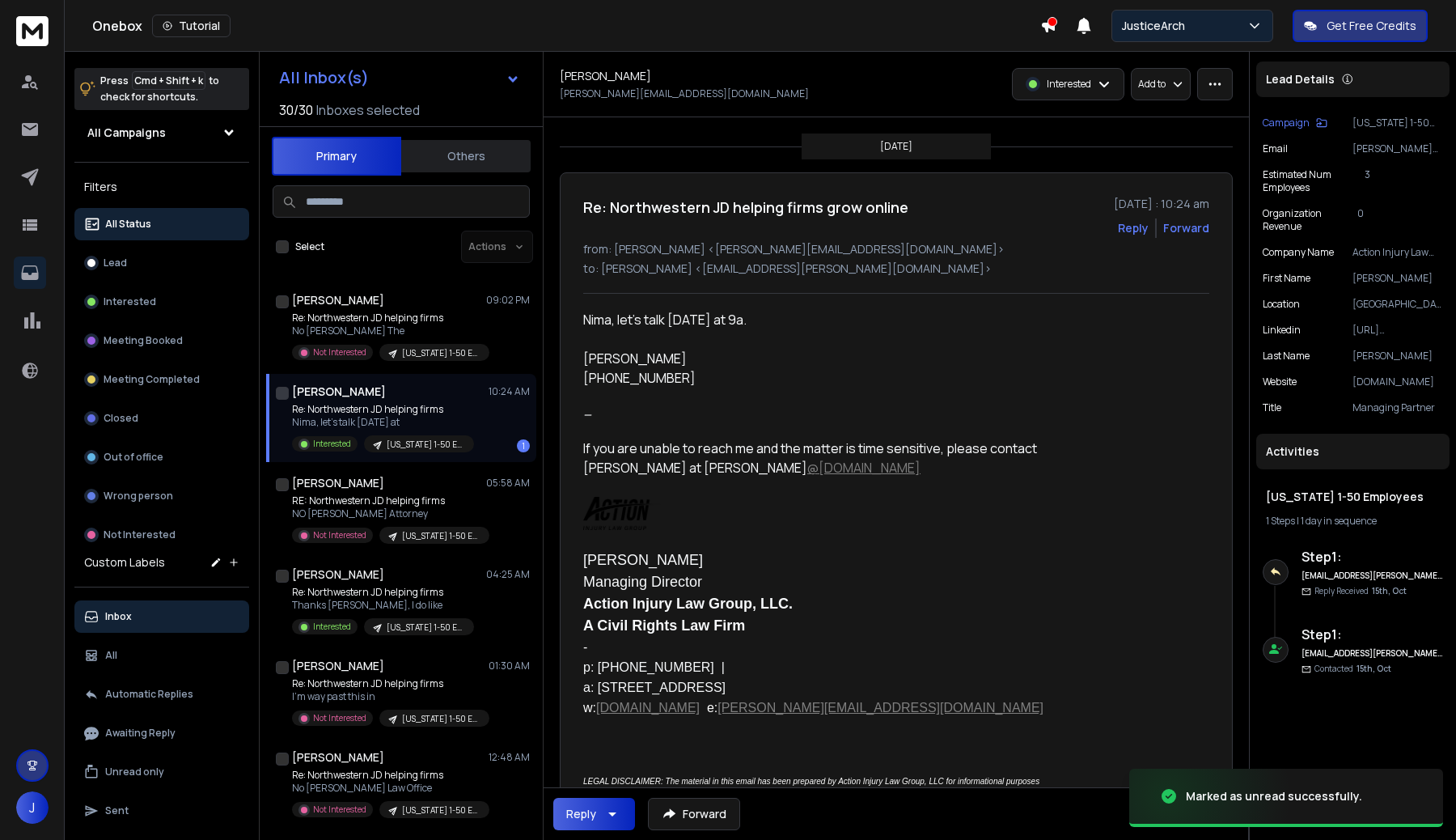
click at [1214, 36] on button "JusticeArch" at bounding box center [1192, 26] width 161 height 32
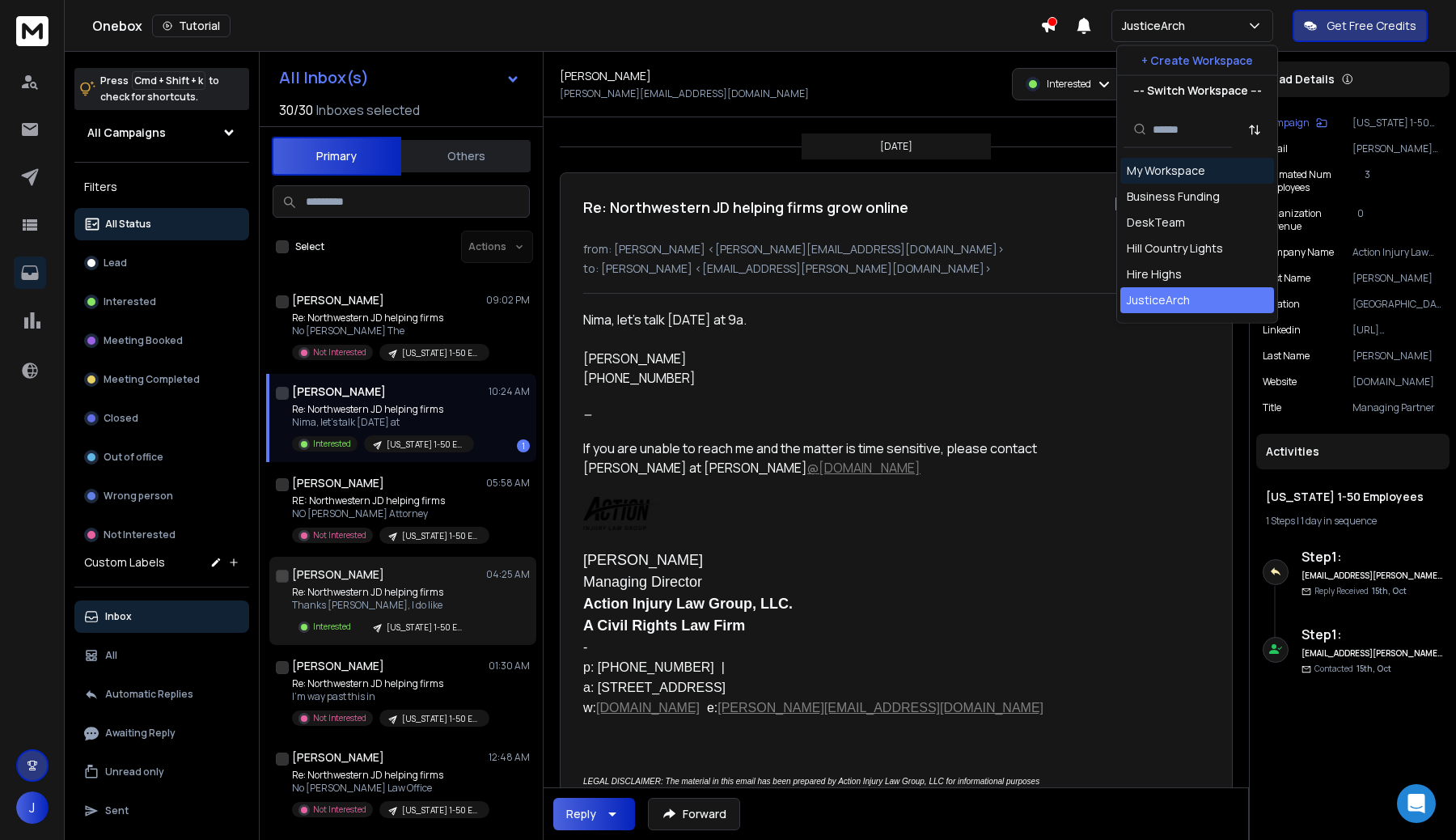
click at [415, 622] on p "Illinois 1-50 Employees" at bounding box center [425, 627] width 77 height 12
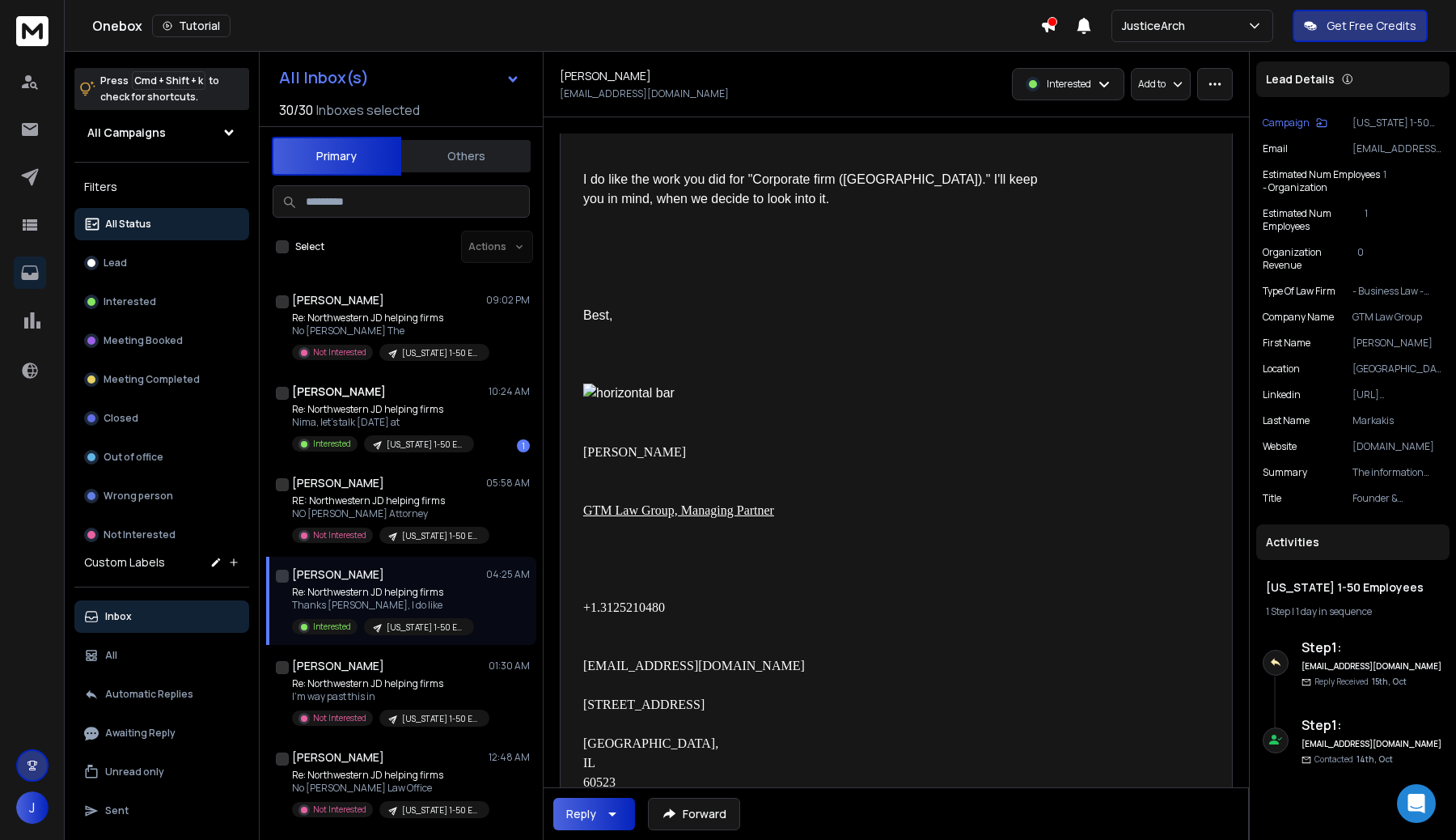
scroll to position [258, 0]
click at [1249, 27] on div "JusticeArch" at bounding box center [1193, 26] width 140 height 16
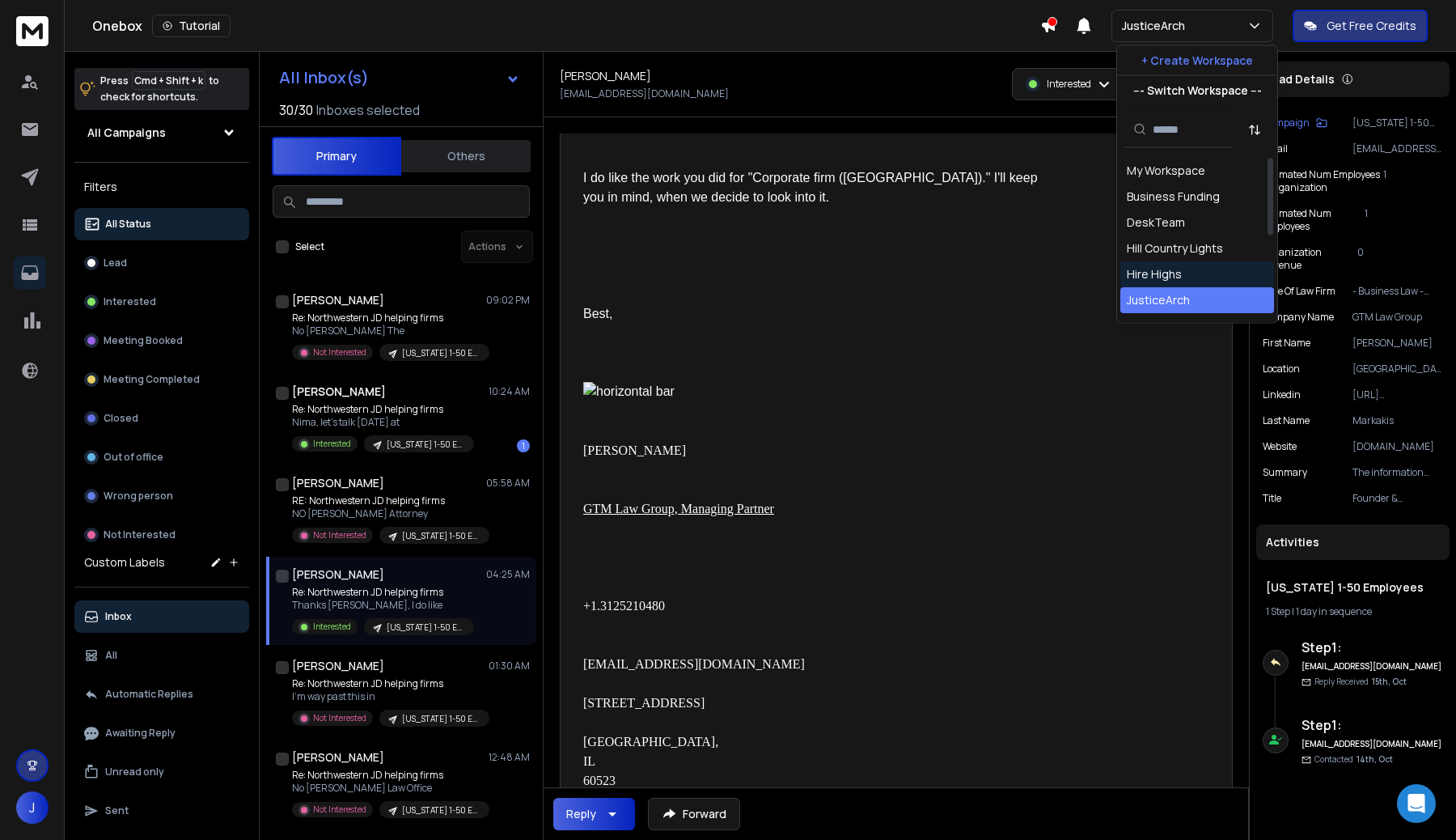
scroll to position [32, 0]
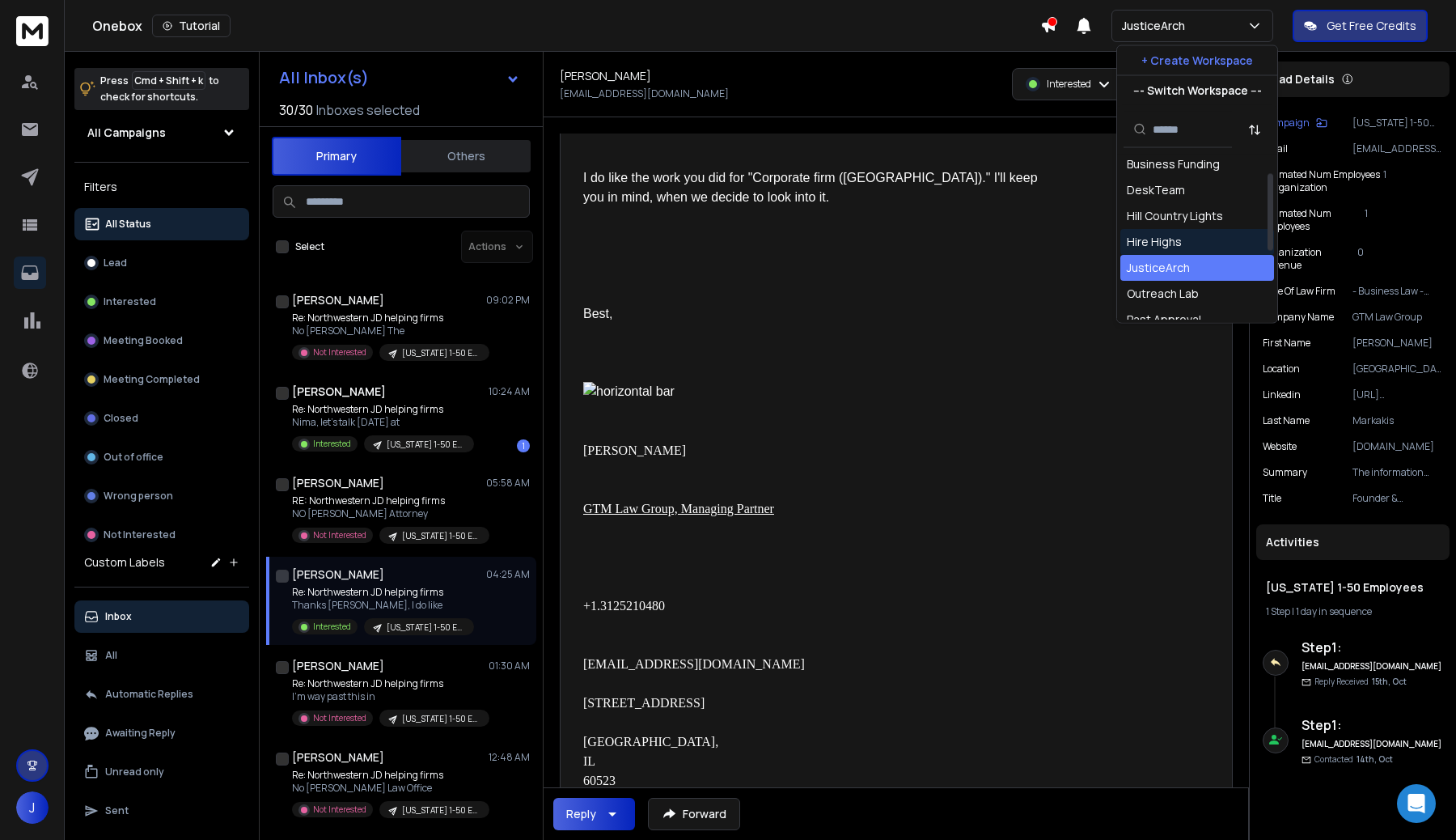
click at [1194, 247] on div "Hire Highs" at bounding box center [1197, 242] width 154 height 26
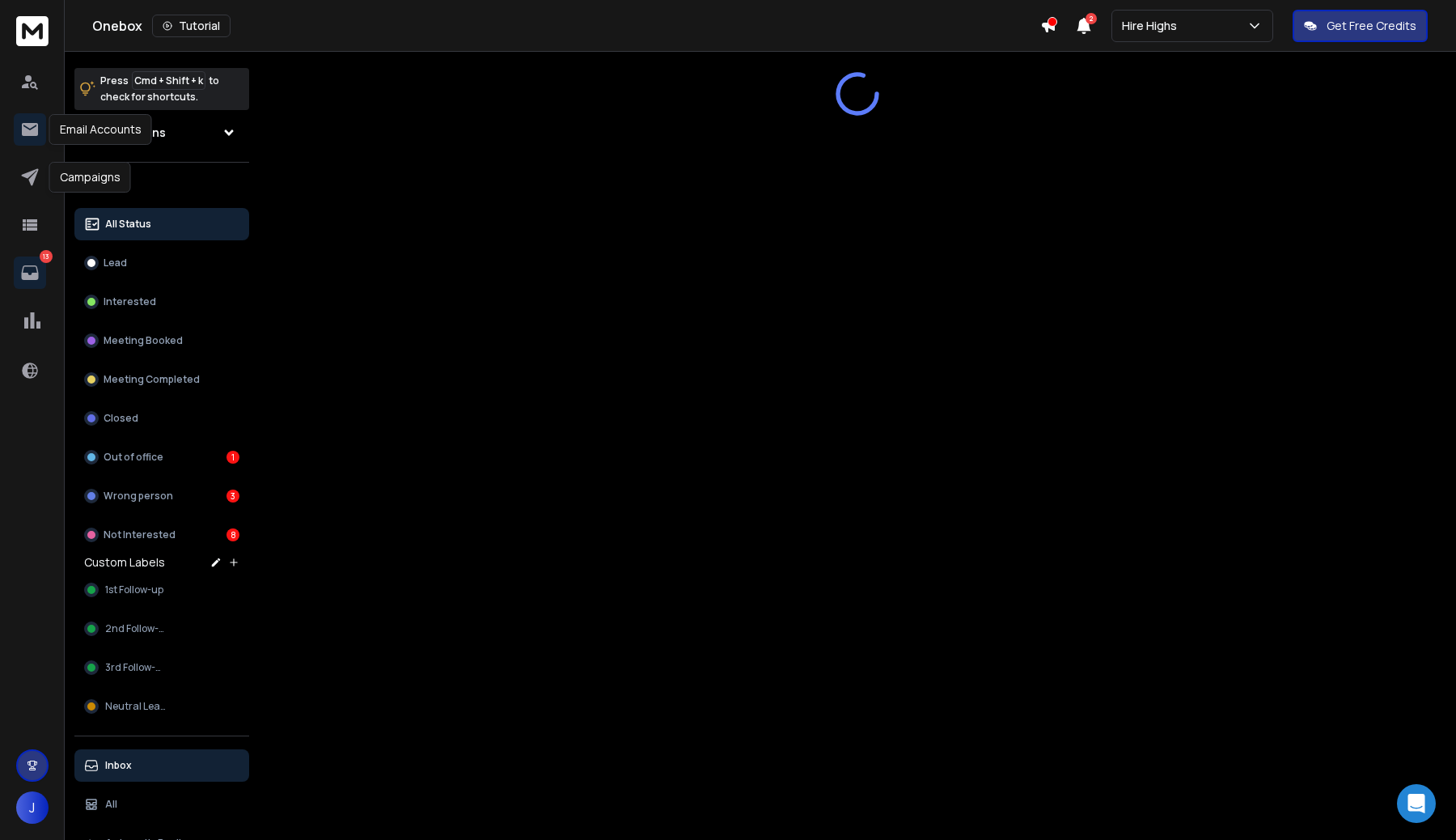
click at [19, 114] on link at bounding box center [29, 129] width 32 height 32
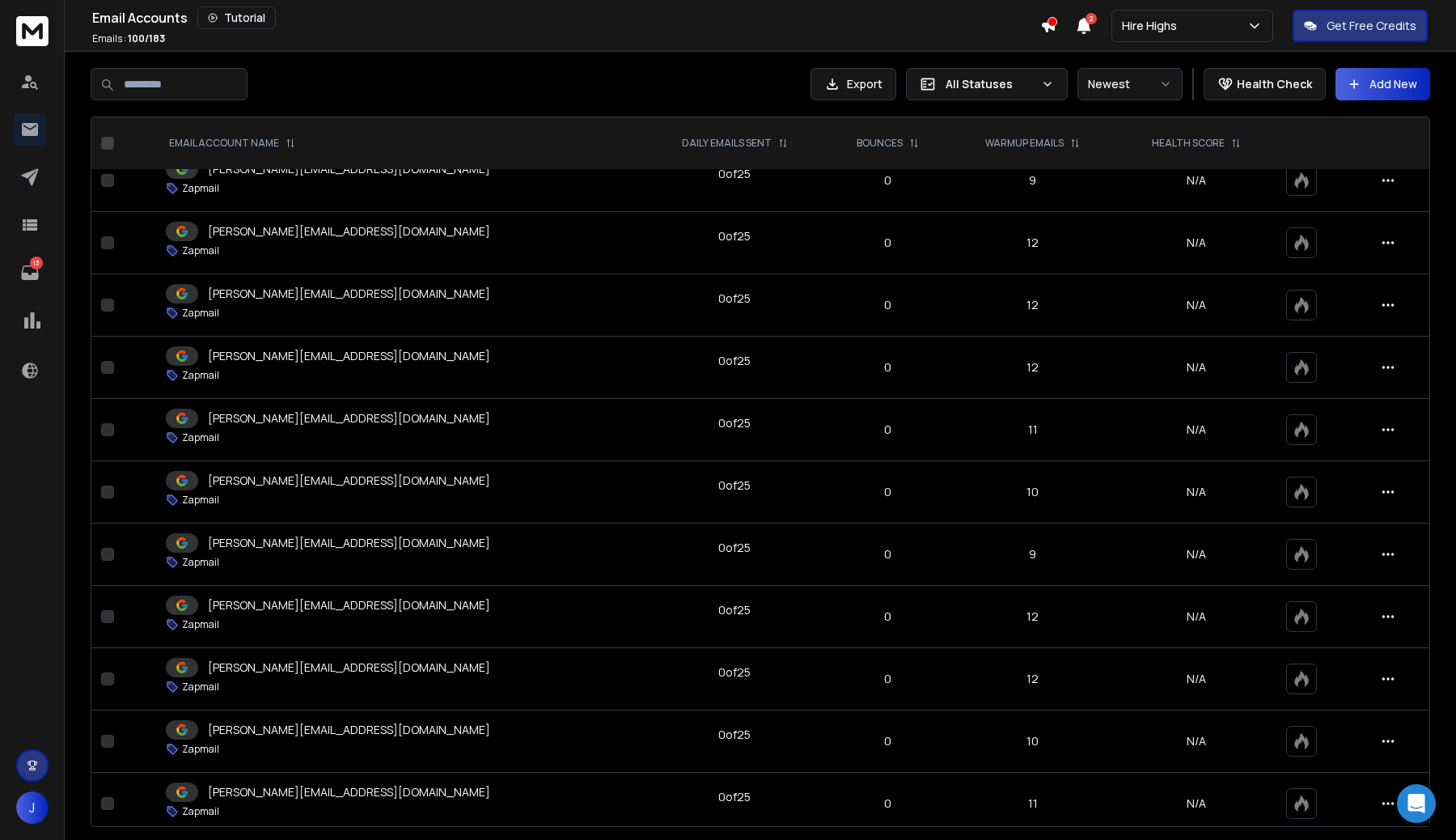
scroll to position [5614, 0]
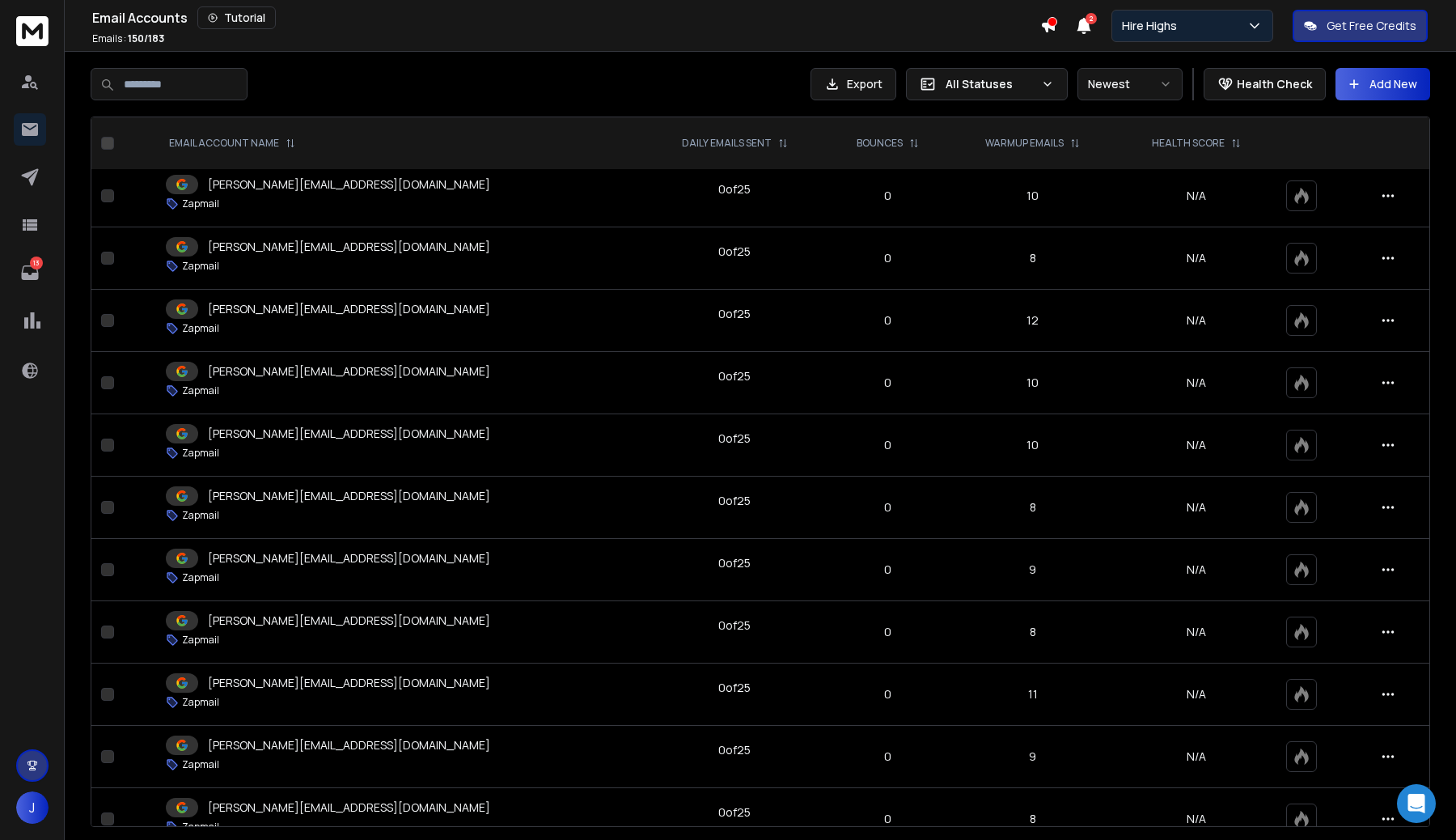
click at [1231, 34] on button "Hire Highs" at bounding box center [1192, 26] width 161 height 32
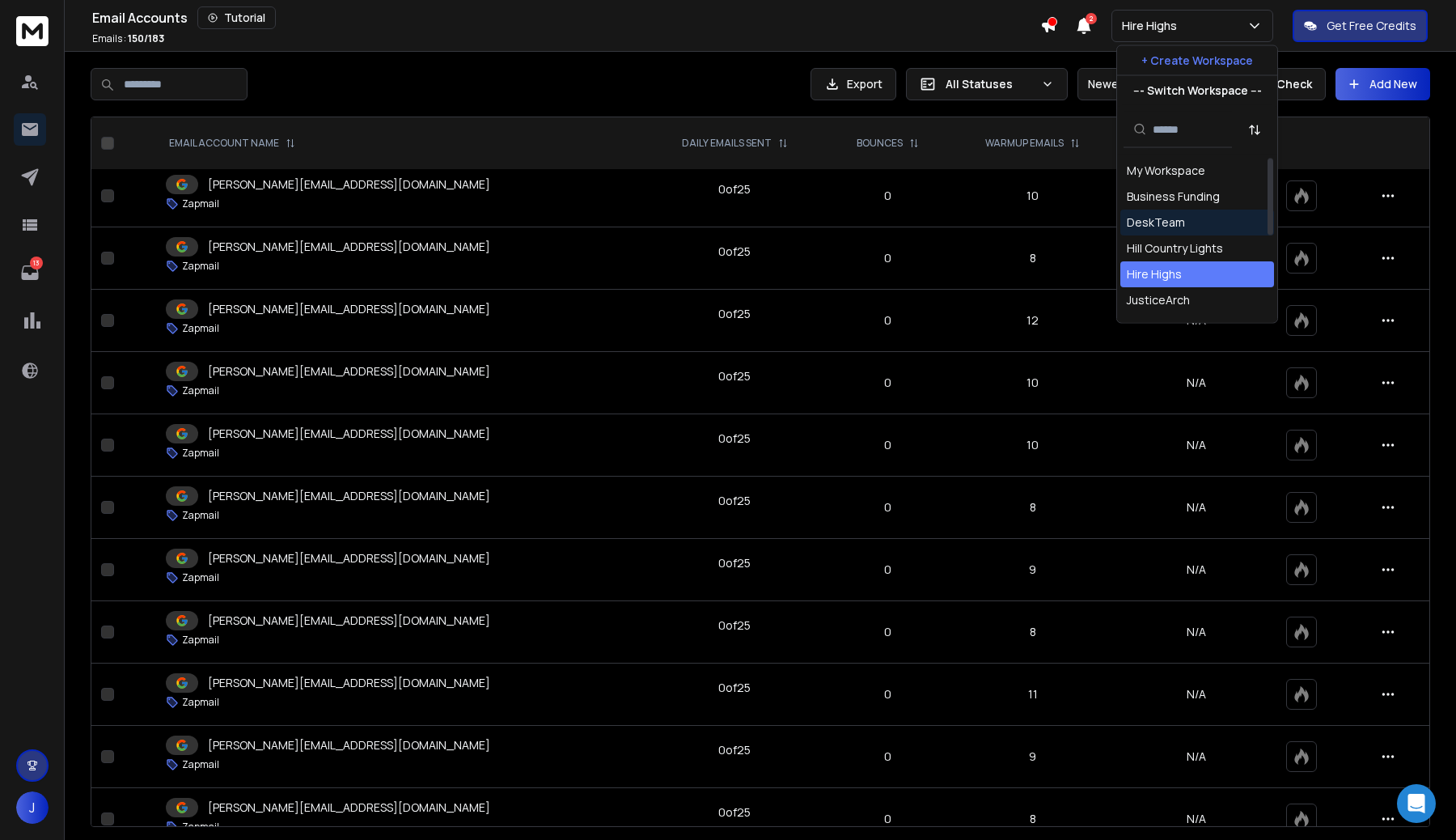
click at [1170, 222] on div "DeskTeam" at bounding box center [1156, 223] width 58 height 16
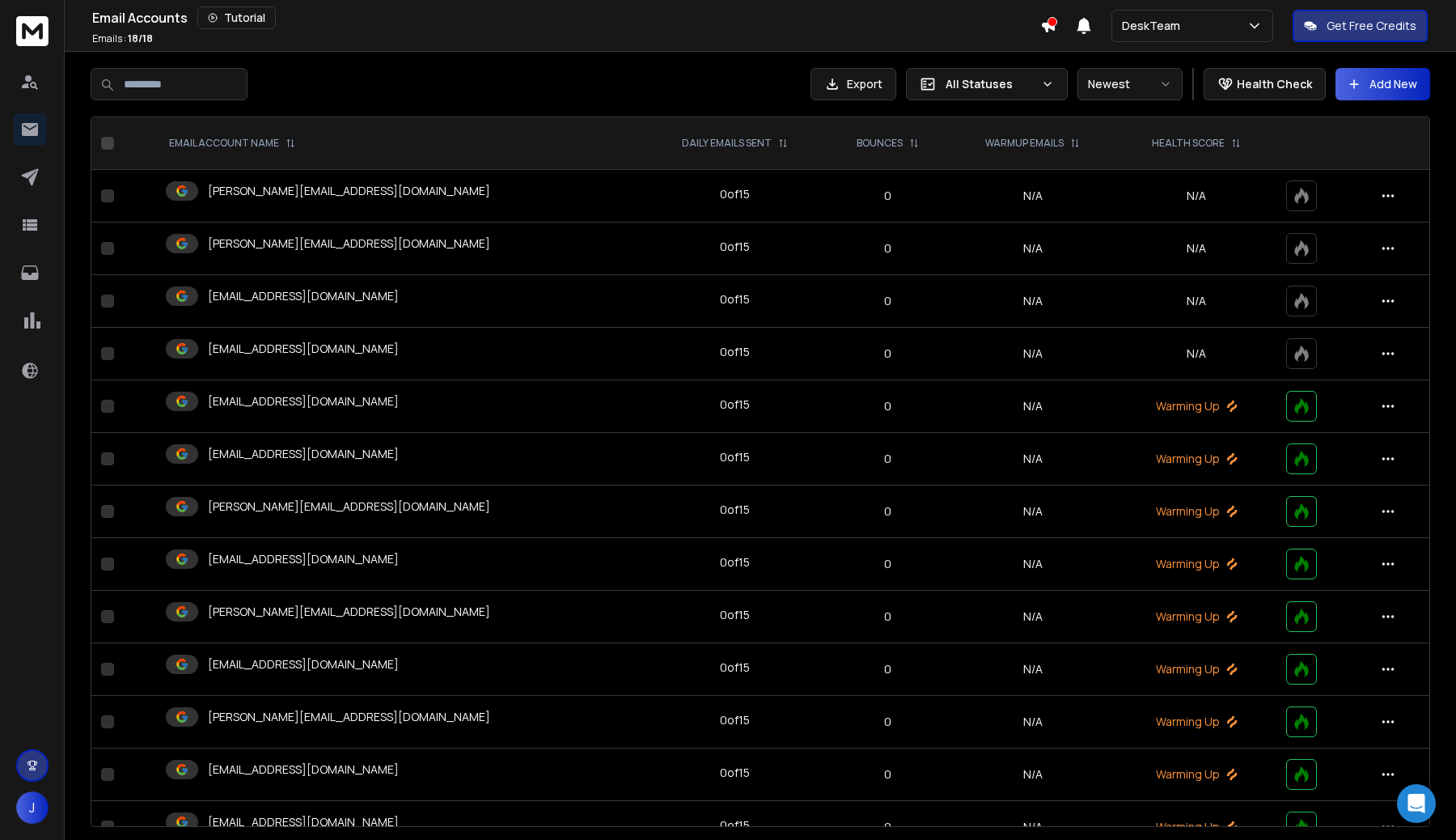
click at [107, 194] on button "button" at bounding box center [108, 196] width 13 height 13
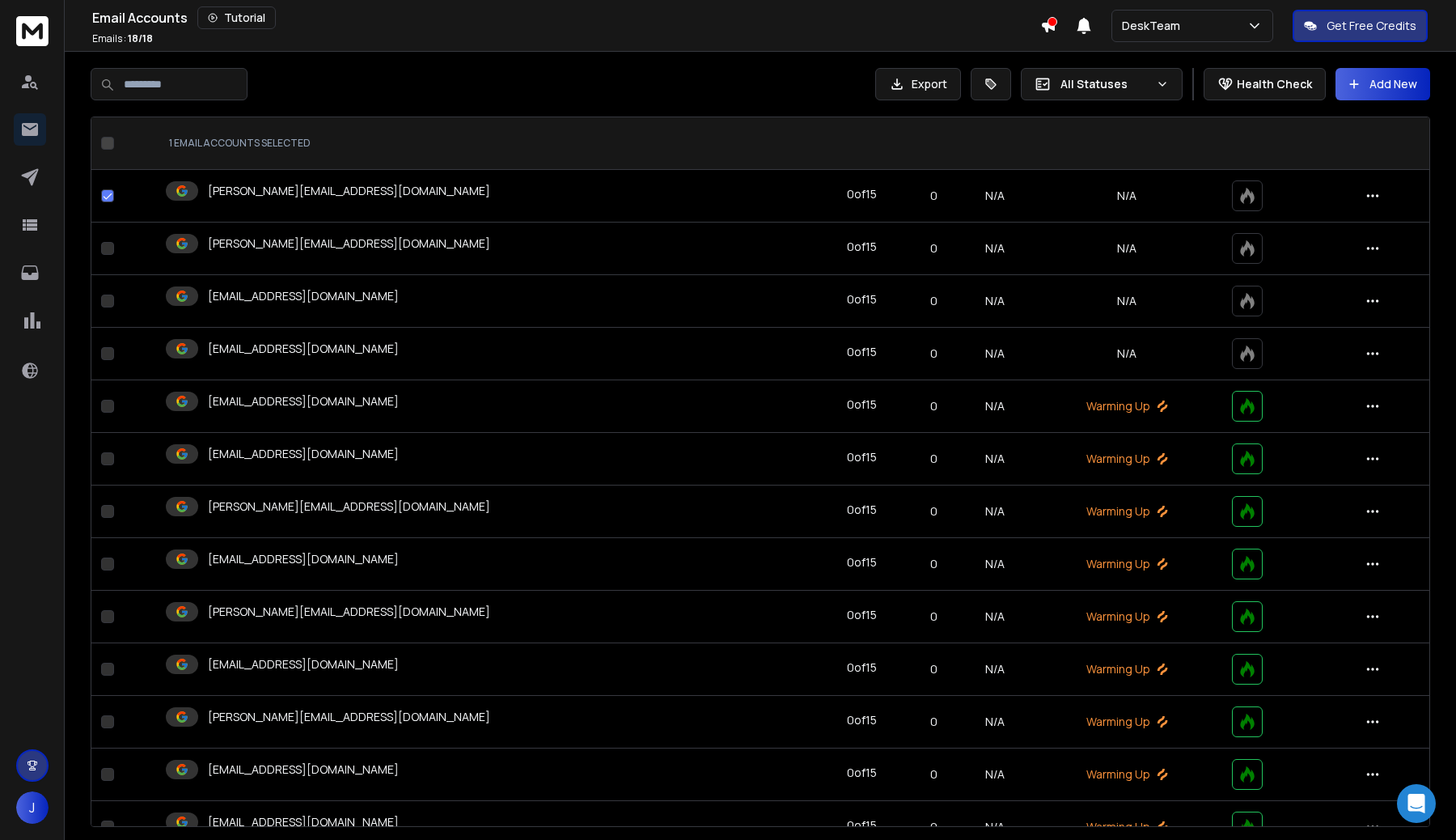
click at [109, 244] on button "button" at bounding box center [108, 248] width 13 height 13
click at [109, 303] on button "button" at bounding box center [108, 301] width 13 height 13
click at [111, 352] on button "button" at bounding box center [108, 354] width 13 height 13
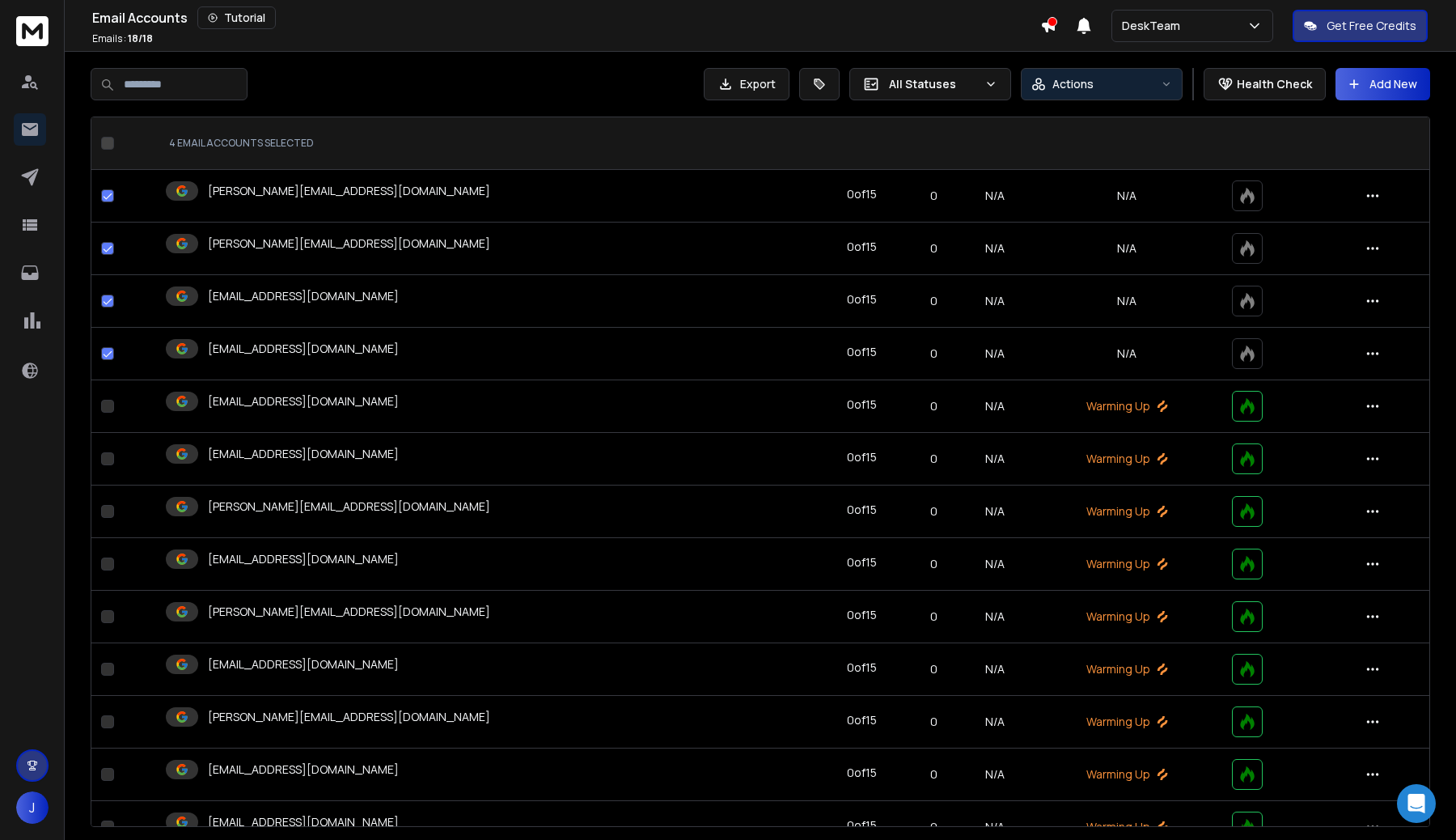
click at [1125, 88] on div "Actions" at bounding box center [1092, 84] width 123 height 16
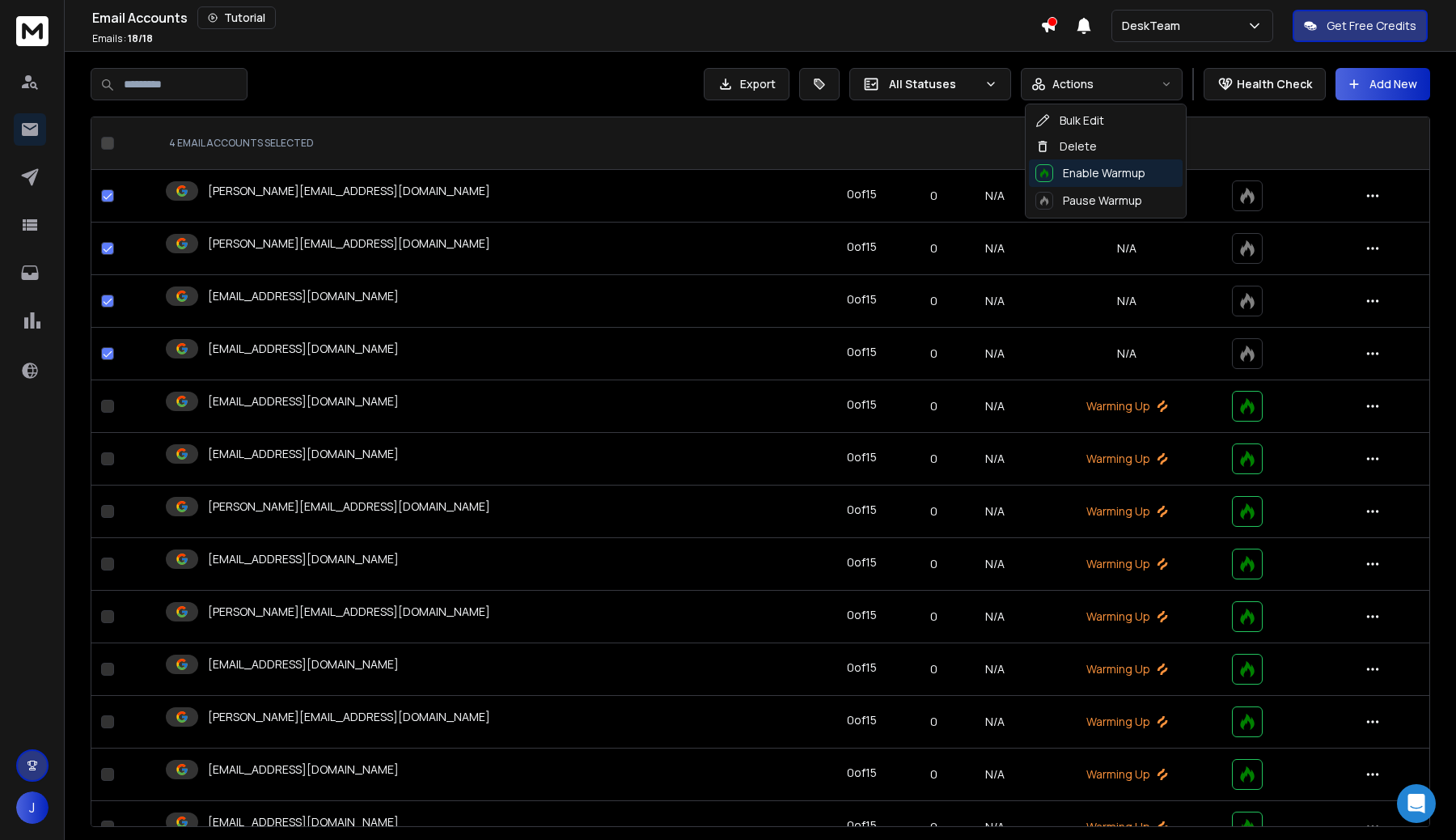
click at [1120, 169] on div "Enable Warmup" at bounding box center [1090, 173] width 110 height 18
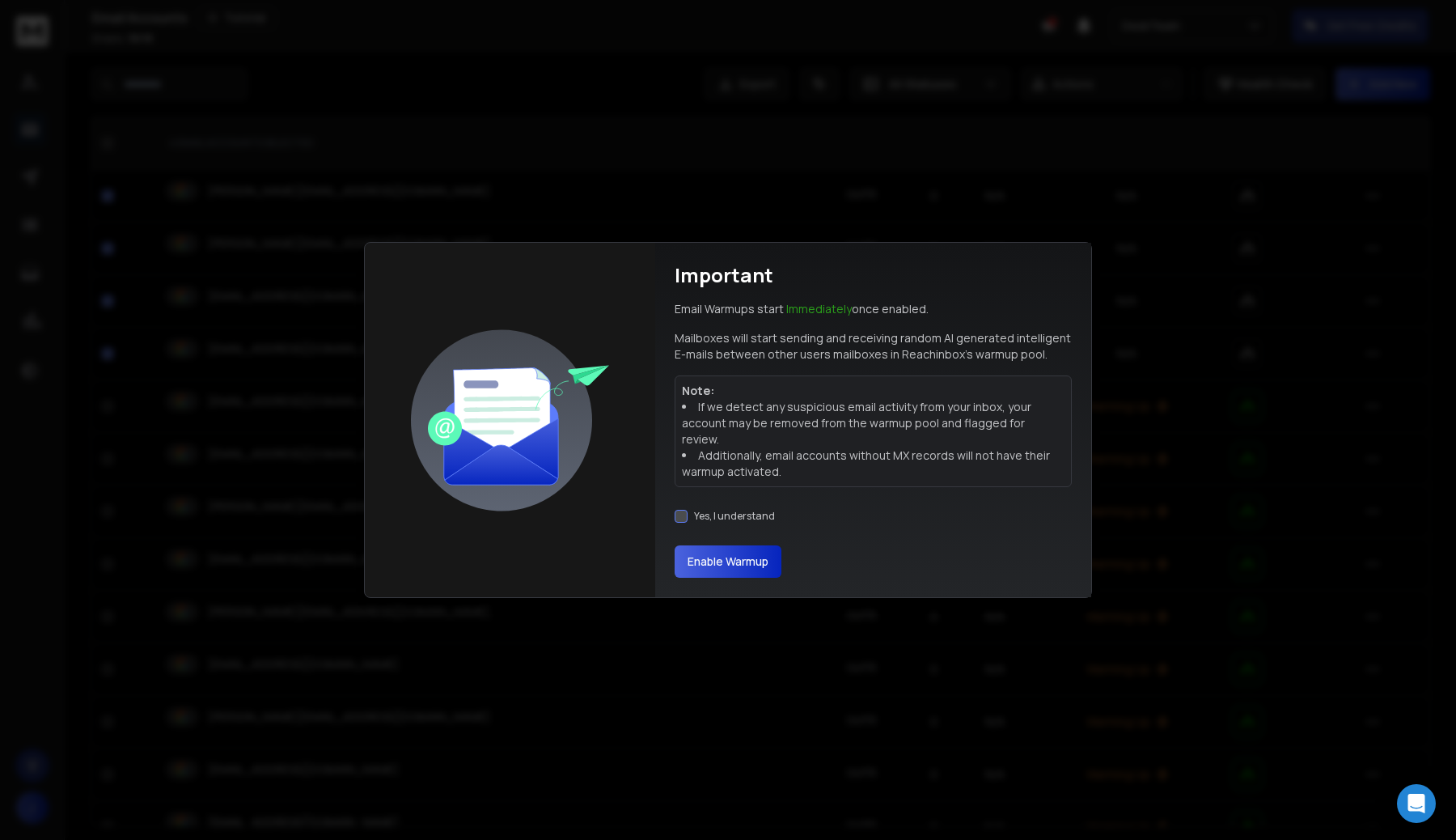
click at [680, 510] on button "Yes, I understand" at bounding box center [681, 516] width 13 height 13
click at [706, 552] on button "Enable Warmup" at bounding box center [728, 561] width 107 height 32
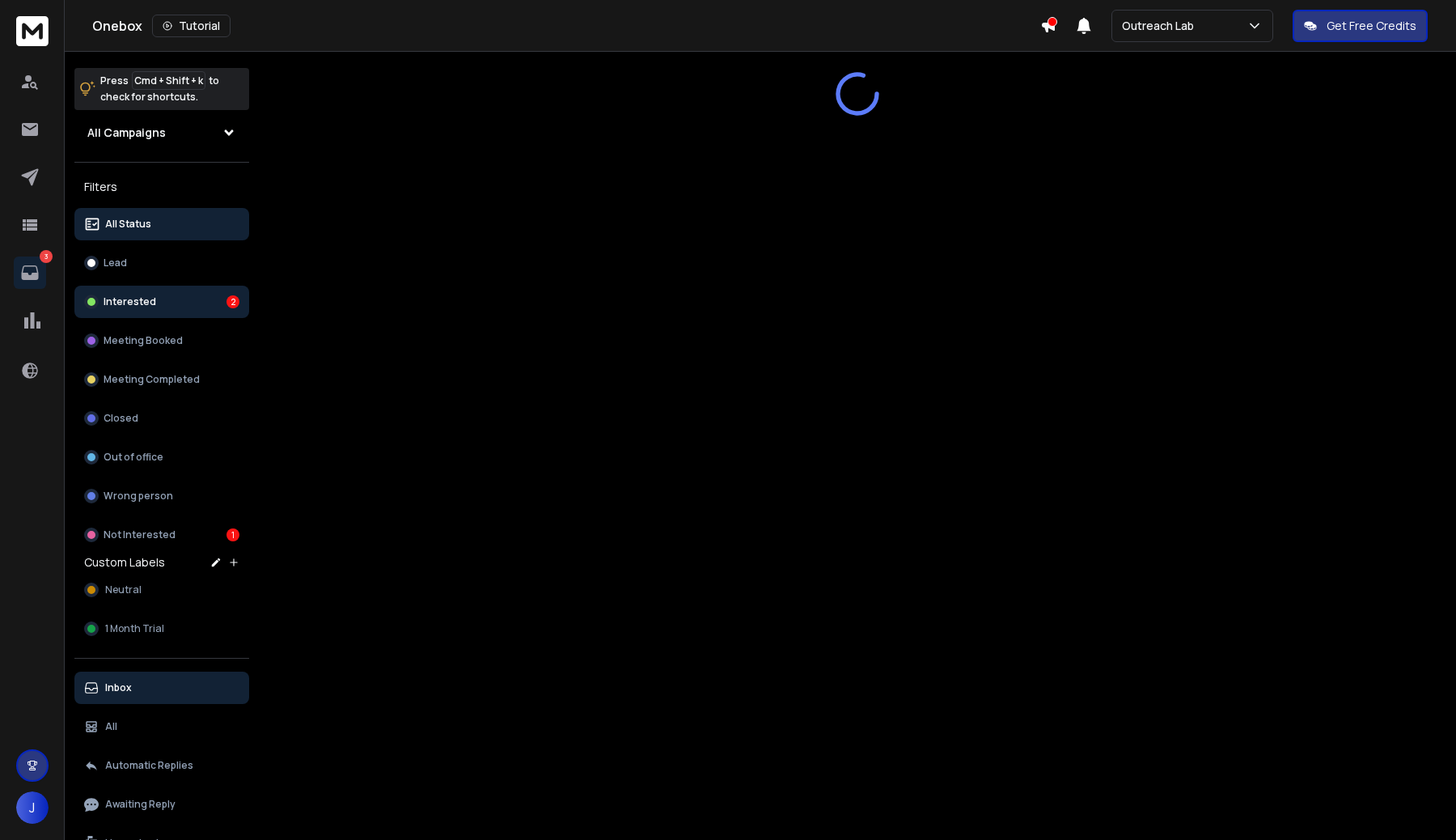
click at [203, 306] on button "Interested 2" at bounding box center [162, 301] width 175 height 32
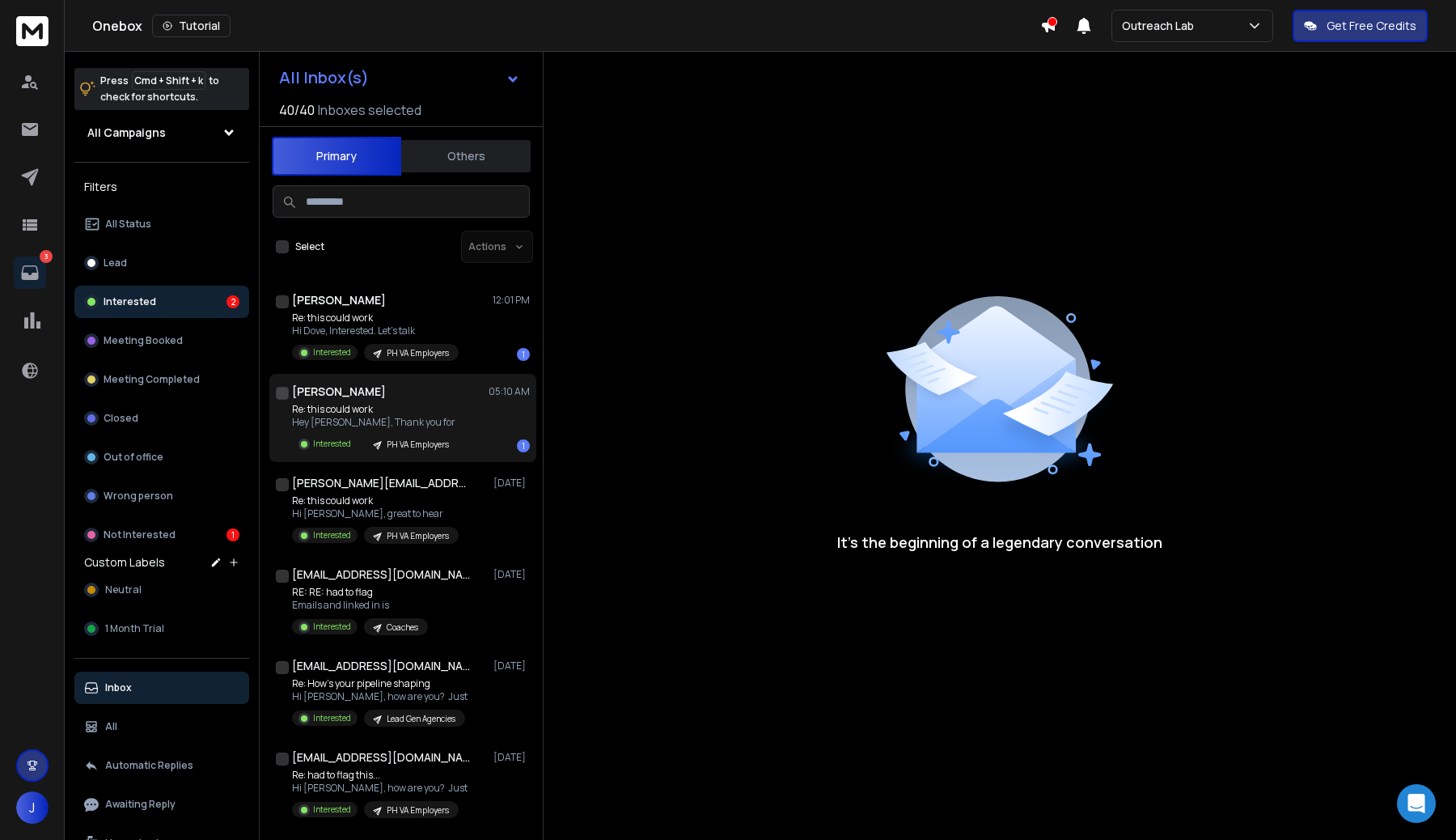
click at [460, 395] on div "[PERSON_NAME] 05:10 AM" at bounding box center [410, 392] width 238 height 16
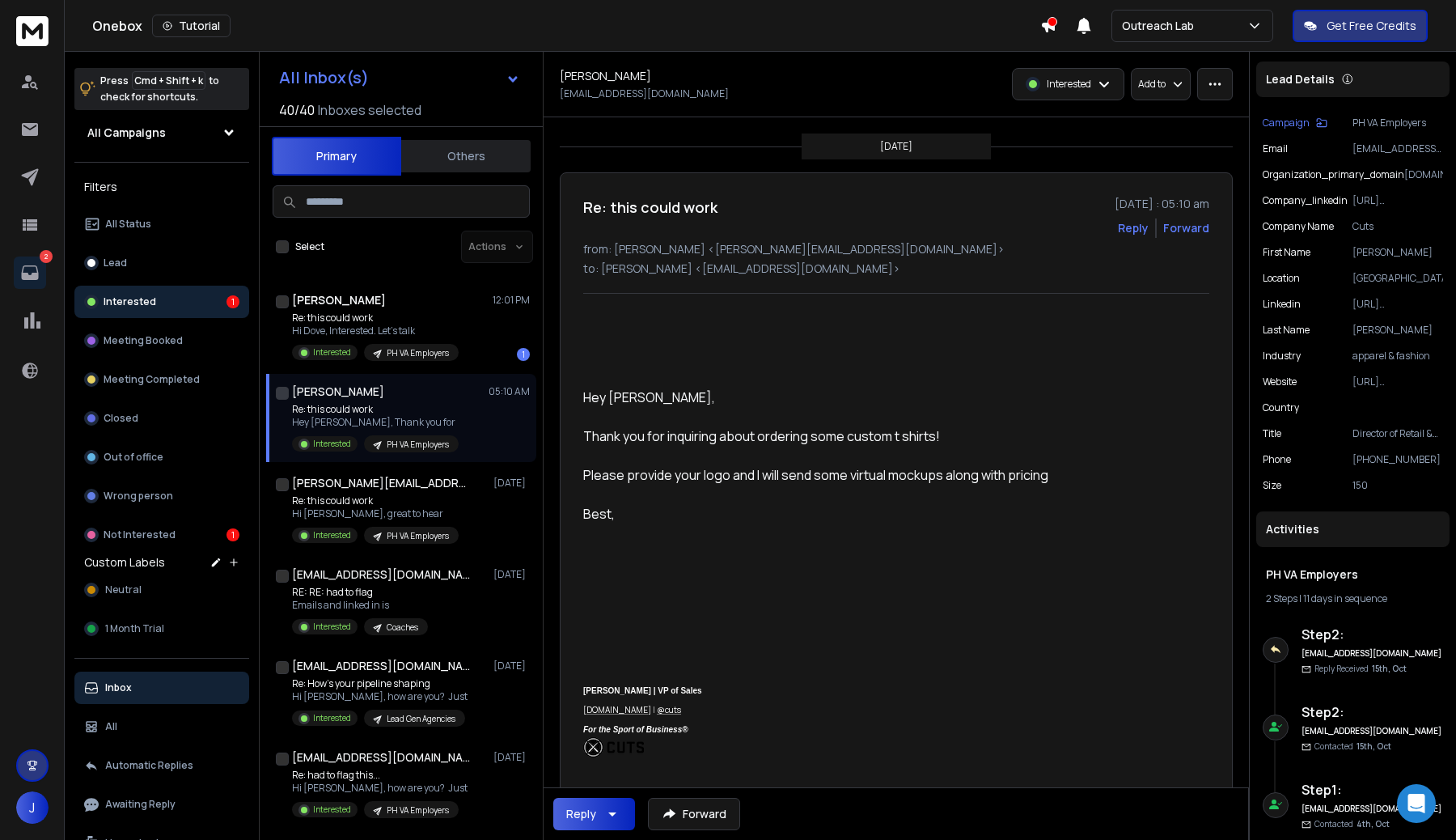
click at [1091, 81] on div "Interested" at bounding box center [1069, 84] width 111 height 31
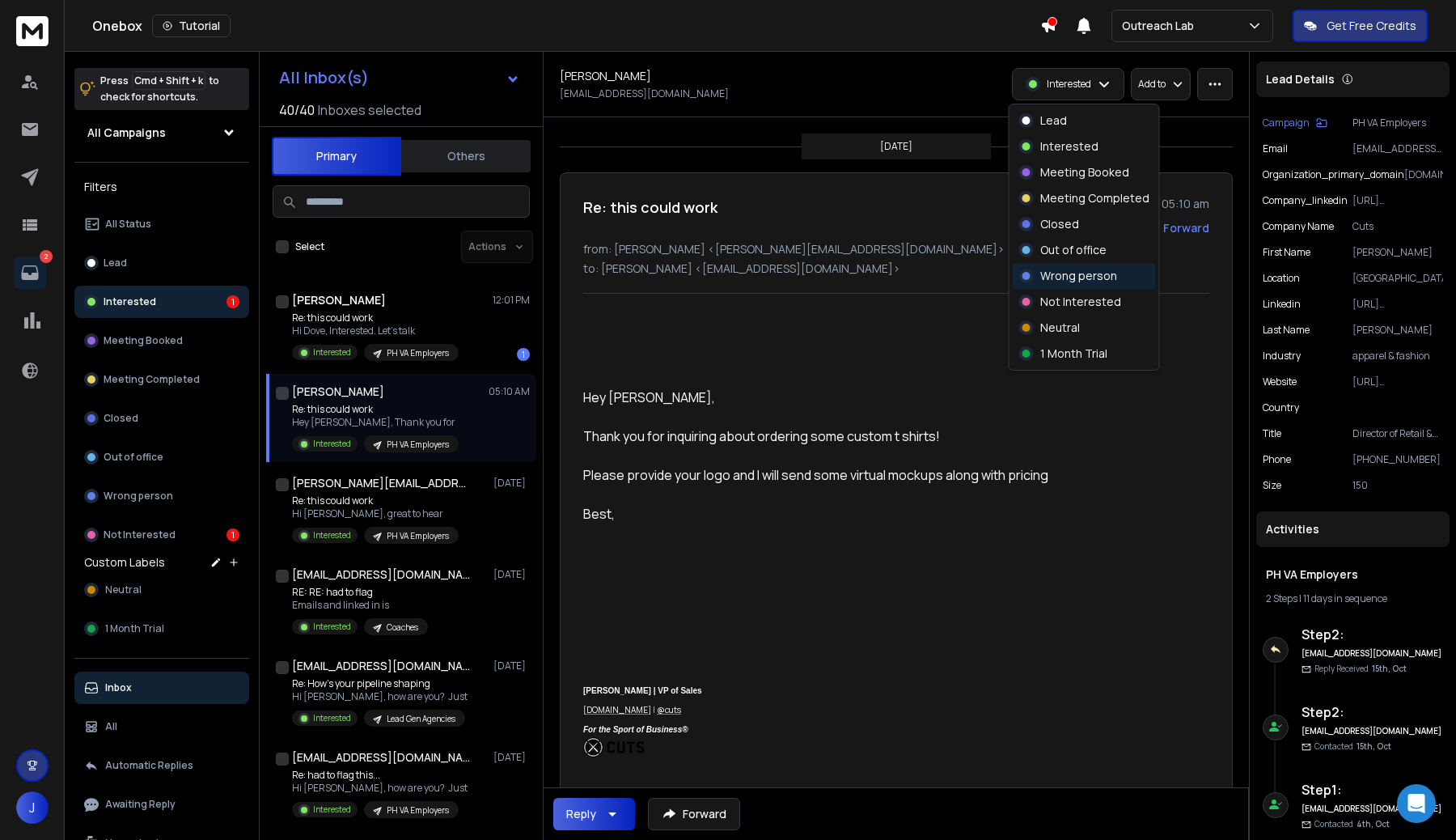
click at [1082, 265] on div "Wrong person" at bounding box center [1084, 275] width 143 height 26
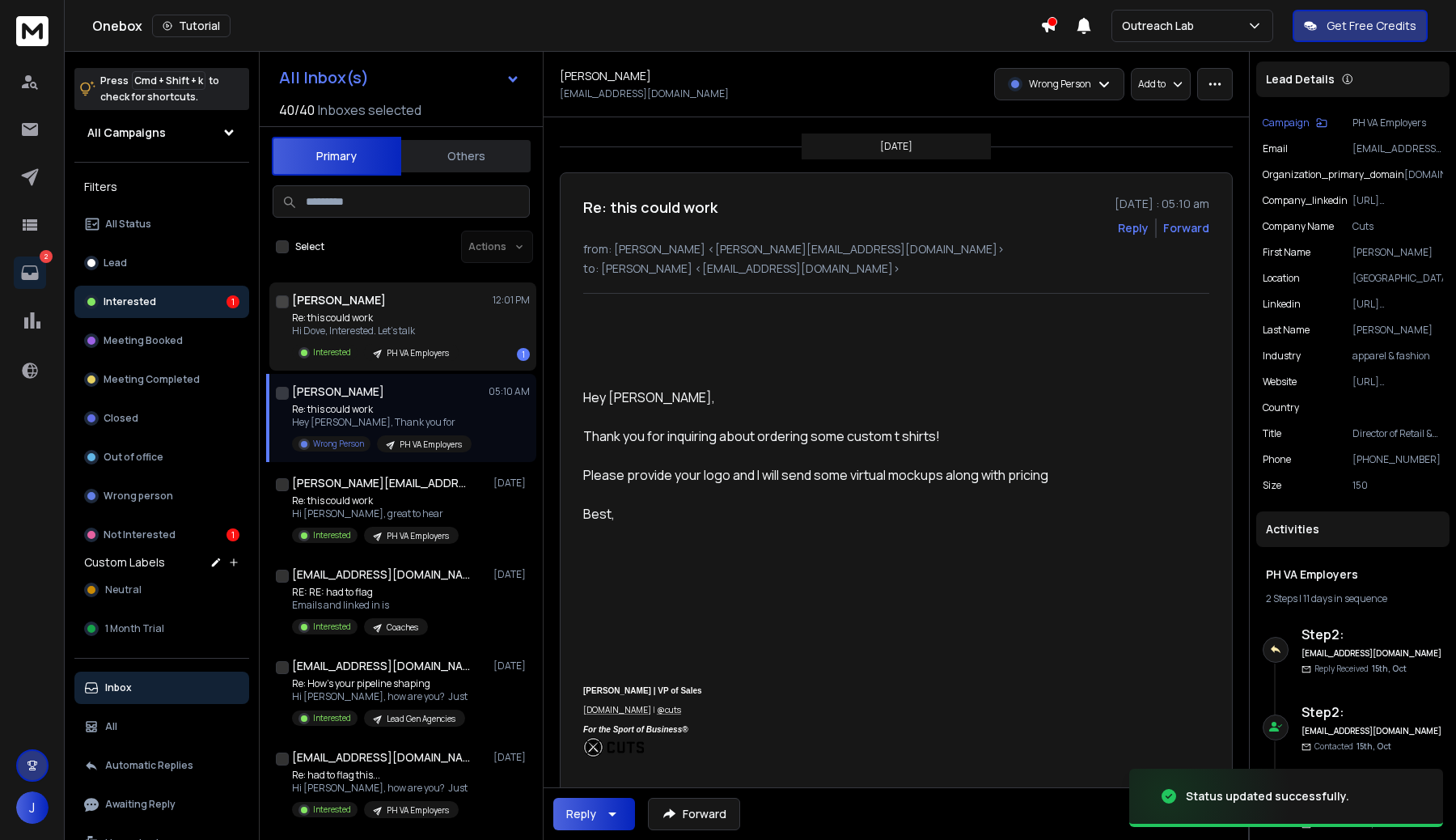
click at [429, 292] on div "[PERSON_NAME] 12:01 PM" at bounding box center [410, 300] width 238 height 16
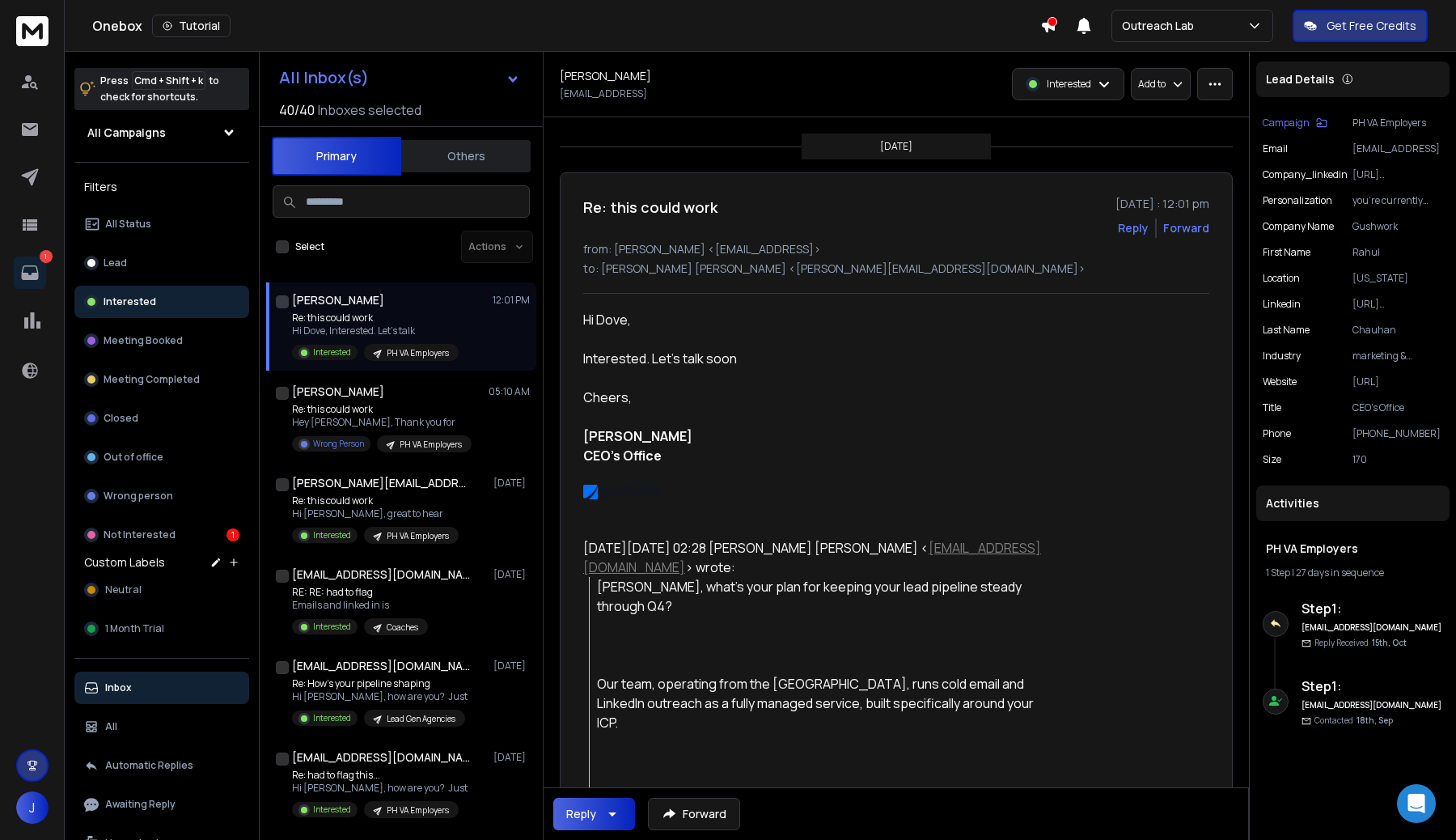
click at [623, 818] on button "Reply" at bounding box center [594, 814] width 82 height 32
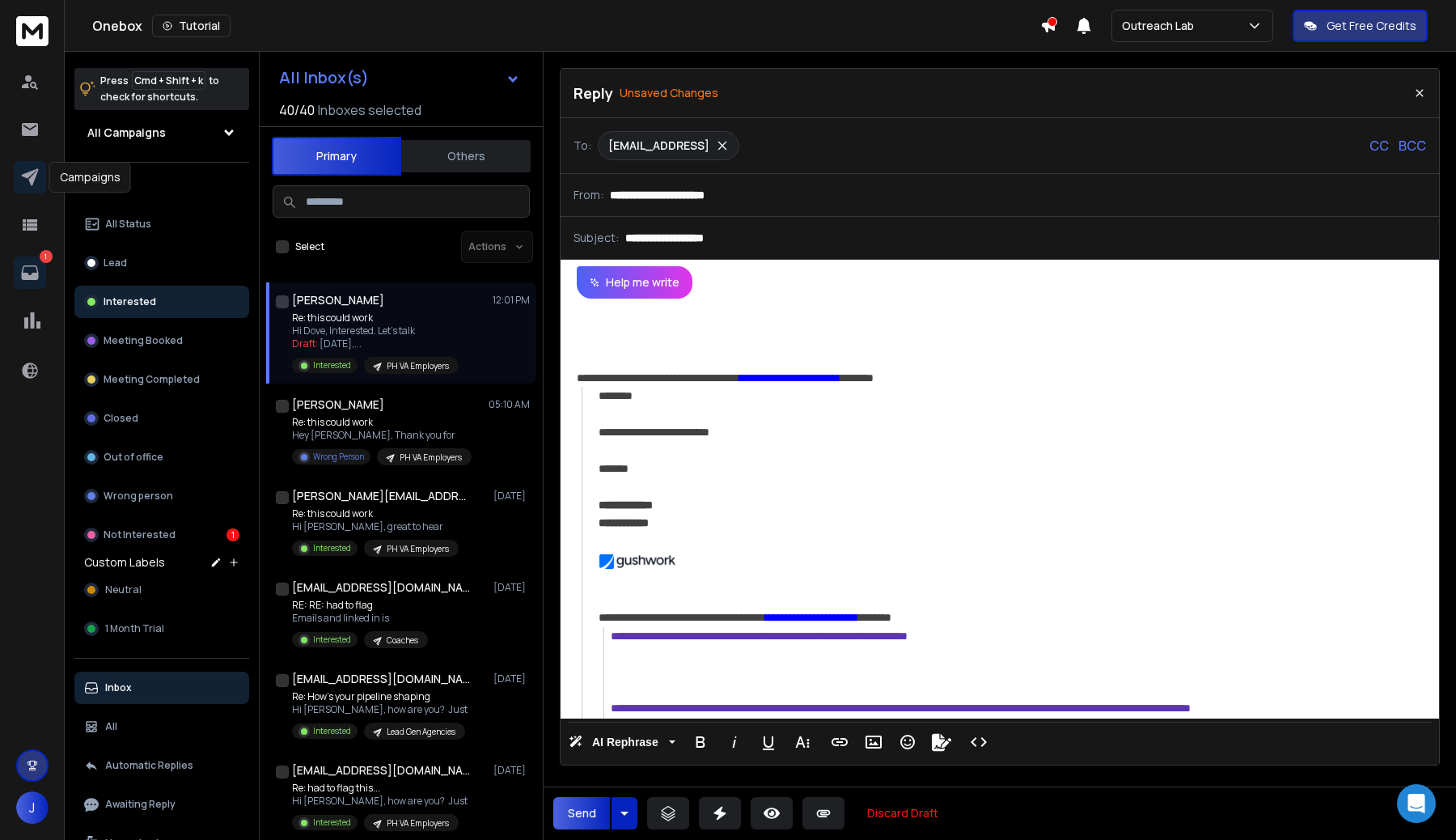
click at [26, 170] on icon at bounding box center [29, 177] width 19 height 19
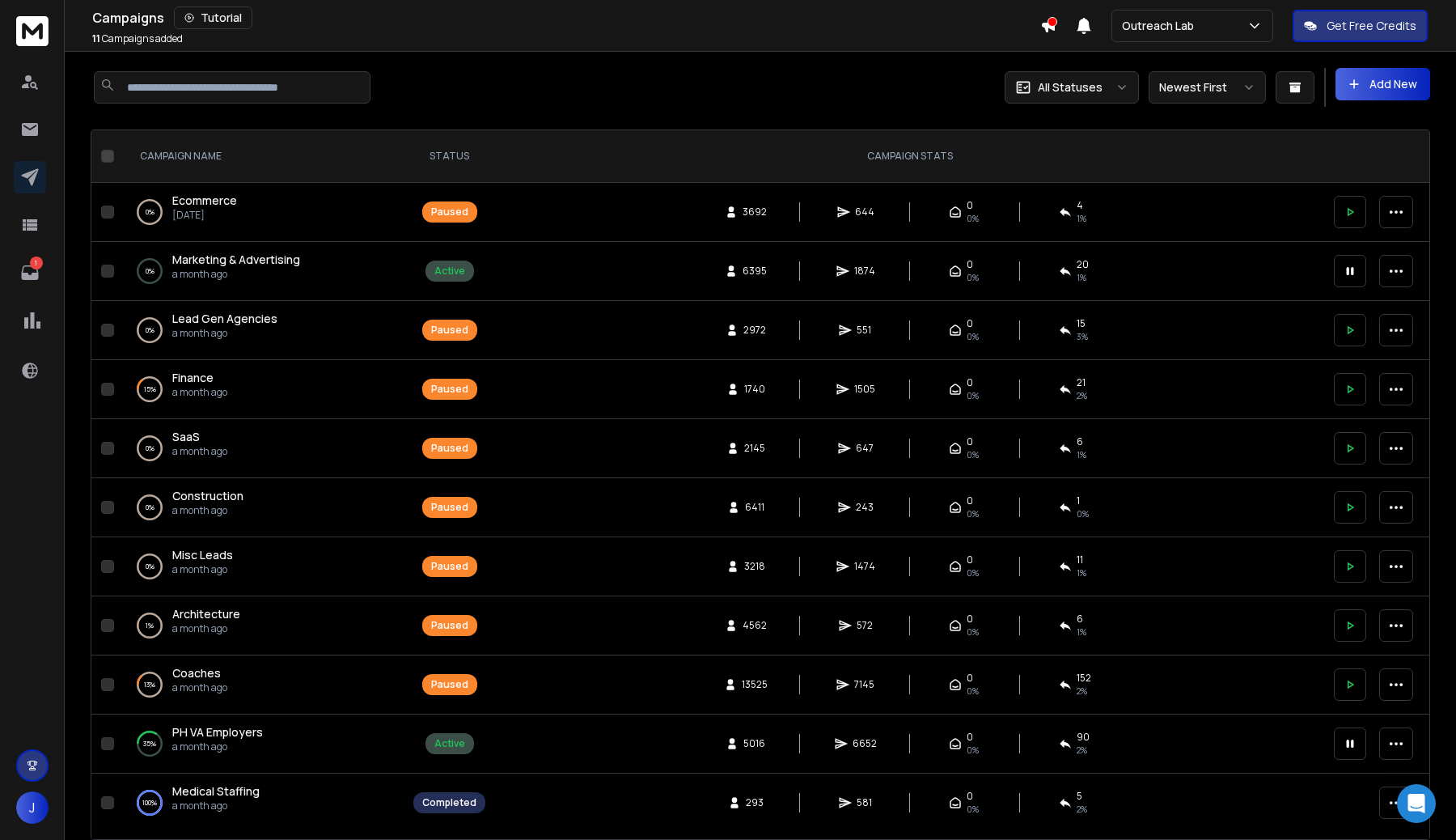
scroll to position [5, 0]
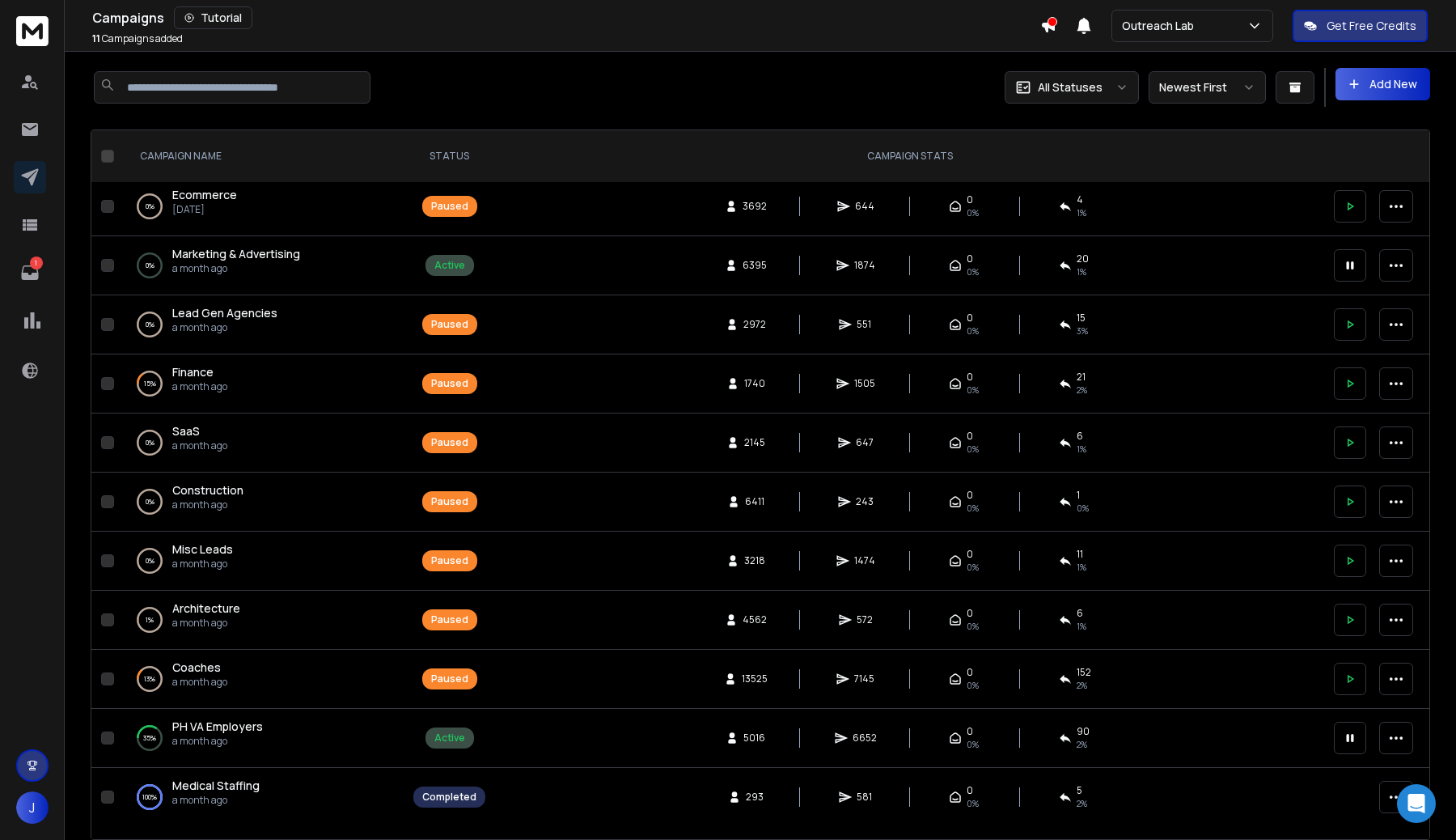
click at [238, 737] on p "a month ago" at bounding box center [217, 741] width 90 height 13
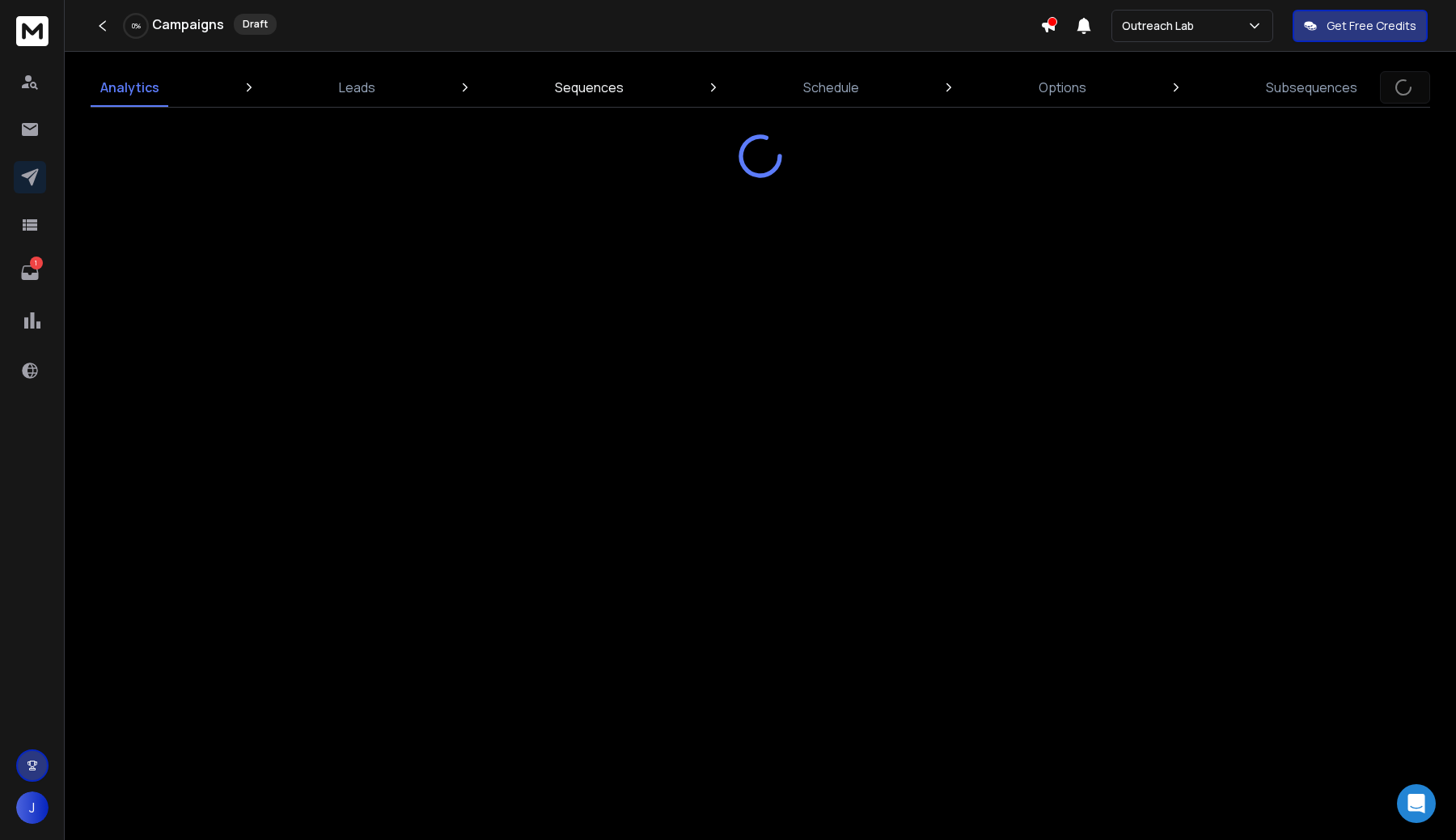
click at [594, 91] on p "Sequences" at bounding box center [589, 87] width 68 height 19
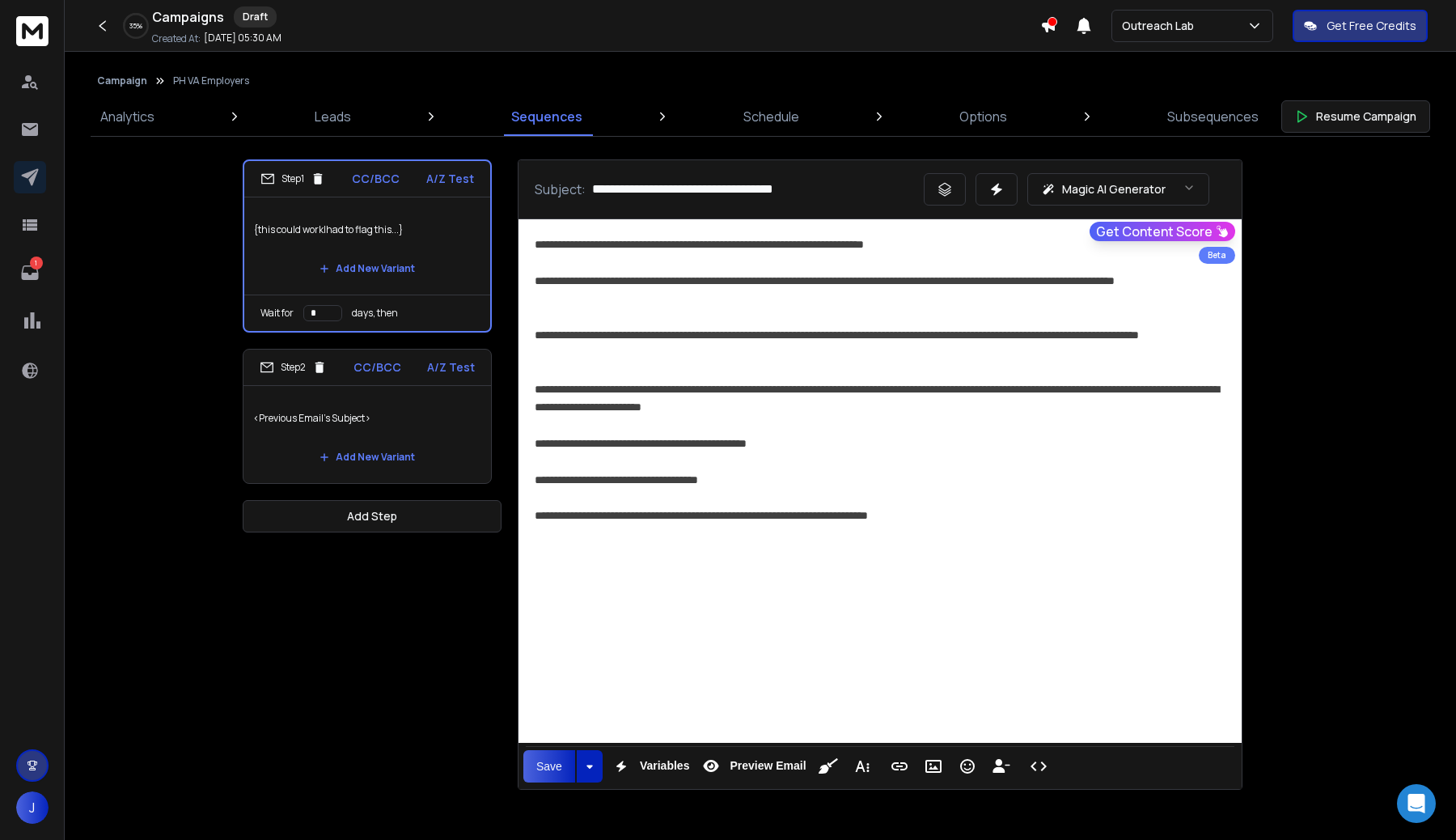
click at [412, 417] on p "<Previous Email's Subject>" at bounding box center [367, 419] width 228 height 46
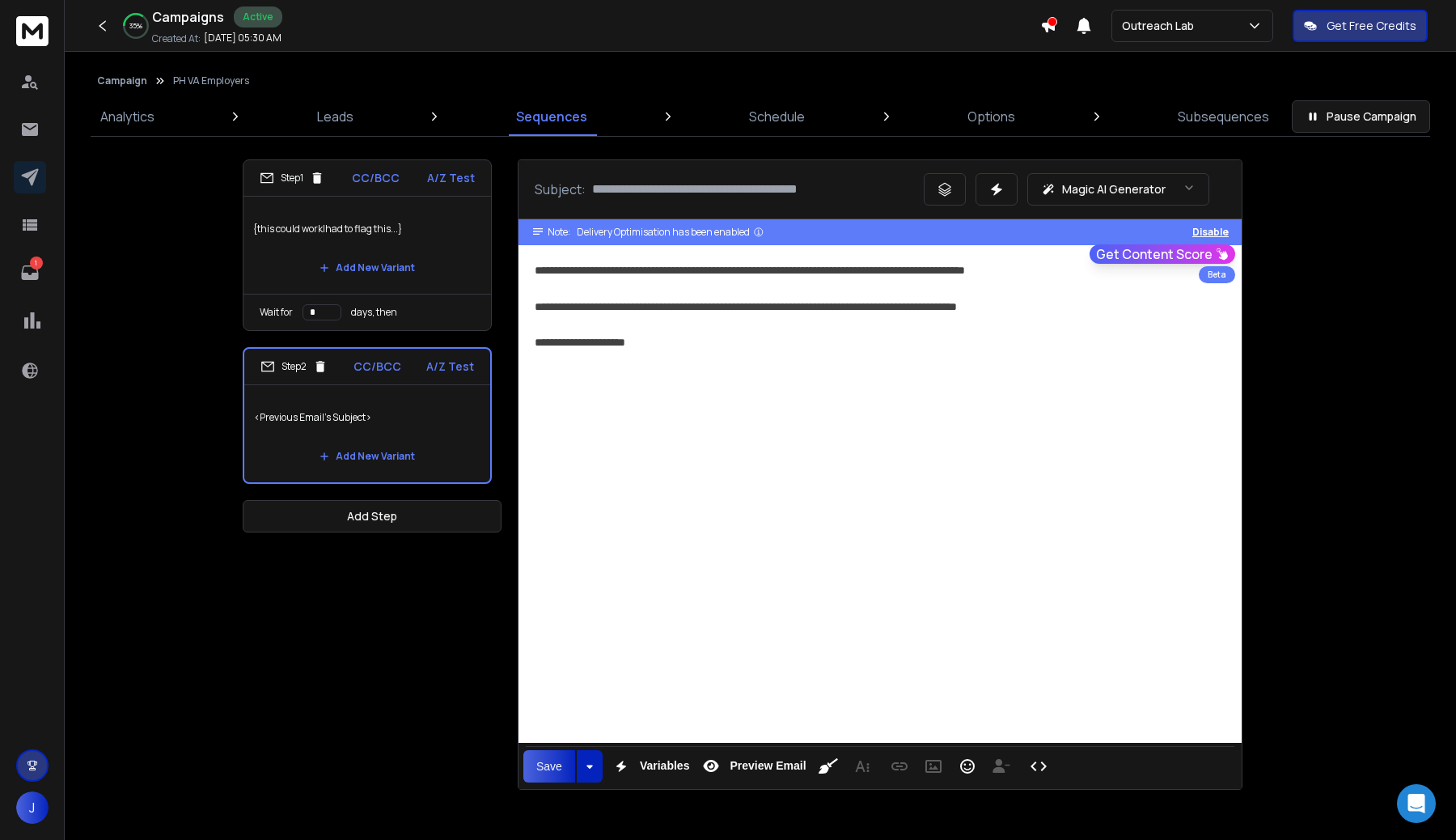
click at [445, 214] on p "{this could work|had to flag this...}" at bounding box center [367, 229] width 228 height 46
type input "**********"
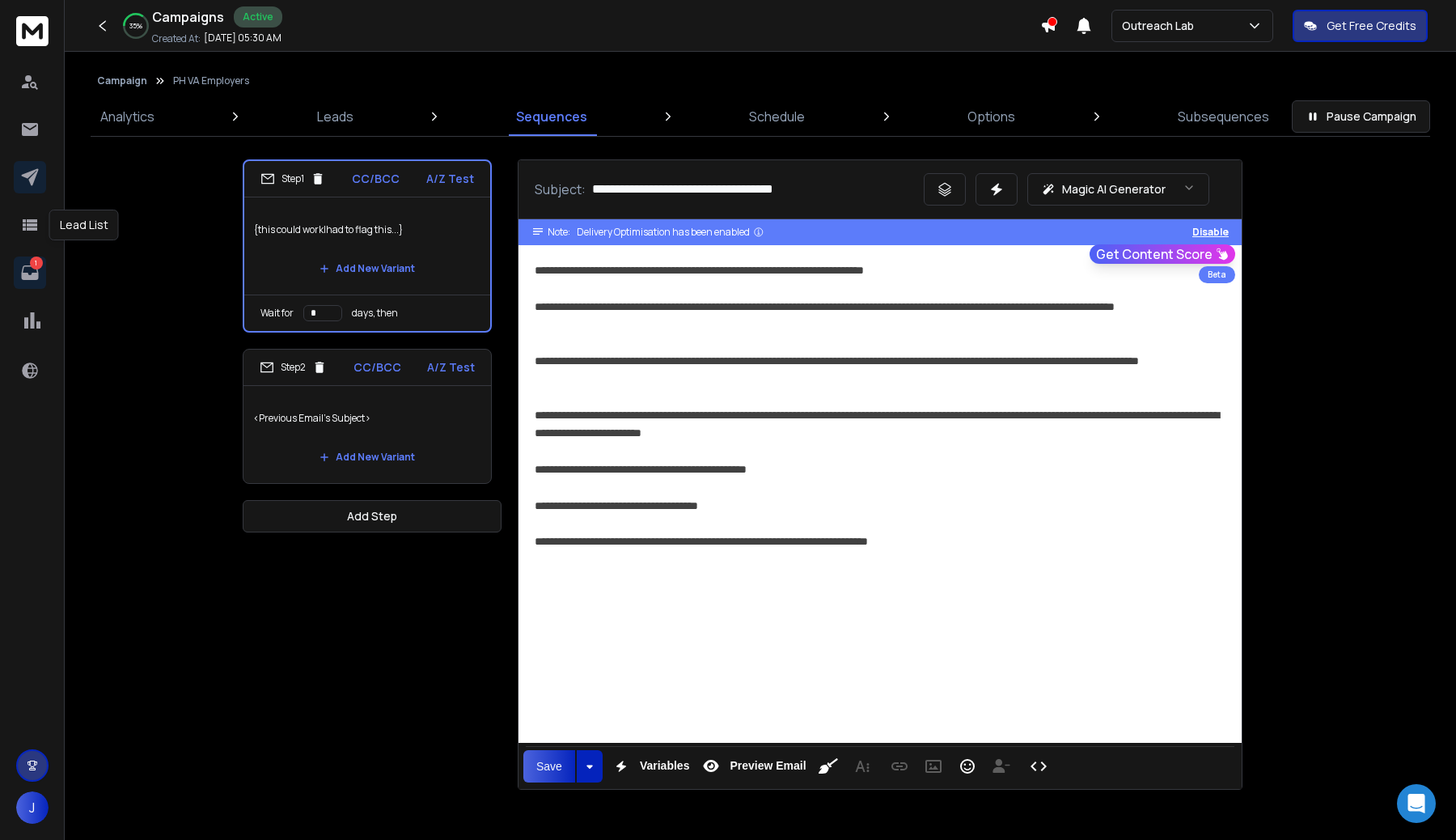
click at [25, 263] on icon at bounding box center [29, 272] width 19 height 19
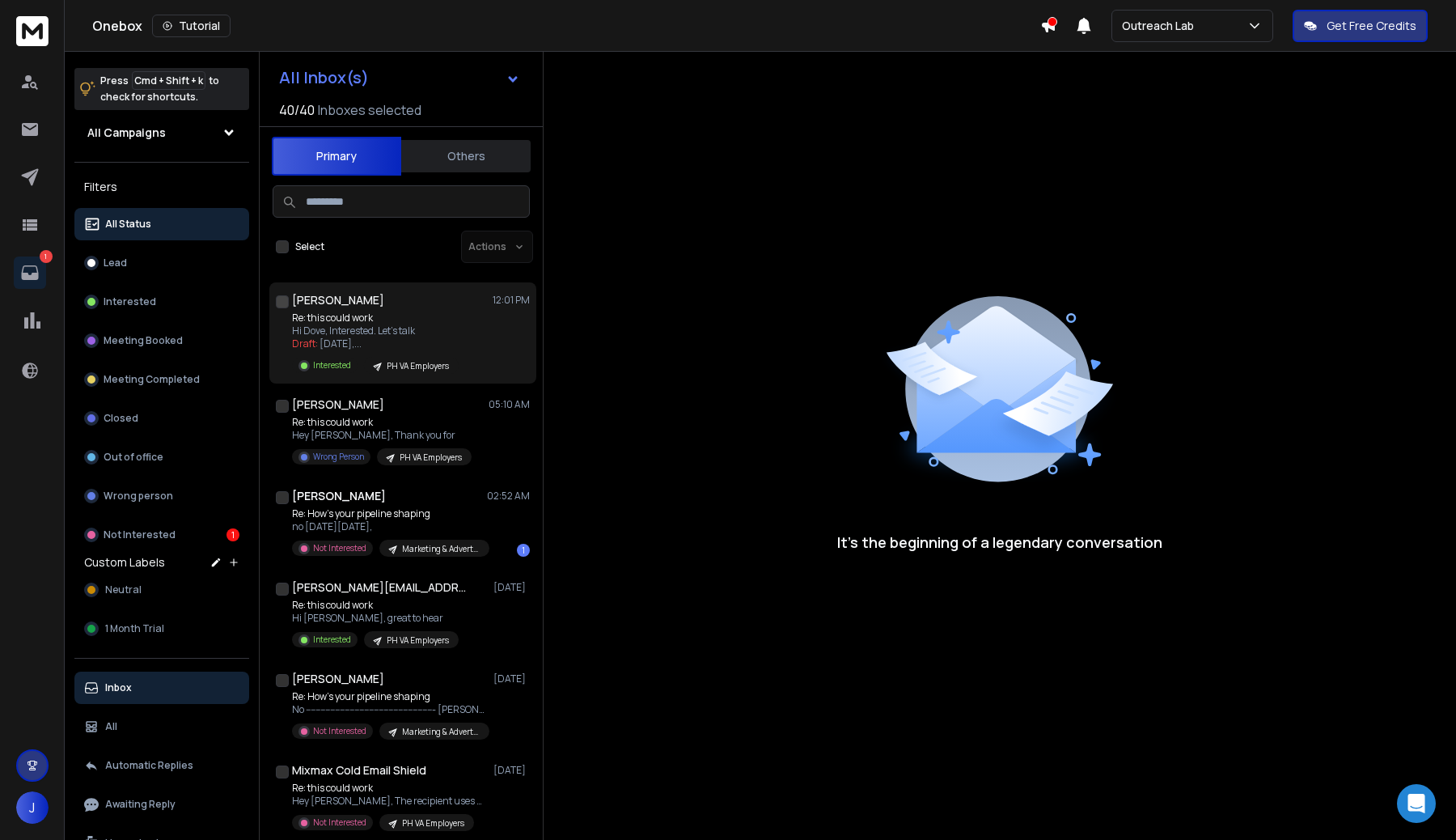
click at [376, 295] on div "[PERSON_NAME] 12:01 PM" at bounding box center [410, 300] width 238 height 16
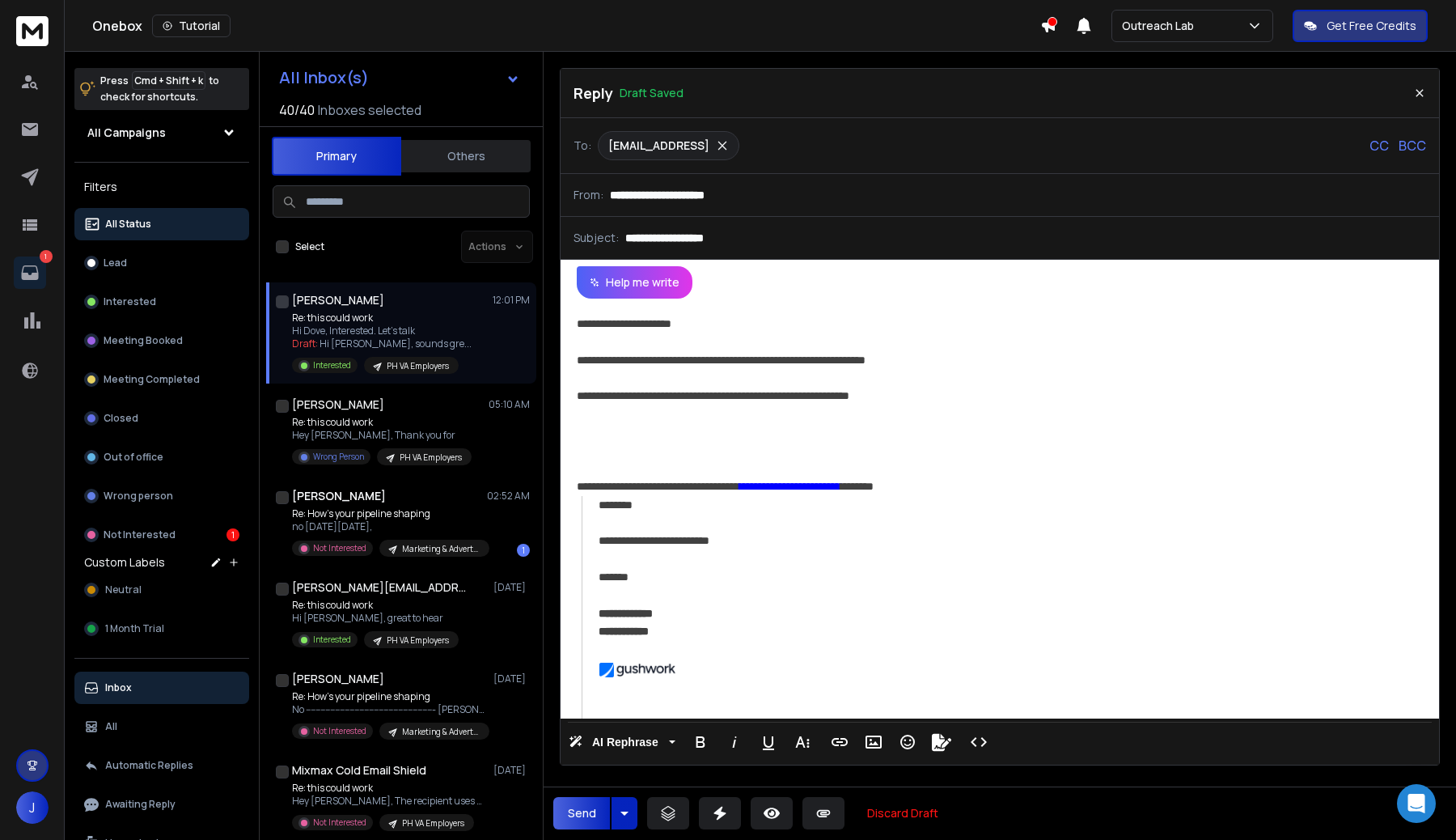
click at [945, 402] on div "**********" at bounding box center [997, 396] width 842 height 18
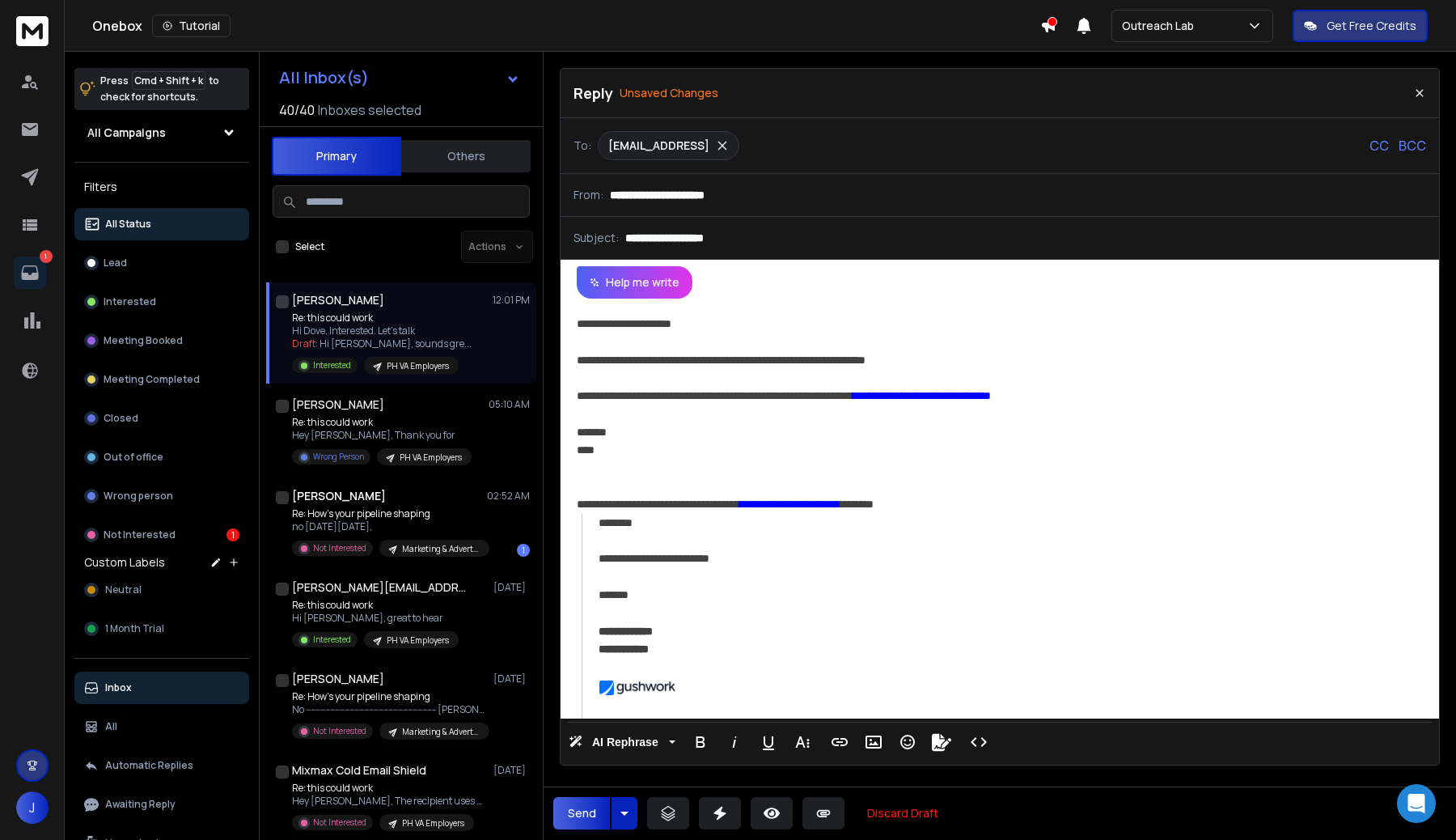
click at [991, 390] on link "**********" at bounding box center [922, 396] width 139 height 11
click at [1063, 443] on icon "button" at bounding box center [1061, 434] width 19 height 19
click at [990, 443] on div "****" at bounding box center [997, 451] width 842 height 18
click at [1369, 140] on p "CC" at bounding box center [1379, 145] width 19 height 19
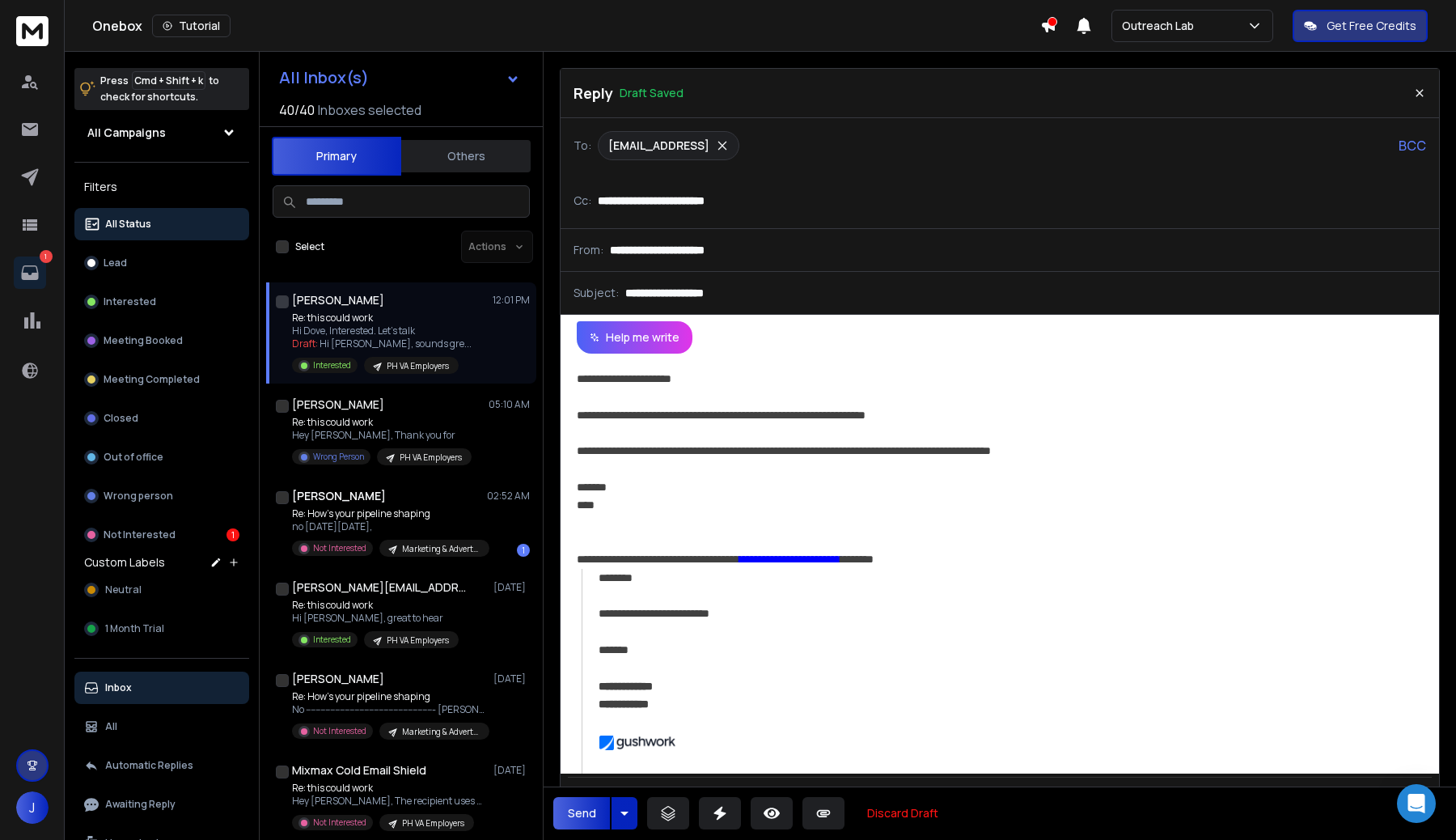
type input "**********"
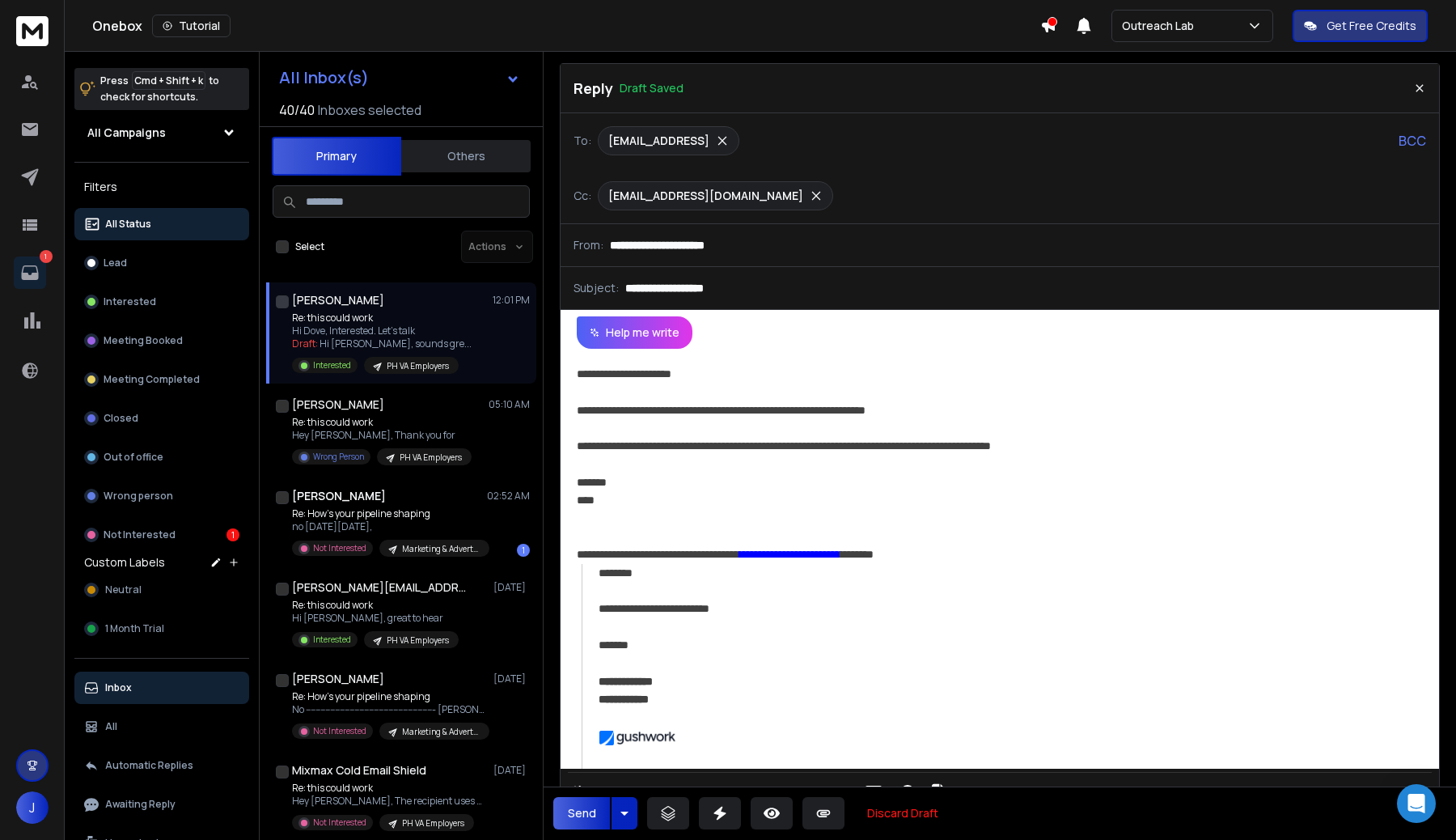
click at [583, 804] on button "Send" at bounding box center [582, 813] width 57 height 32
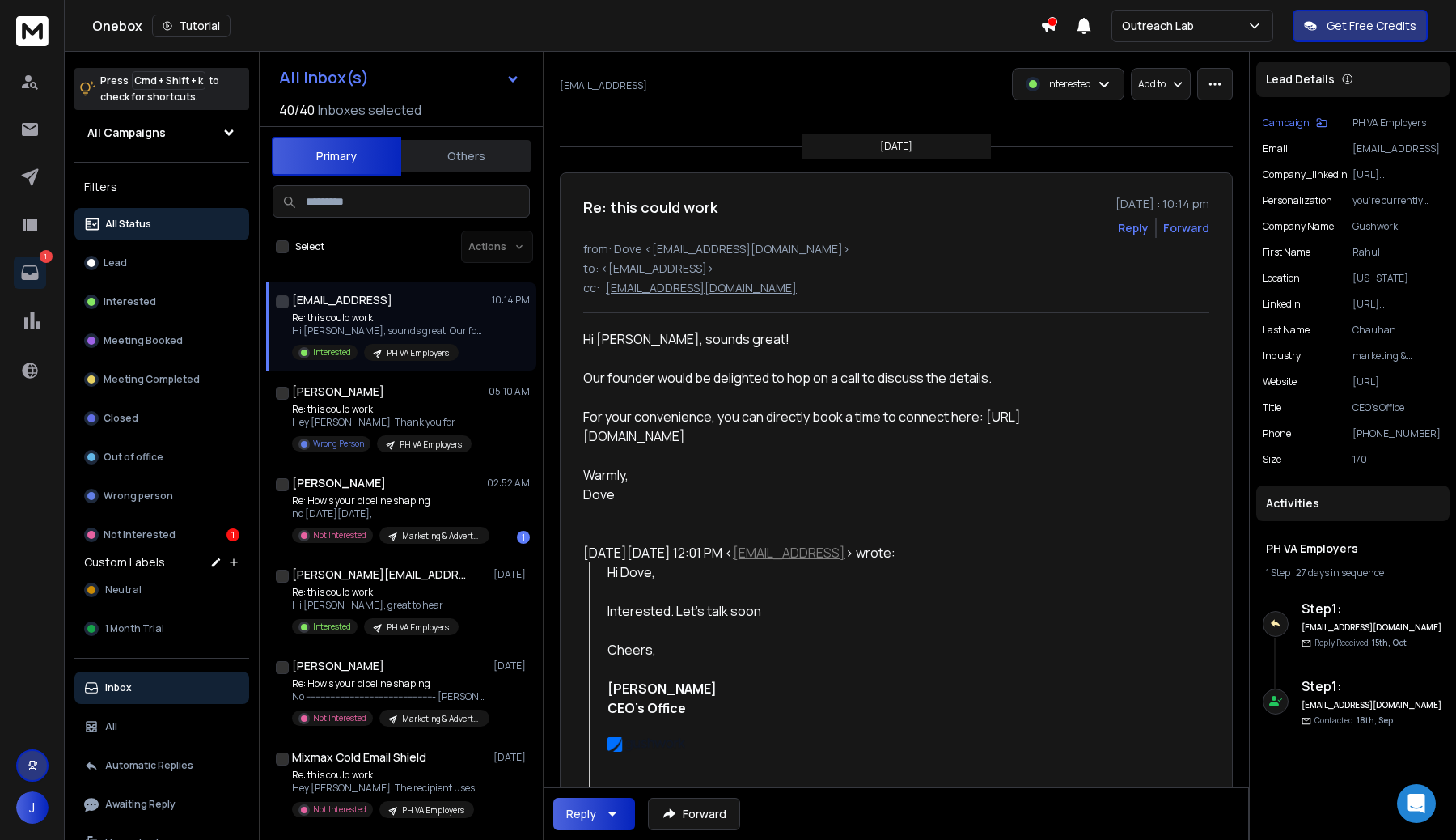
drag, startPoint x: 1000, startPoint y: 553, endPoint x: 924, endPoint y: 548, distance: 76.2
click at [924, 548] on div "[DATE][DATE] 12:01 PM < [EMAIL_ADDRESS] > wrote:" at bounding box center [820, 552] width 472 height 19
copy link "[URL]"
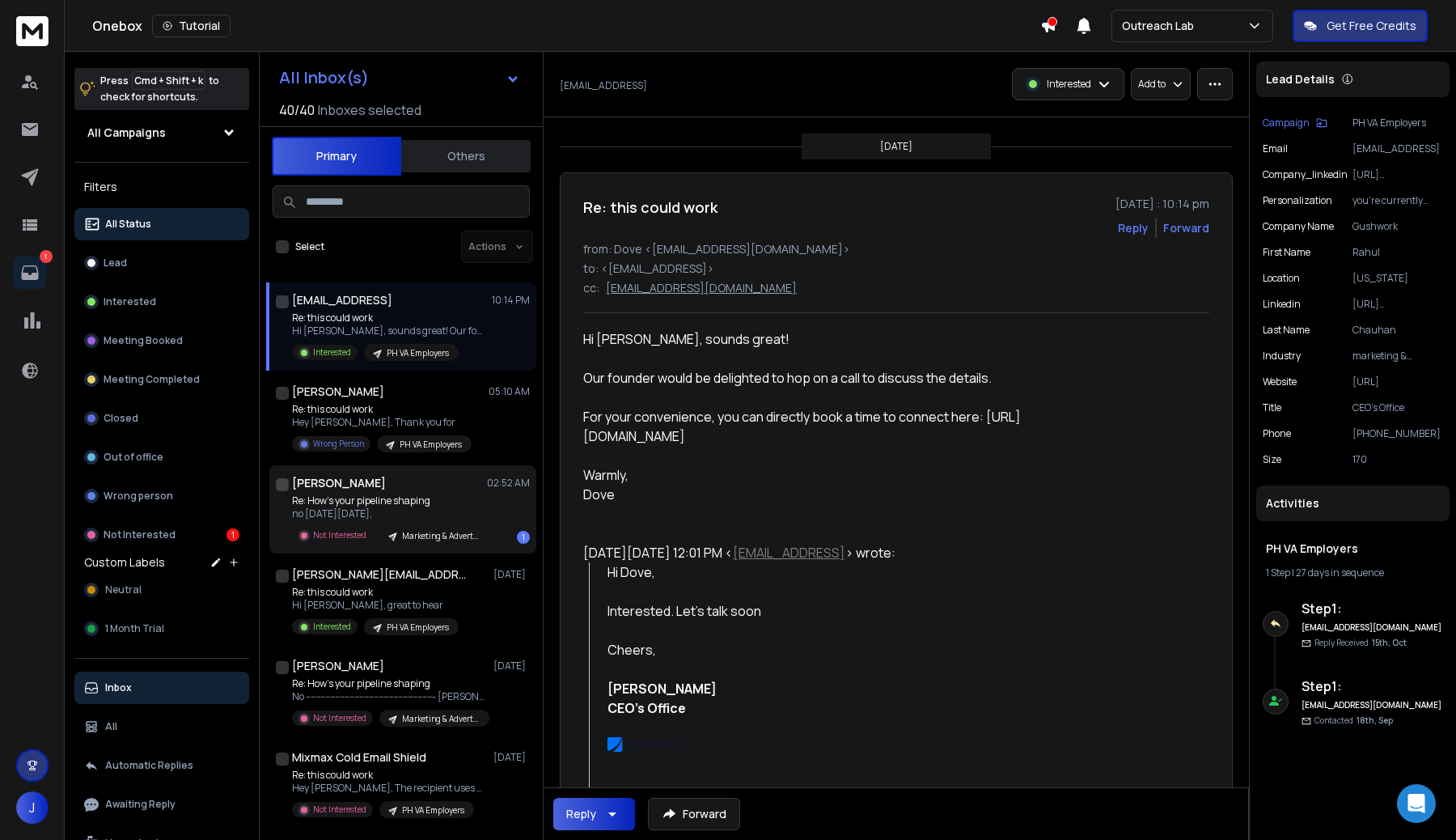
click at [404, 533] on p "Marketing & Advertising" at bounding box center [440, 535] width 77 height 12
